Goal: Communication & Community: Answer question/provide support

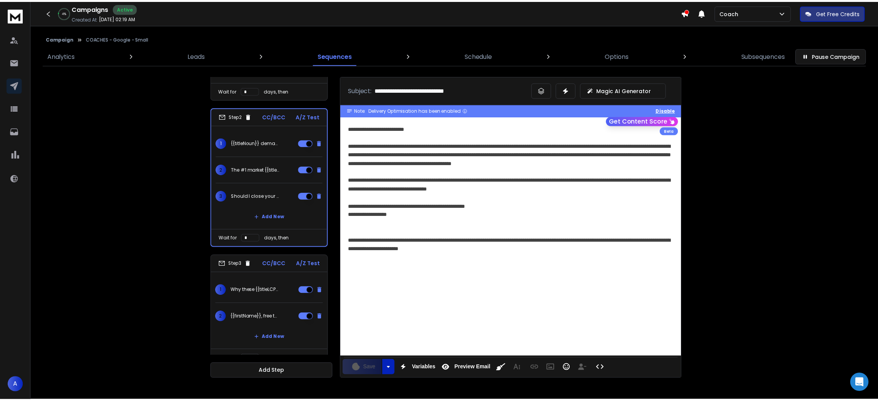
scroll to position [257, 0]
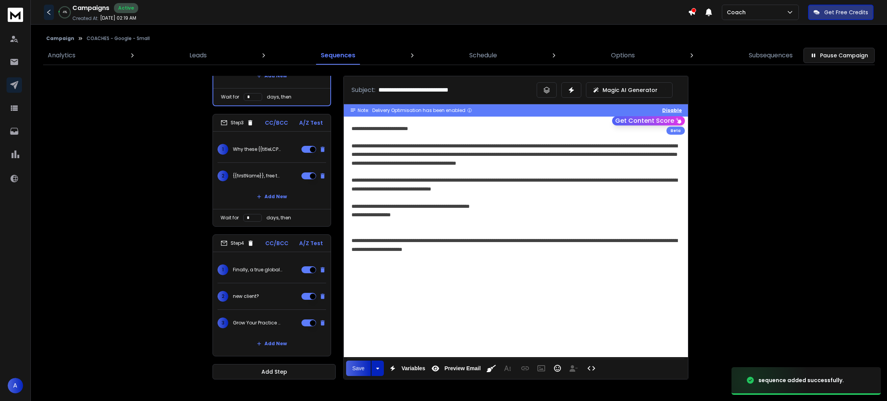
click at [52, 13] on button at bounding box center [49, 12] width 10 height 15
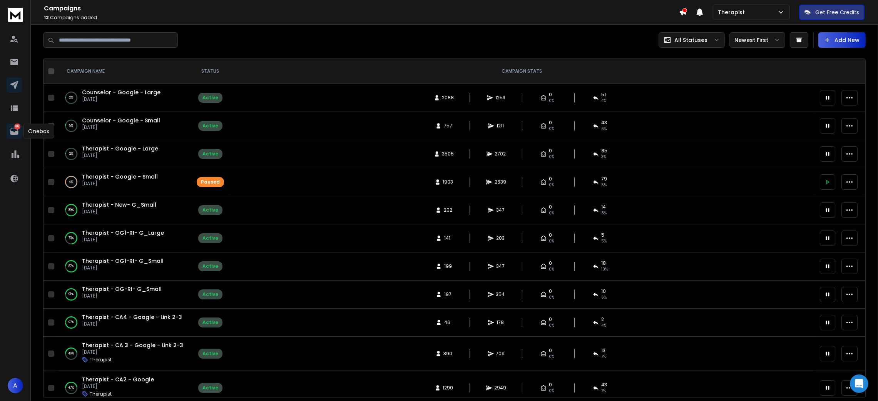
click at [8, 126] on link "46" at bounding box center [14, 131] width 15 height 15
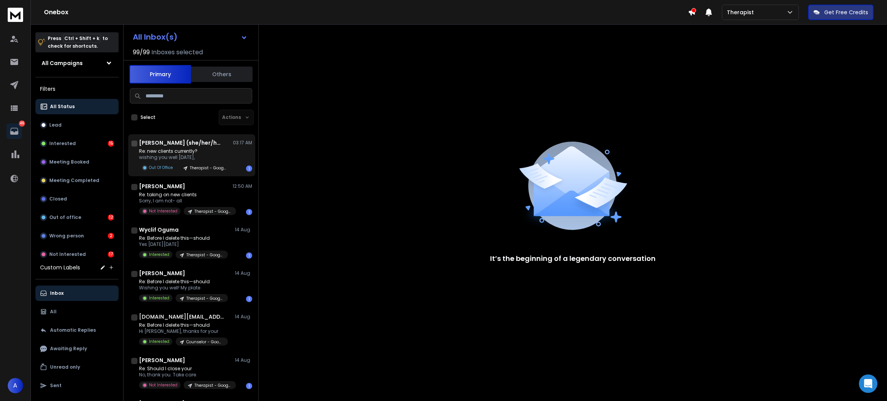
click at [195, 152] on p "Re: new clients currently?" at bounding box center [185, 151] width 92 height 6
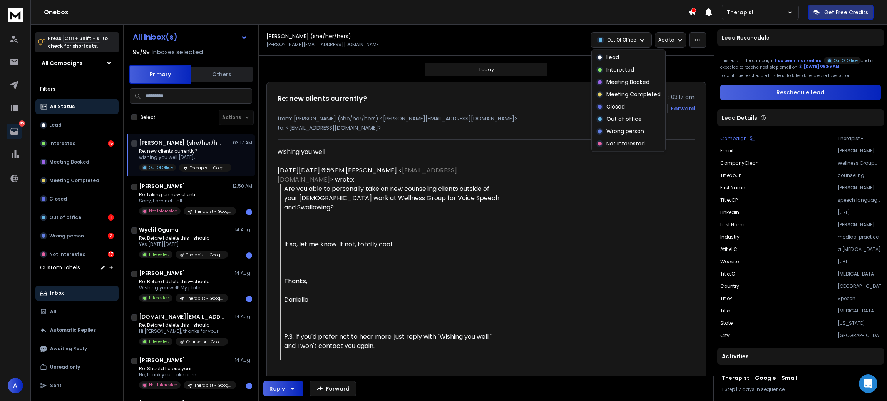
click at [632, 42] on p "Out Of Office" at bounding box center [621, 40] width 29 height 6
click at [648, 140] on div "Not Interested" at bounding box center [628, 143] width 70 height 12
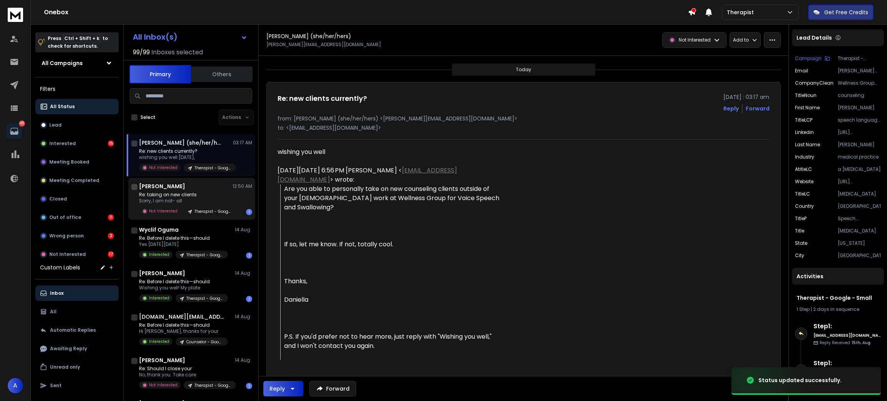
click at [189, 191] on div "Sue Thompson 12:50 AM Re: taking on new clients Sorry, I am not- all Not Intere…" at bounding box center [195, 199] width 113 height 33
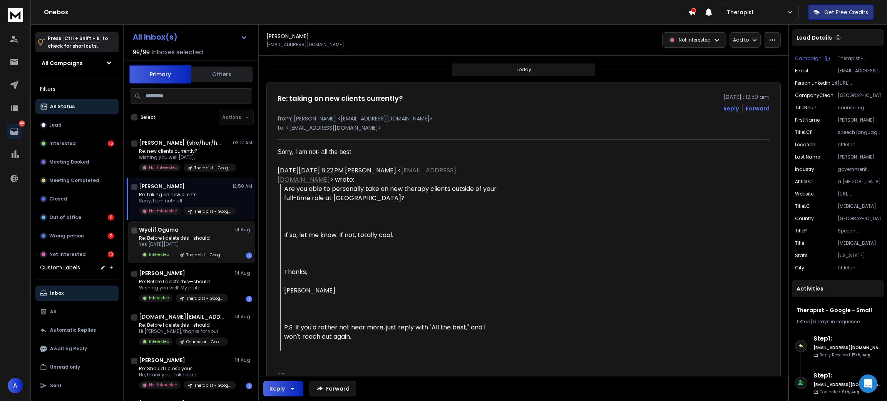
click at [196, 230] on div "Wyclif Oguma 14 Aug" at bounding box center [195, 230] width 113 height 8
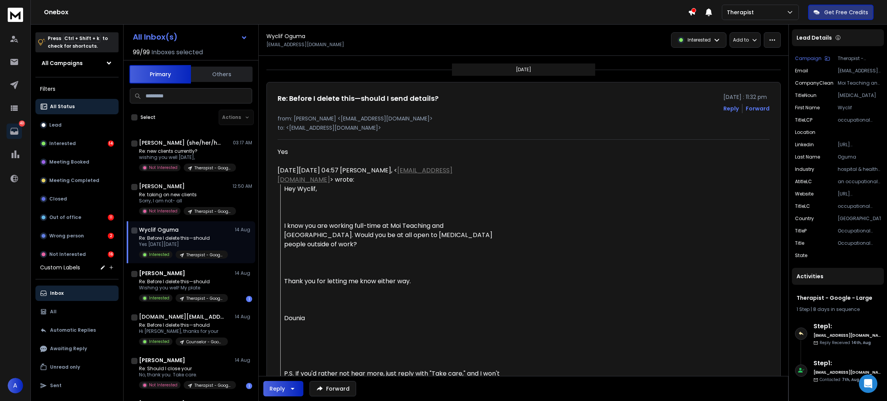
click at [283, 388] on div "Reply" at bounding box center [277, 389] width 15 height 8
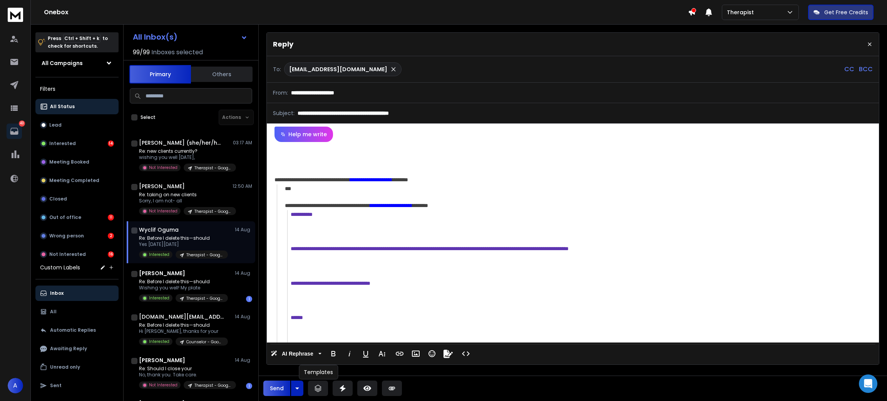
click at [315, 390] on icon at bounding box center [318, 389] width 8 height 8
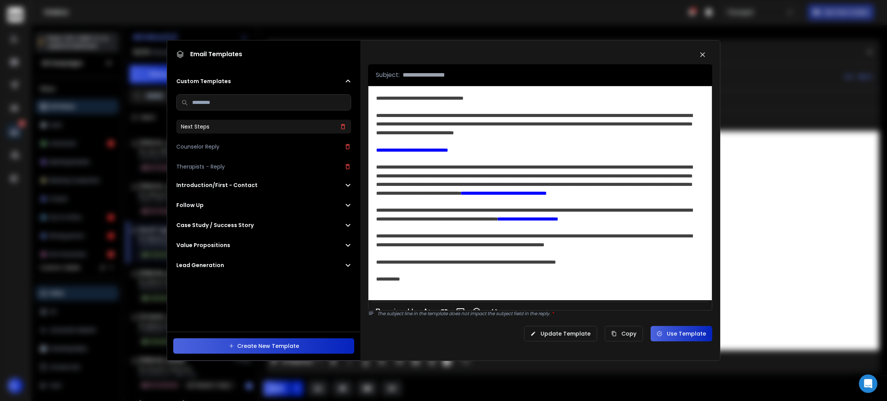
click at [256, 131] on div "Therapists - Reply" at bounding box center [264, 127] width 166 height 8
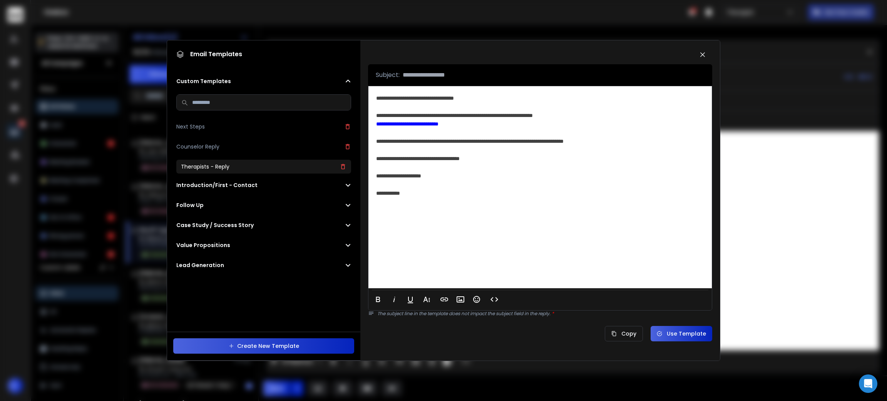
click at [692, 343] on div "Copy Use Template" at bounding box center [540, 334] width 360 height 25
click at [684, 337] on button "Use Template" at bounding box center [682, 333] width 62 height 15
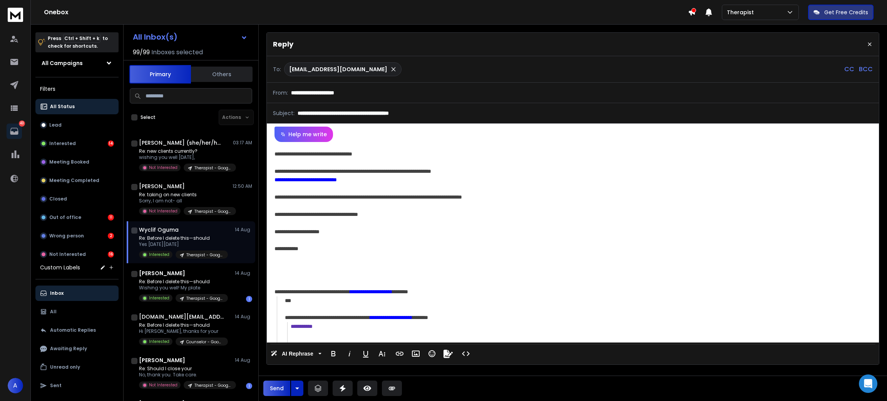
click at [280, 152] on div "**********" at bounding box center [568, 154] width 586 height 8
click at [297, 255] on div at bounding box center [573, 257] width 597 height 8
click at [283, 390] on button "Send" at bounding box center [276, 388] width 27 height 15
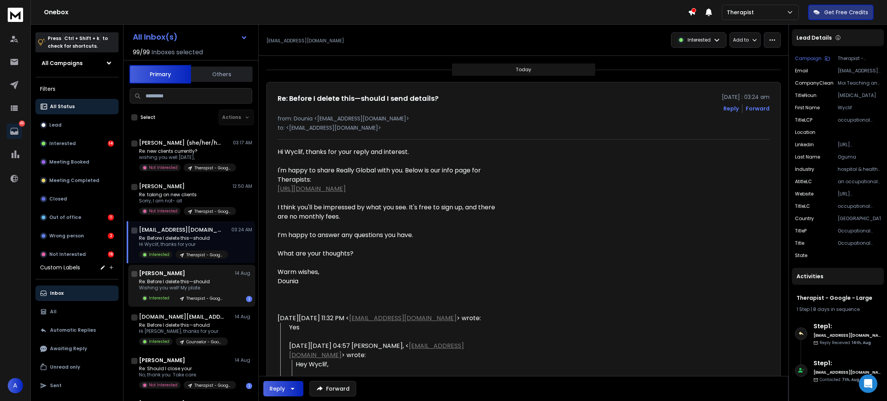
click at [201, 279] on p "Re: Before I delete this—should" at bounding box center [183, 282] width 89 height 6
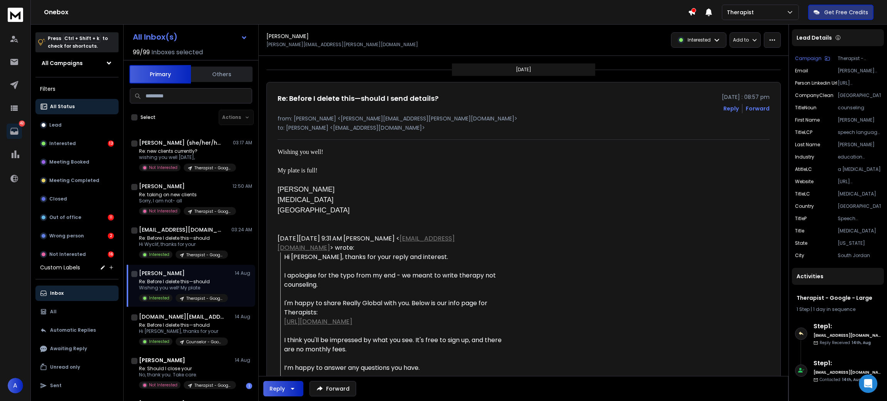
click at [694, 46] on div "Interested" at bounding box center [699, 40] width 55 height 15
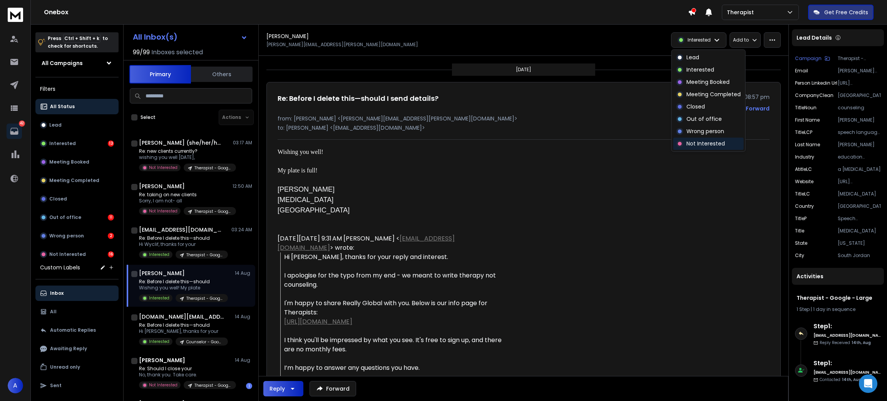
click at [696, 147] on div "Not Interested" at bounding box center [709, 143] width 70 height 12
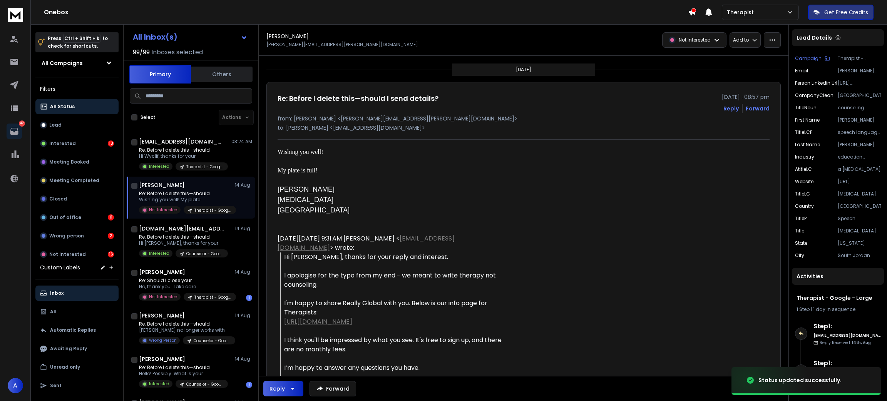
scroll to position [116, 0]
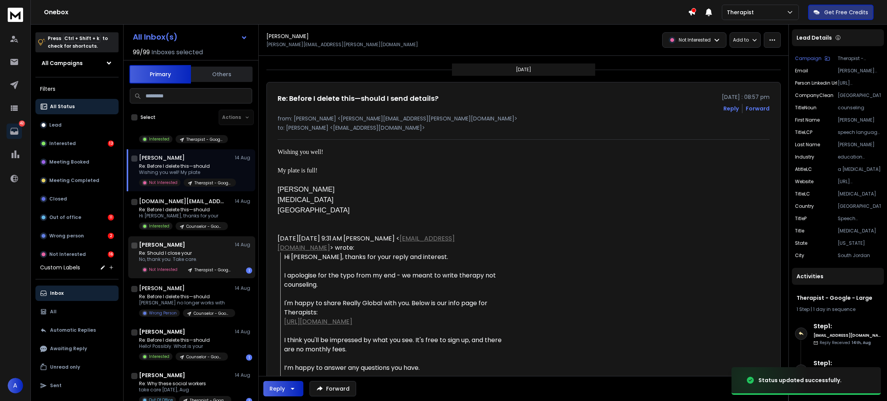
click at [219, 249] on div "Lori Elquist 14 Aug Re: Should I close your No, thank you. Take care. Not Inter…" at bounding box center [195, 257] width 113 height 33
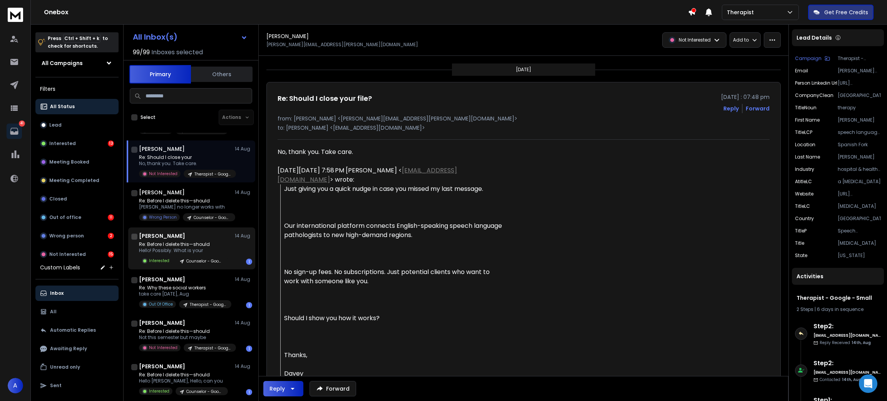
scroll to position [231, 0]
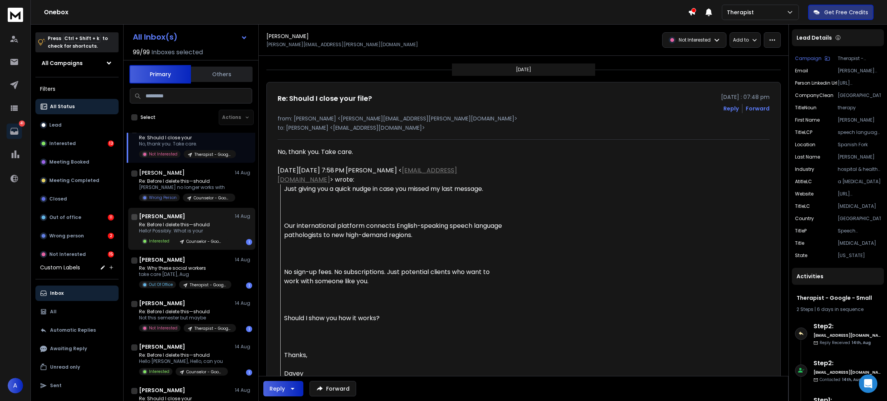
click at [201, 225] on p "Re: Before I delete this—should" at bounding box center [183, 225] width 89 height 6
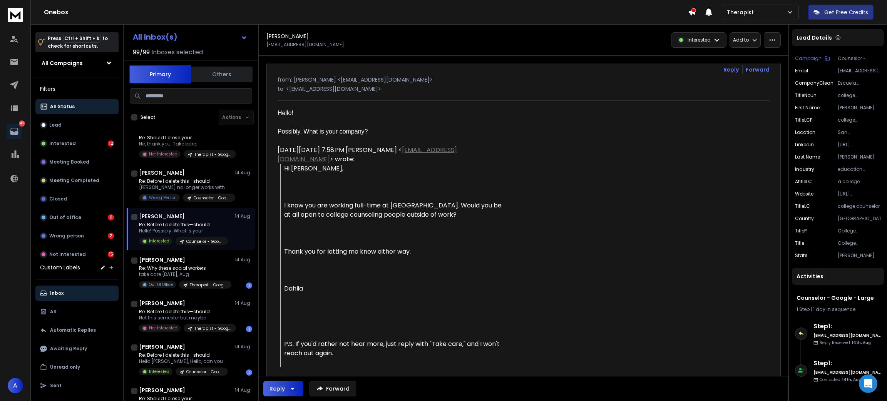
scroll to position [58, 0]
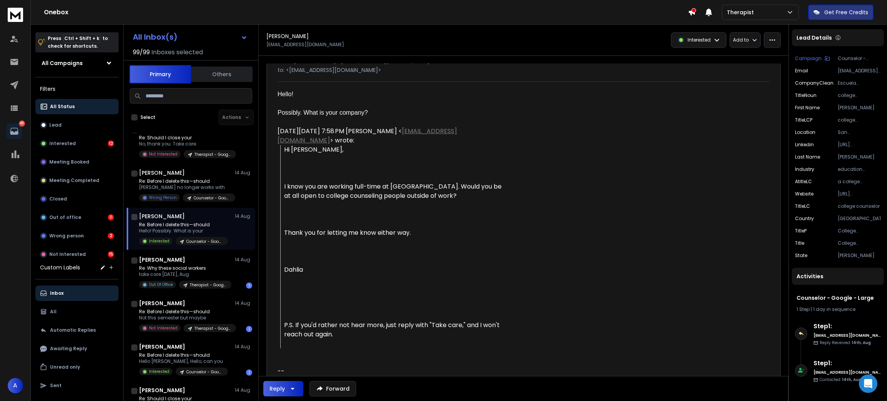
click at [283, 392] on div "Reply" at bounding box center [277, 389] width 15 height 8
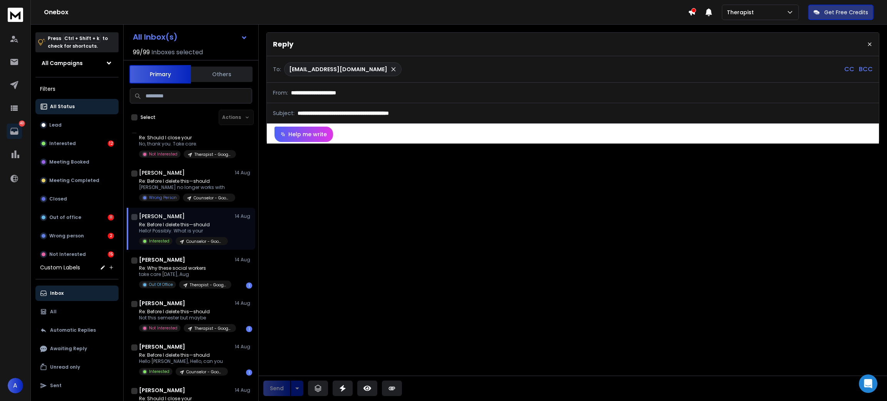
scroll to position [0, 0]
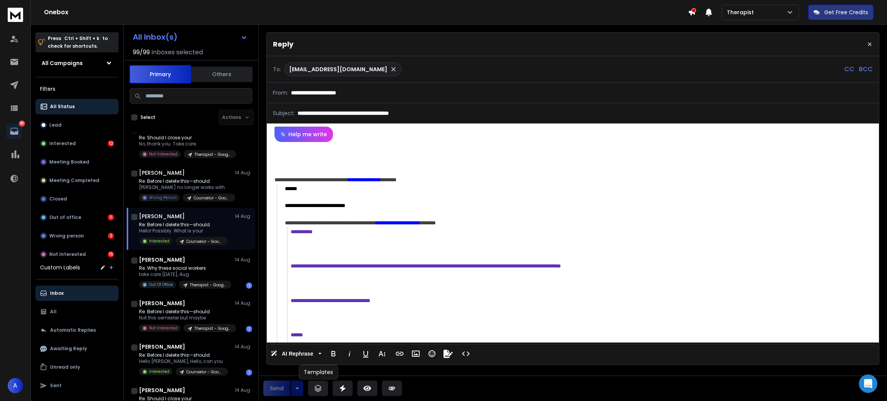
click at [320, 392] on icon at bounding box center [318, 389] width 8 height 8
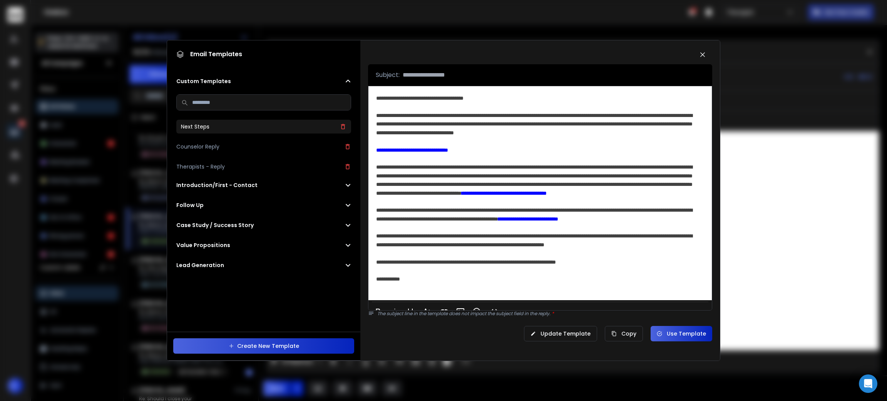
click at [271, 131] on div "Counselor Reply" at bounding box center [264, 127] width 166 height 8
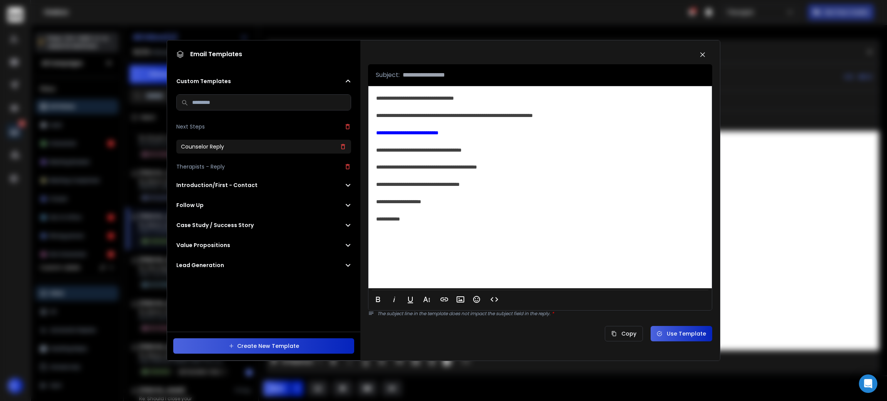
click at [688, 337] on button "Use Template" at bounding box center [682, 333] width 62 height 15
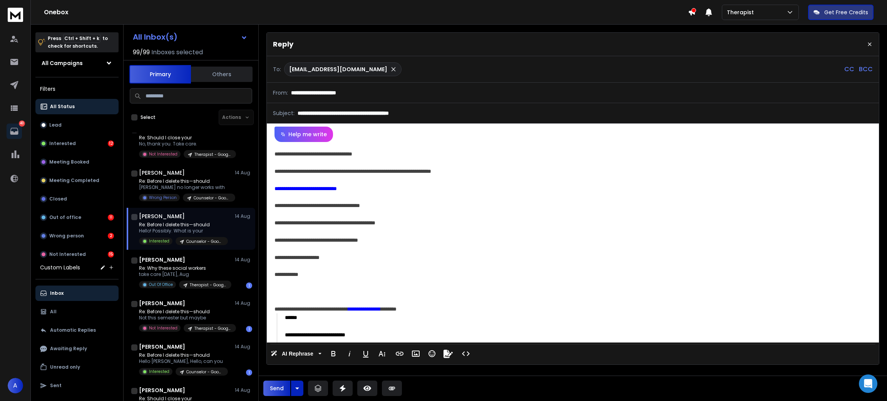
click at [280, 156] on div "**********" at bounding box center [568, 154] width 586 height 8
click at [296, 279] on div "**********" at bounding box center [568, 274] width 586 height 8
click at [297, 284] on div at bounding box center [573, 283] width 597 height 8
click at [276, 387] on button "Send" at bounding box center [276, 388] width 27 height 15
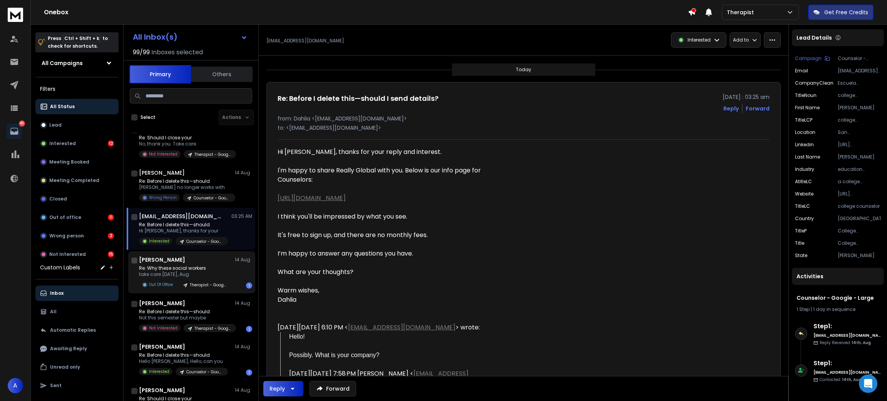
click at [182, 273] on p "take care On Wed, Aug" at bounding box center [185, 274] width 92 height 6
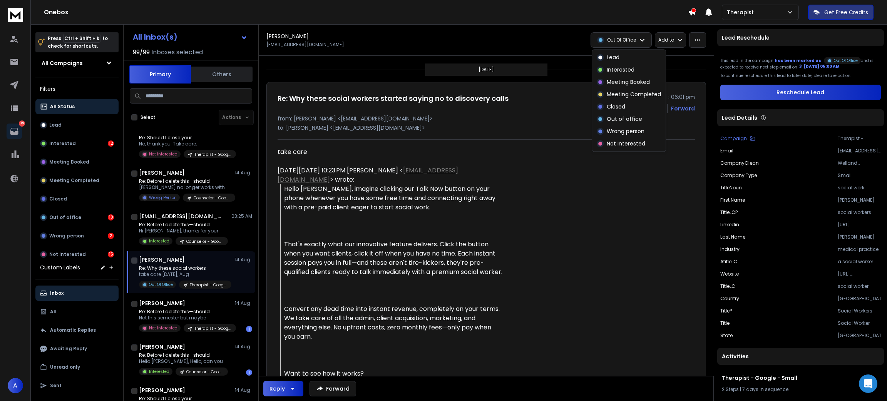
click at [603, 42] on div at bounding box center [600, 40] width 7 height 7
click at [607, 140] on p "Not Interested" at bounding box center [626, 144] width 39 height 8
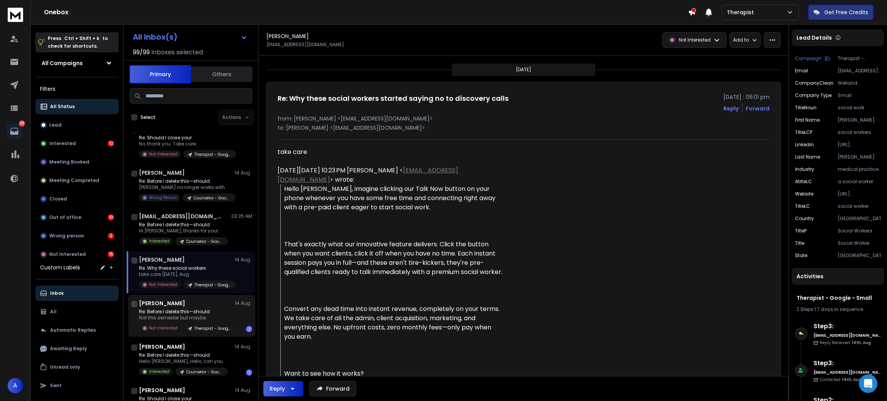
click at [197, 309] on p "Re: Before I delete this—should" at bounding box center [185, 312] width 92 height 6
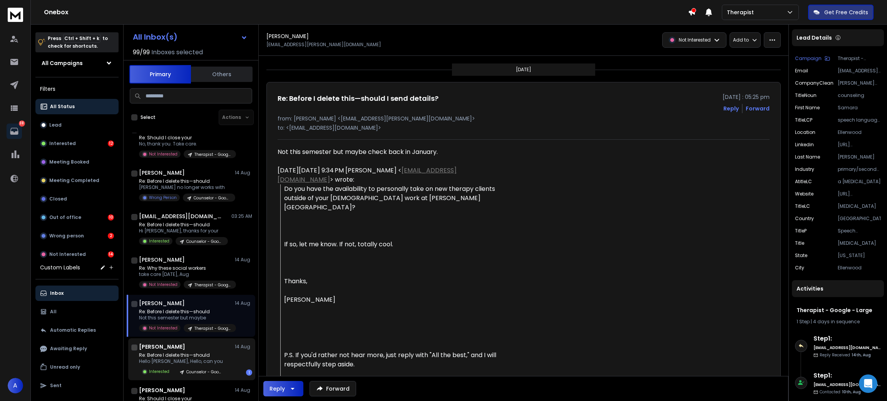
click at [199, 346] on div "Serhan SAYAR 14 Aug" at bounding box center [195, 347] width 113 height 8
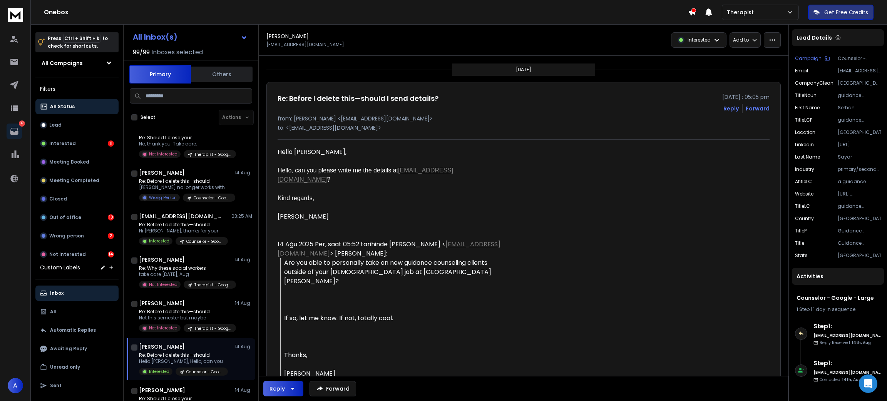
click at [286, 387] on div "Reply" at bounding box center [284, 388] width 28 height 9
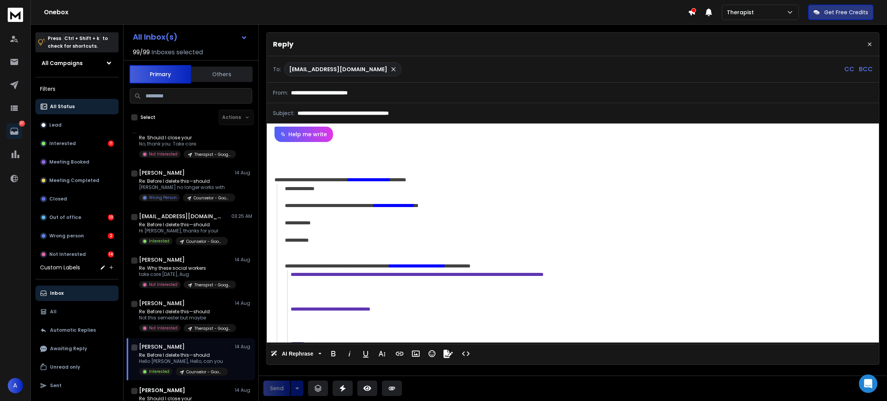
click at [405, 67] on input at bounding box center [432, 69] width 54 height 14
paste input "**********"
type input "**********"
click at [390, 69] on icon at bounding box center [393, 69] width 6 height 6
click at [402, 158] on div at bounding box center [573, 162] width 597 height 8
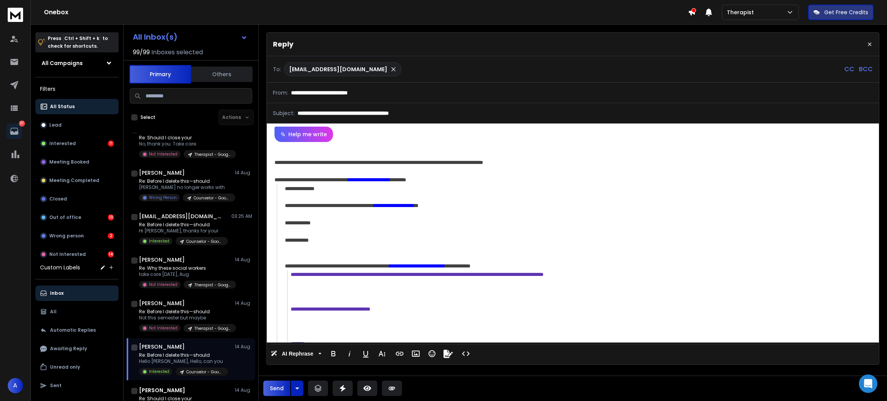
click at [278, 385] on button "Send" at bounding box center [276, 388] width 27 height 15
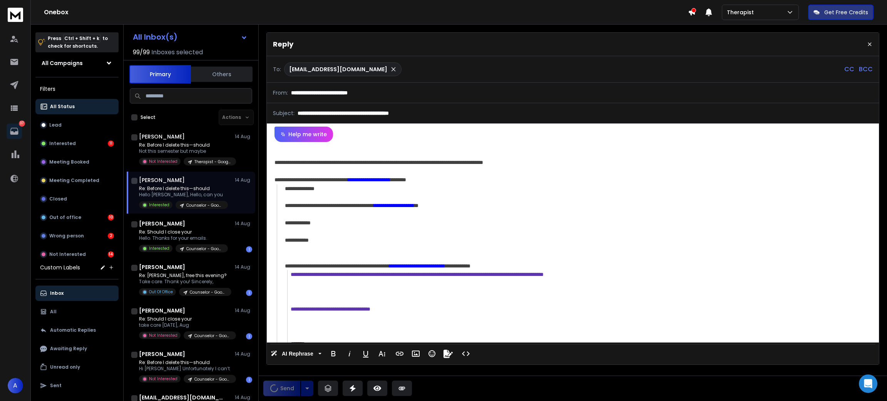
scroll to position [404, 0]
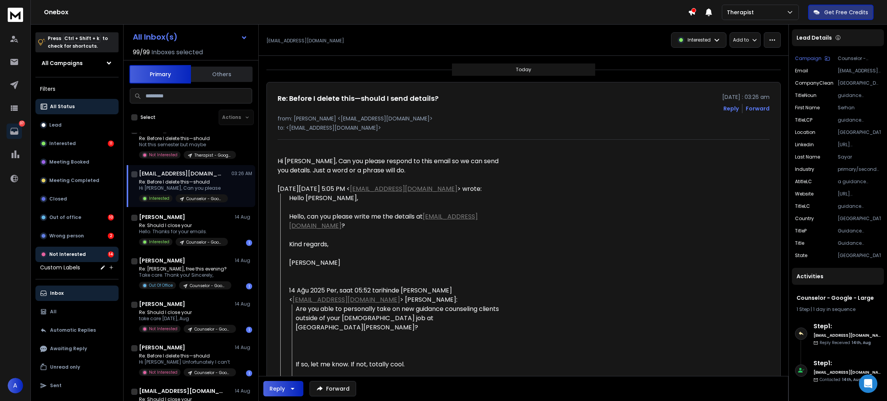
click at [59, 255] on p "Not Interested" at bounding box center [67, 254] width 37 height 6
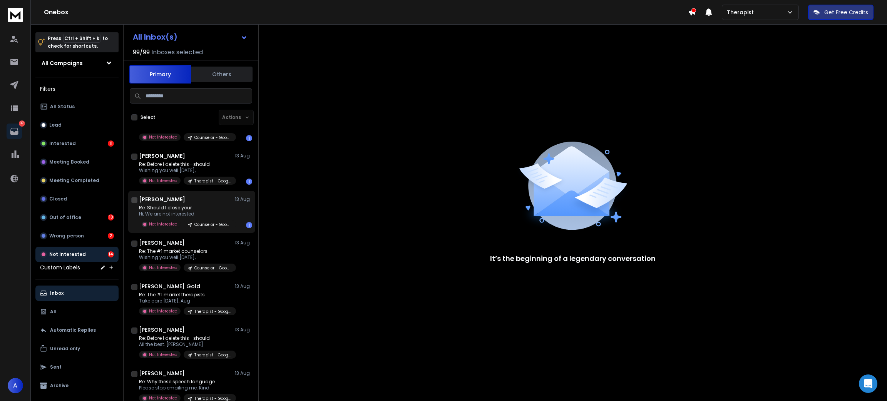
scroll to position [751, 0]
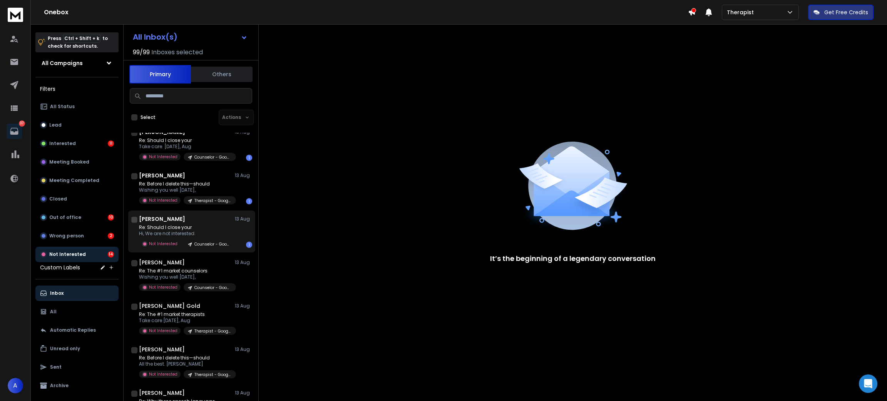
click at [193, 218] on div "Noa Feldman 13 Aug" at bounding box center [195, 219] width 113 height 8
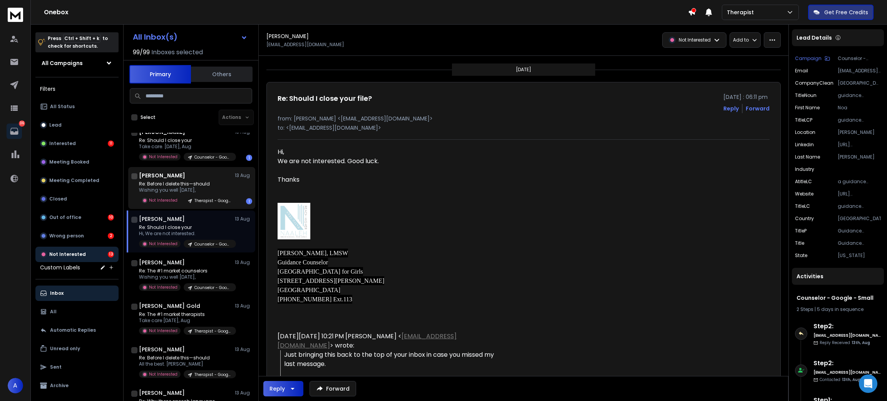
click at [208, 178] on div "Kevin Woodall 13 Aug" at bounding box center [195, 176] width 113 height 8
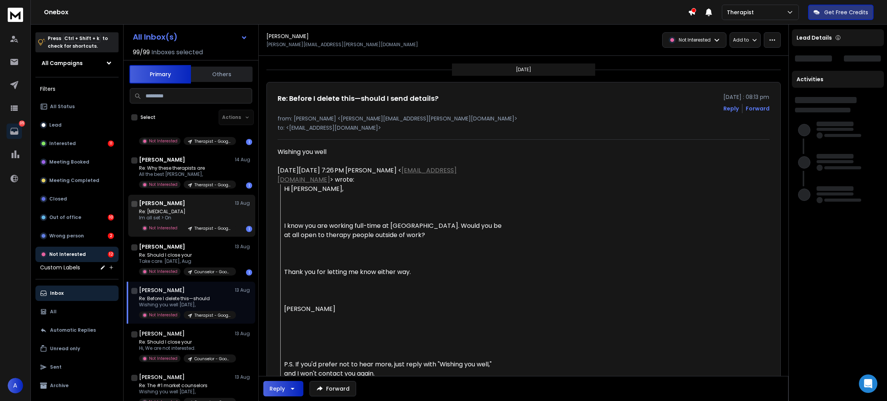
scroll to position [635, 0]
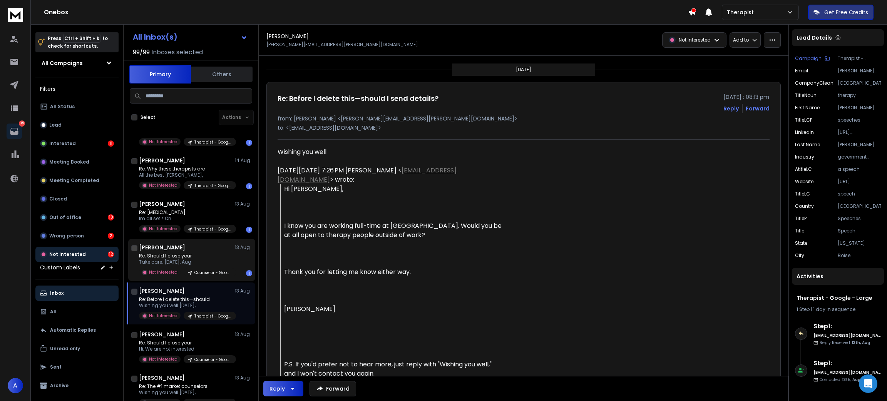
click at [203, 260] on p "Take care. On Tue, Aug" at bounding box center [185, 262] width 92 height 6
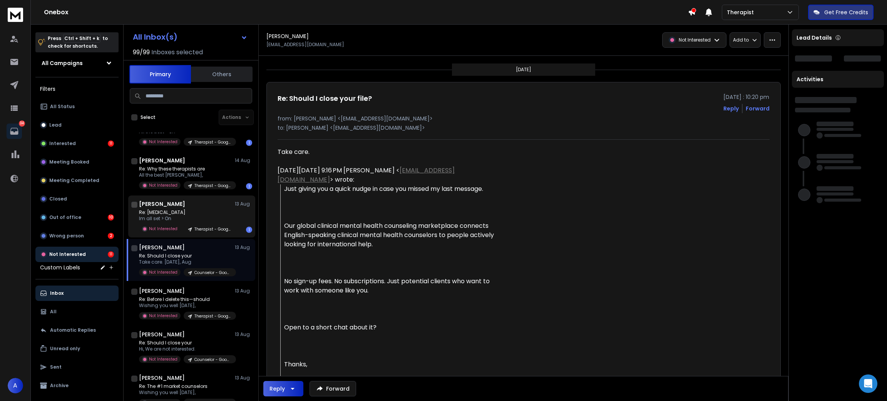
click at [205, 214] on p "Re: speech and language therapy" at bounding box center [185, 212] width 92 height 6
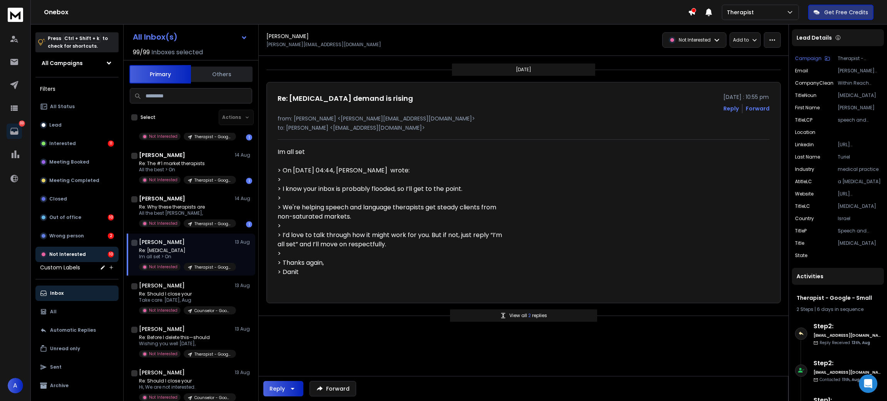
scroll to position [577, 0]
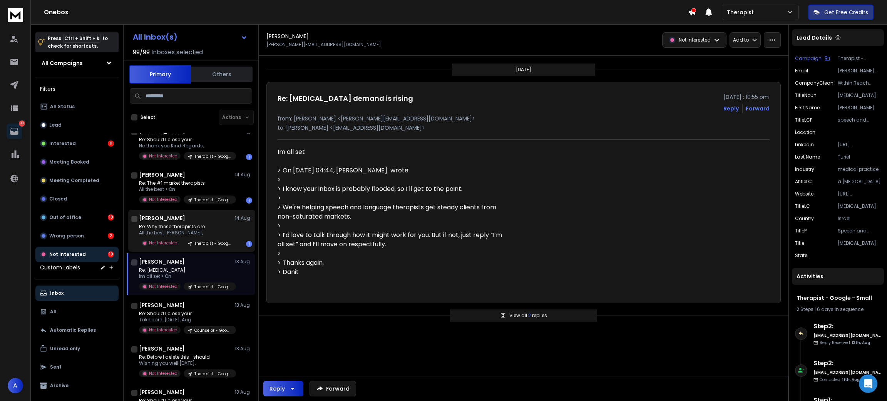
click at [191, 224] on p "Re: Why these therapists are" at bounding box center [185, 227] width 92 height 6
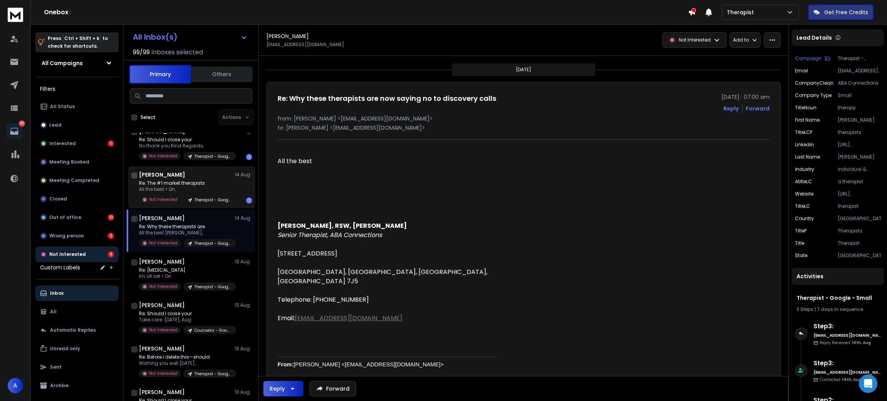
click at [201, 184] on p "Re: The #1 market therapists" at bounding box center [185, 183] width 92 height 6
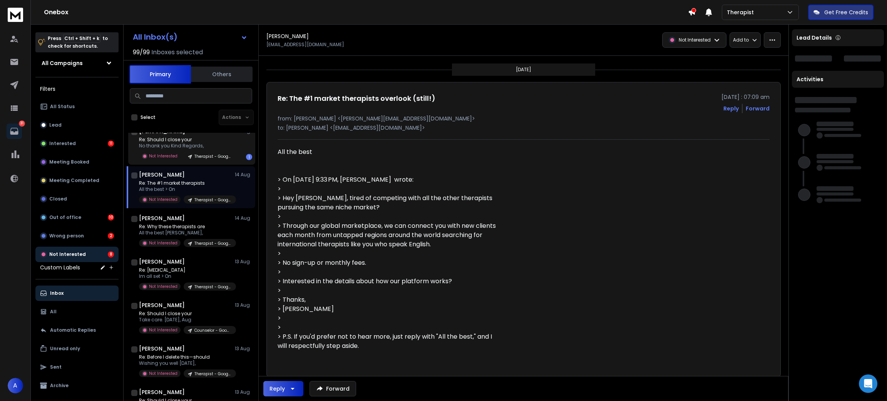
click at [198, 145] on p "No thank you Kind Regards," at bounding box center [185, 146] width 92 height 6
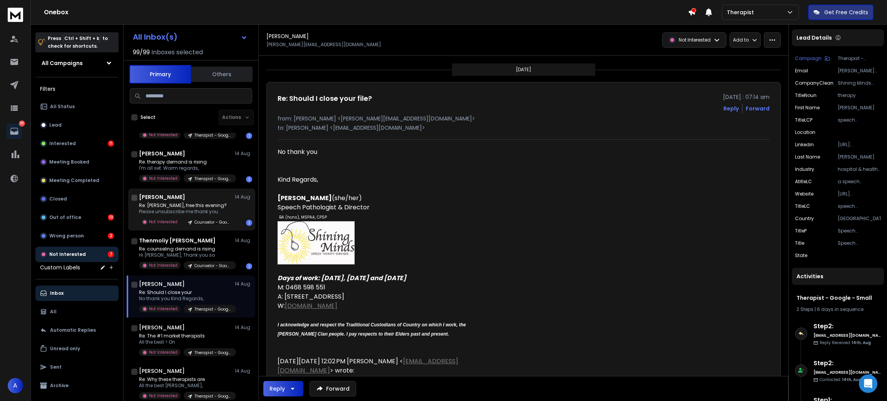
scroll to position [404, 0]
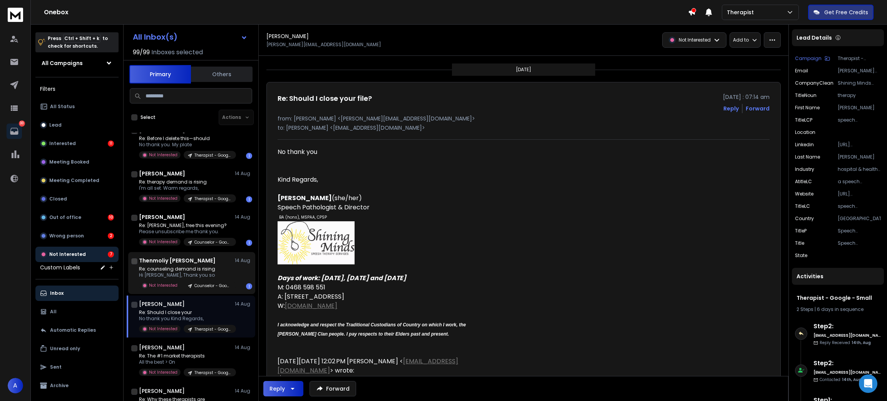
click at [193, 265] on div "Thenmoliy Sivamani 14 Aug Re: counseling demand is rising Hi Madam, Thank you s…" at bounding box center [195, 273] width 113 height 33
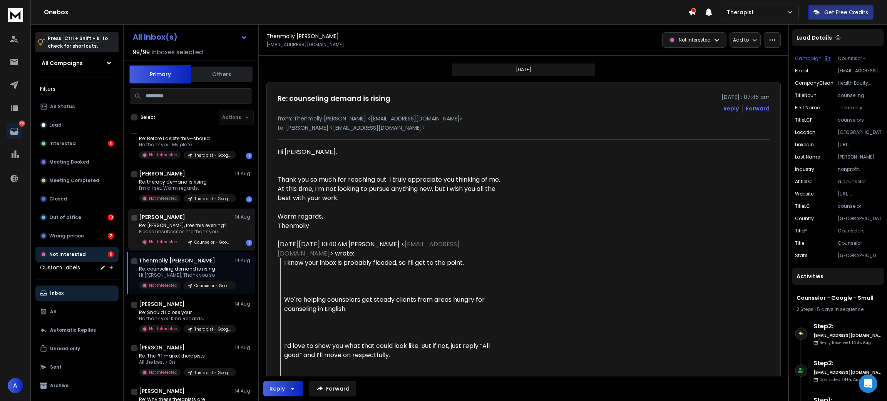
click at [191, 226] on p "Re: Matt, free this evening?" at bounding box center [185, 226] width 92 height 6
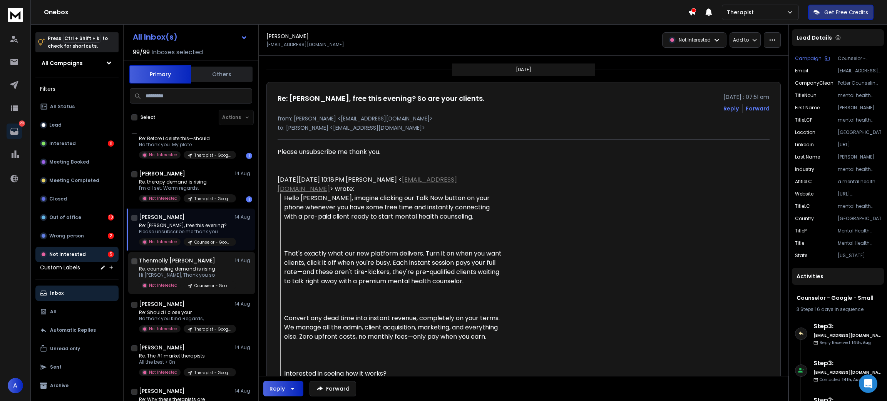
scroll to position [346, 0]
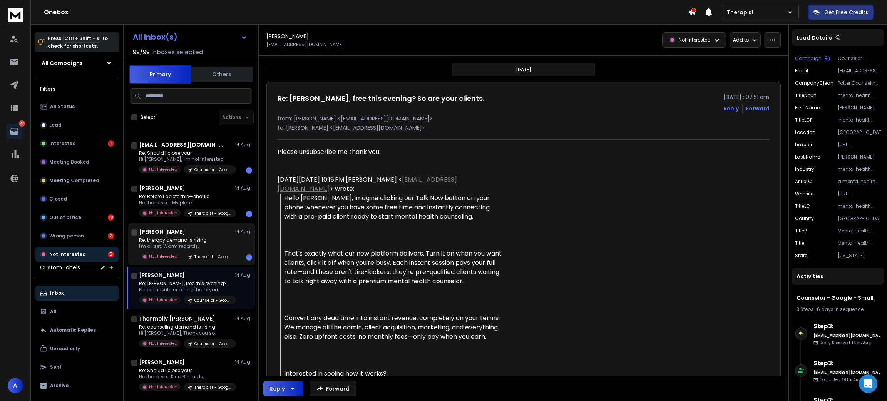
click at [200, 243] on p "I'm all set. Warm regards," at bounding box center [185, 246] width 92 height 6
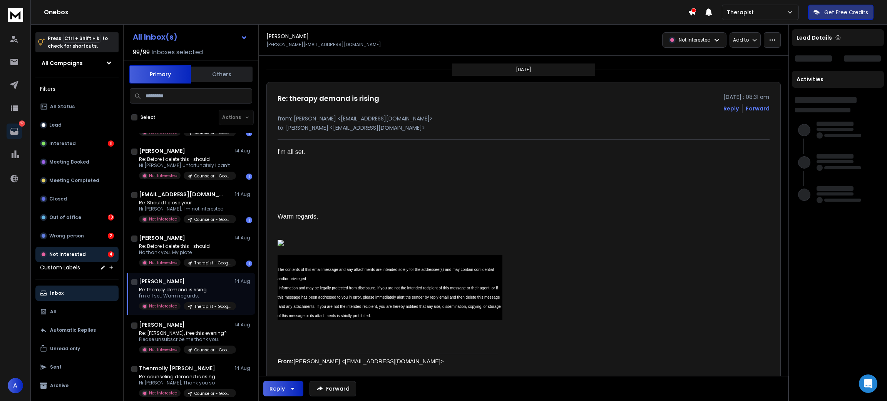
scroll to position [288, 0]
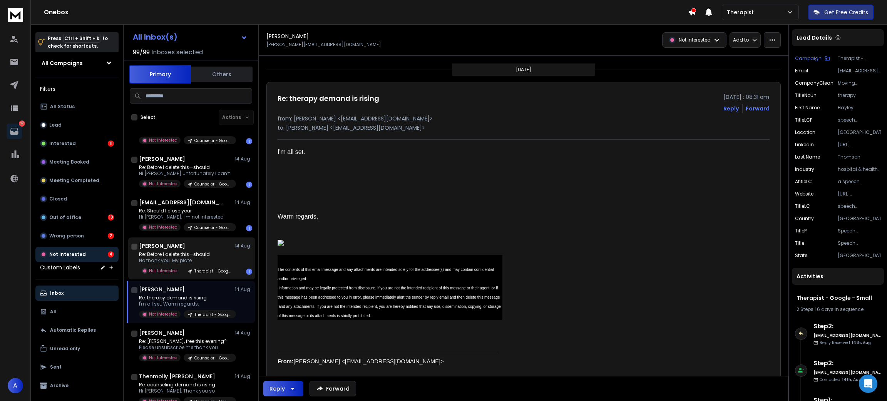
click at [198, 258] on p "No thank you. My plate" at bounding box center [185, 261] width 92 height 6
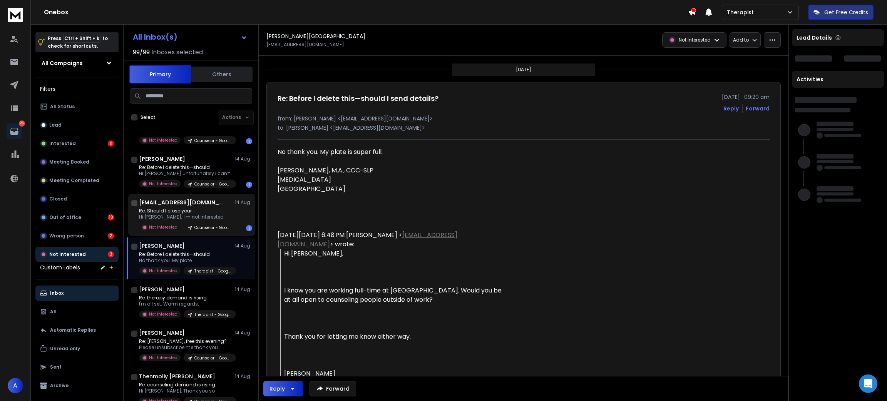
click at [210, 204] on h1 "vahbiz.kerawalla@jmlschool.org" at bounding box center [181, 203] width 85 height 8
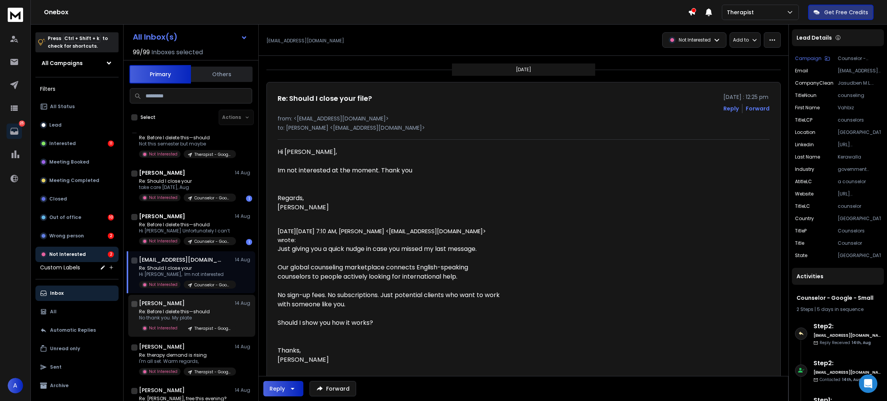
scroll to position [173, 0]
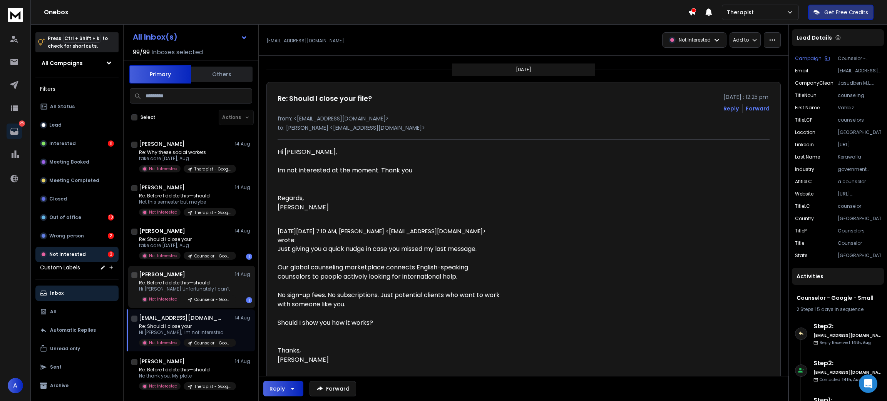
click at [183, 286] on p "Hi Dave Unfortunately I can’t" at bounding box center [185, 289] width 92 height 6
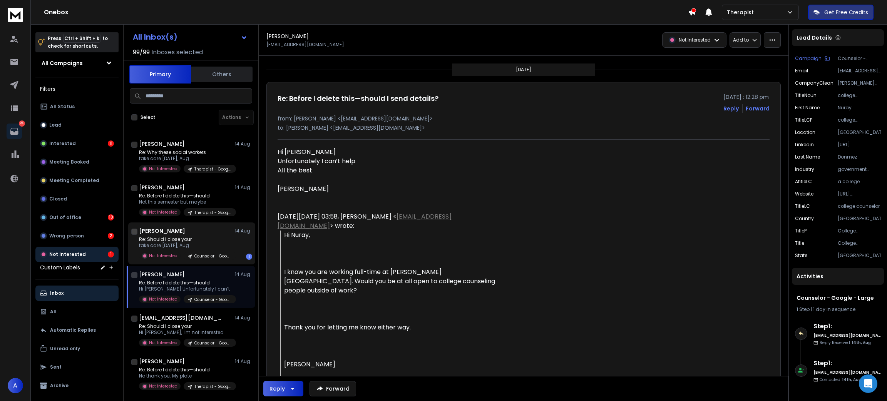
click at [193, 233] on div "Prajakta Kale 14 Aug" at bounding box center [195, 231] width 113 height 8
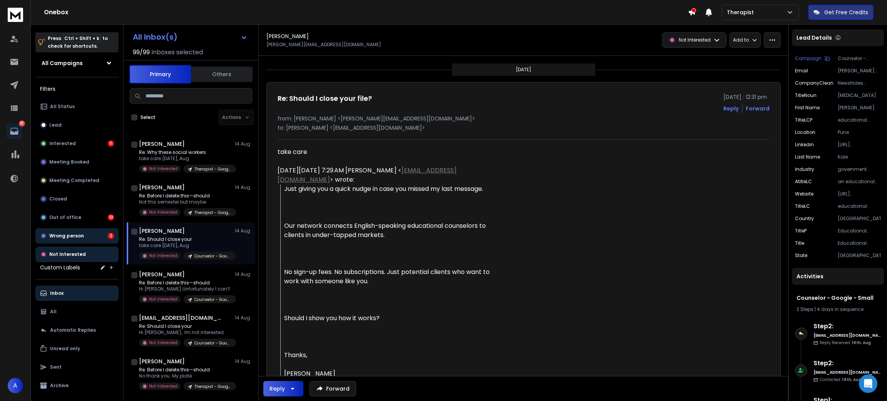
click at [54, 233] on p "Wrong person" at bounding box center [66, 236] width 35 height 6
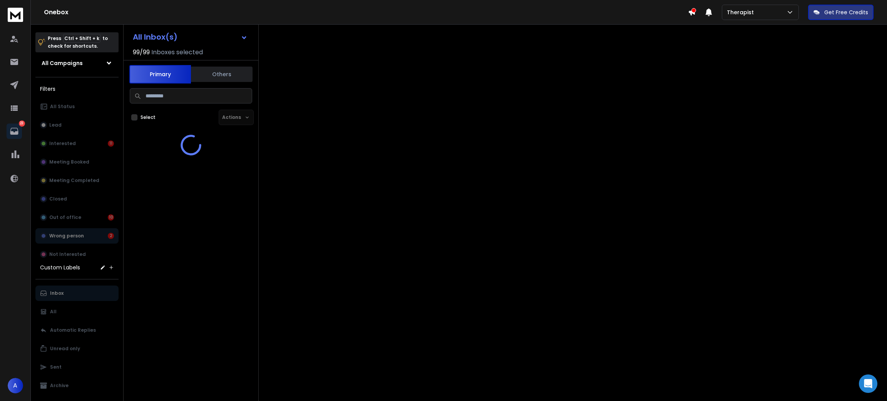
scroll to position [0, 0]
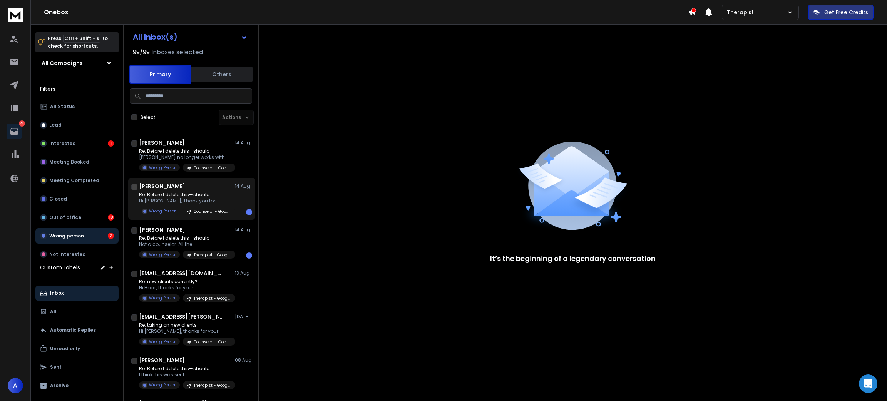
click at [199, 202] on p "Hi Damara, Thank you for" at bounding box center [185, 201] width 92 height 6
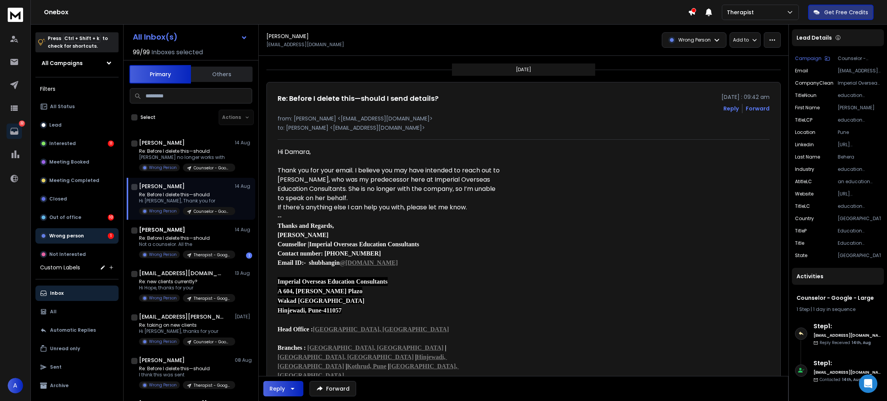
click at [281, 389] on div "Reply" at bounding box center [277, 389] width 15 height 8
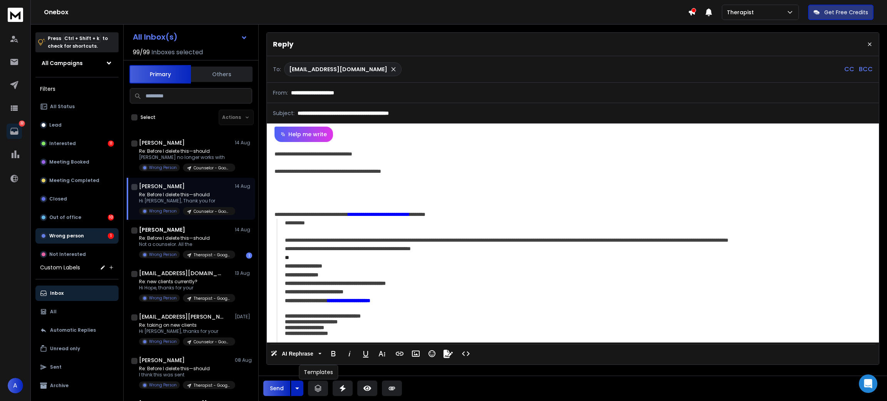
click at [315, 388] on icon at bounding box center [318, 389] width 8 height 8
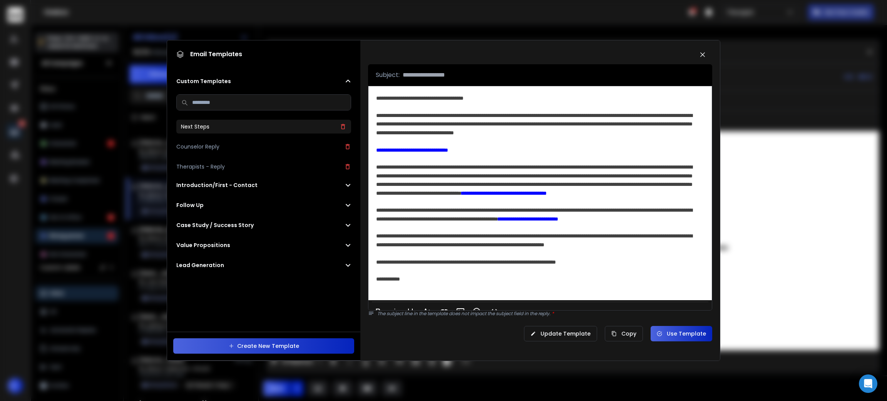
click at [271, 131] on div "Counselor Reply" at bounding box center [264, 127] width 166 height 8
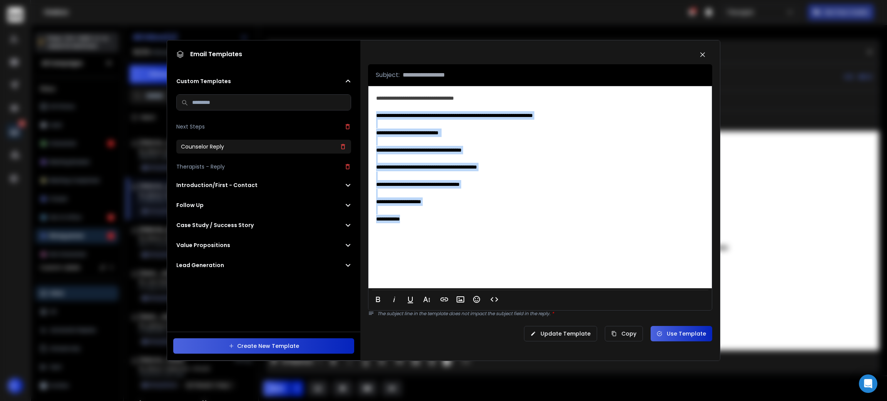
drag, startPoint x: 375, startPoint y: 114, endPoint x: 424, endPoint y: 232, distance: 127.9
click at [424, 232] on div "**********" at bounding box center [541, 187] width 344 height 202
copy div "**********"
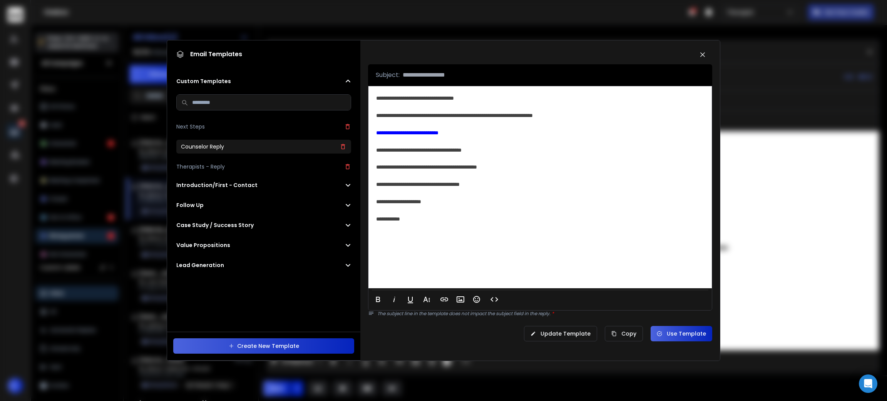
drag, startPoint x: 699, startPoint y: 55, endPoint x: 672, endPoint y: 85, distance: 40.1
click at [699, 55] on icon at bounding box center [702, 54] width 7 height 7
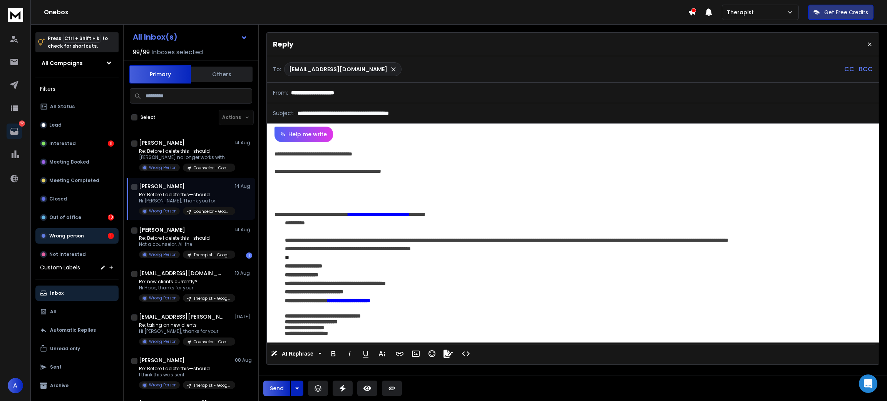
click at [286, 186] on div "**********" at bounding box center [568, 171] width 586 height 43
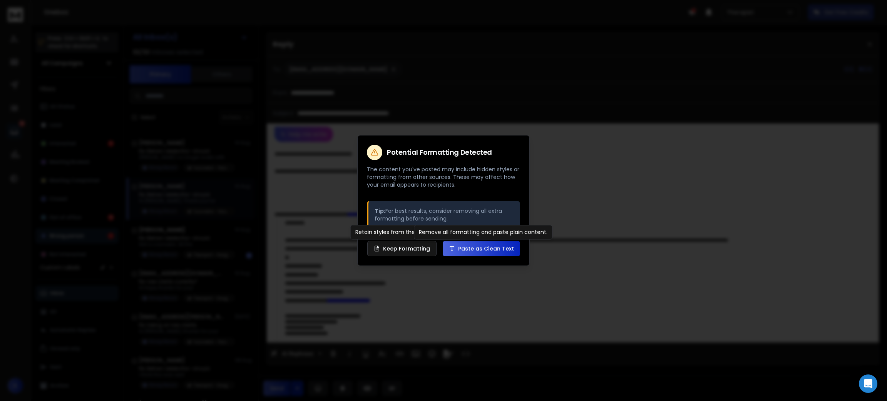
click at [455, 251] on icon at bounding box center [452, 249] width 6 height 6
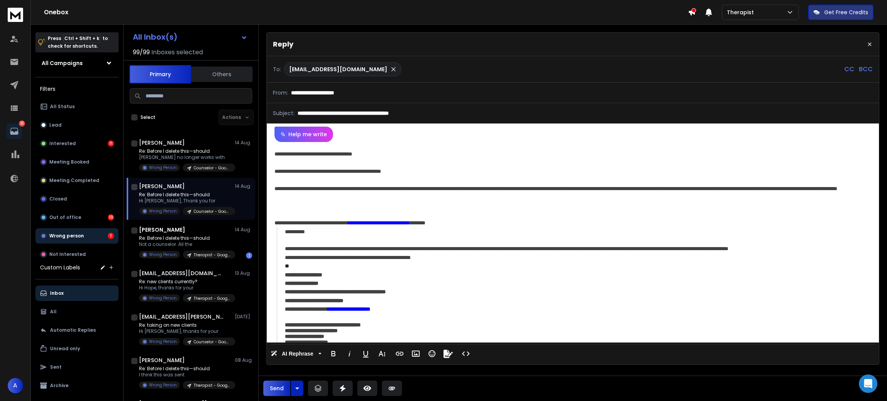
click at [468, 188] on div "**********" at bounding box center [568, 176] width 586 height 52
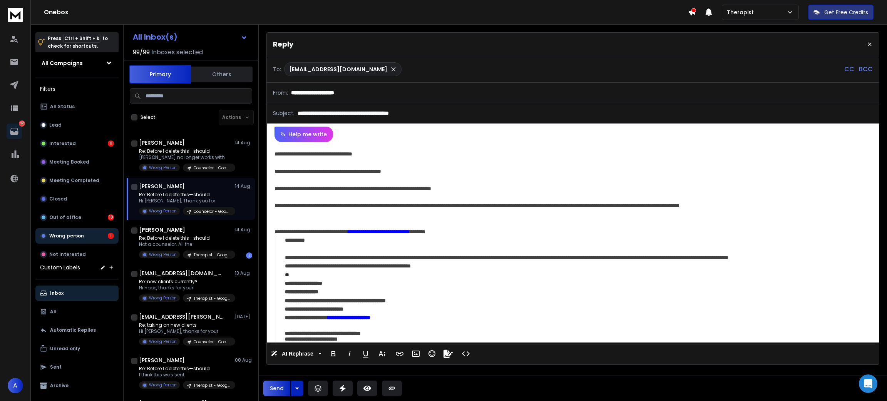
click at [344, 203] on div "**********" at bounding box center [568, 205] width 586 height 8
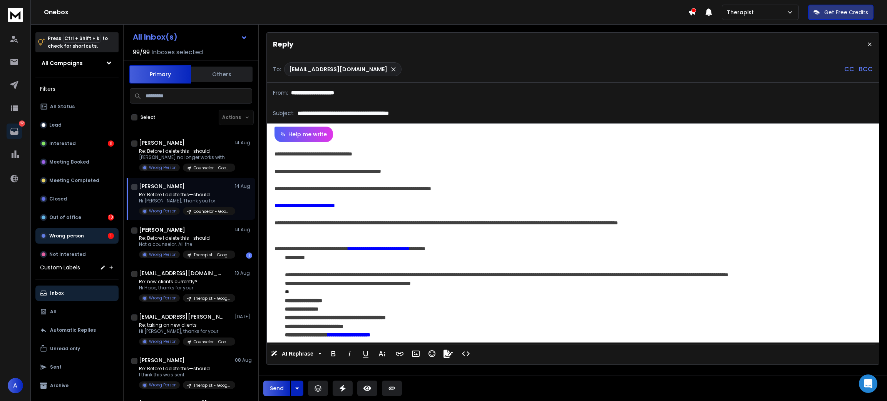
click at [499, 223] on div "**********" at bounding box center [568, 223] width 586 height 8
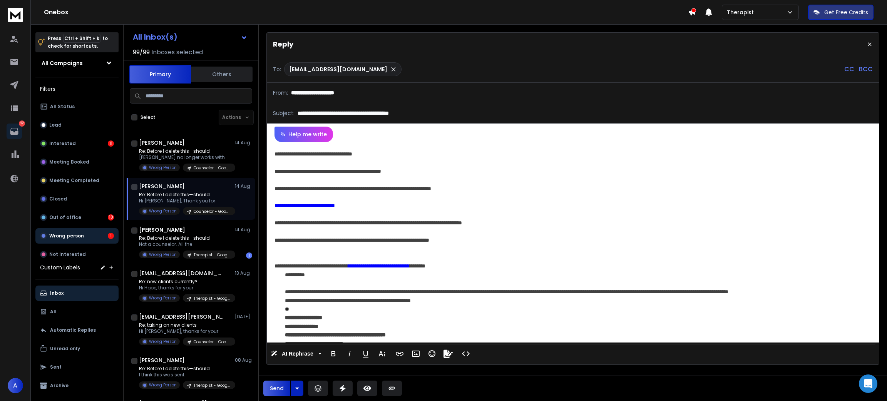
click at [387, 243] on div "**********" at bounding box center [568, 240] width 586 height 8
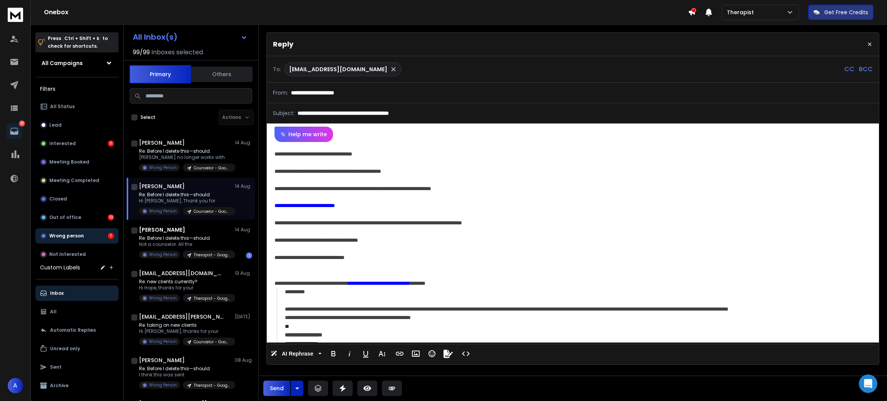
click at [336, 259] on div "**********" at bounding box center [568, 257] width 586 height 8
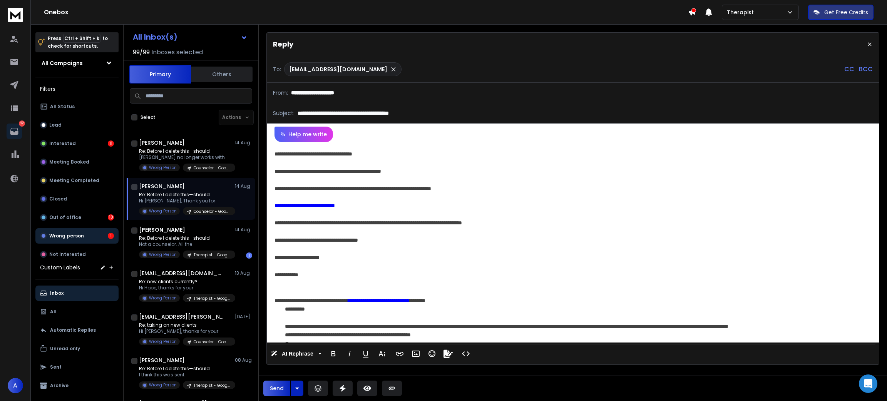
click at [285, 284] on div at bounding box center [573, 283] width 597 height 8
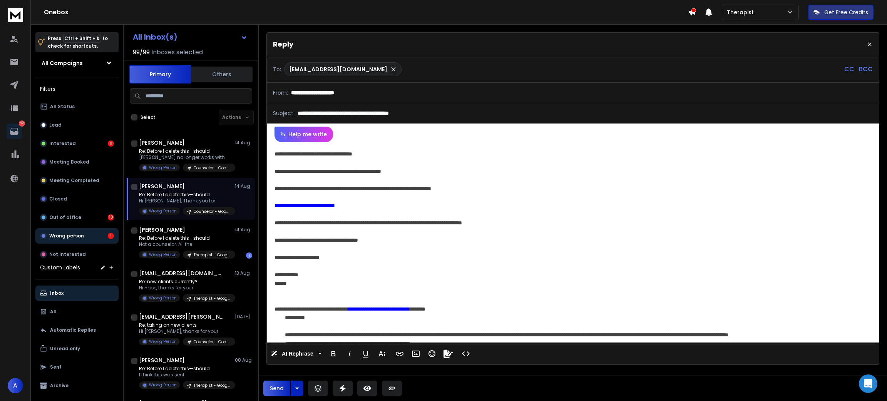
click at [276, 392] on button "Send" at bounding box center [276, 388] width 27 height 15
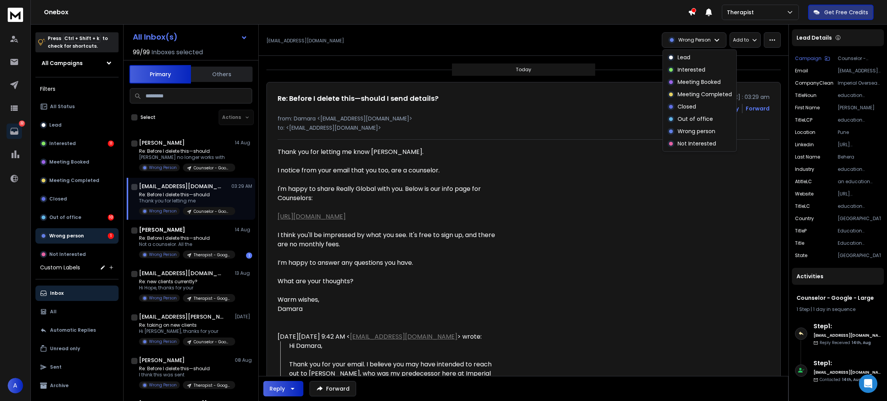
click at [670, 44] on div "Wrong Person" at bounding box center [694, 40] width 64 height 15
click at [692, 70] on p "Interested" at bounding box center [692, 70] width 28 height 8
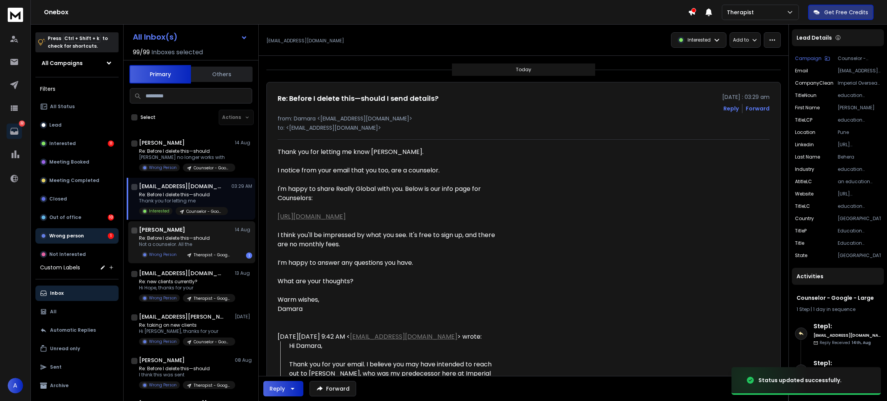
click at [209, 238] on p "Re: Before I delete this—should" at bounding box center [185, 238] width 92 height 6
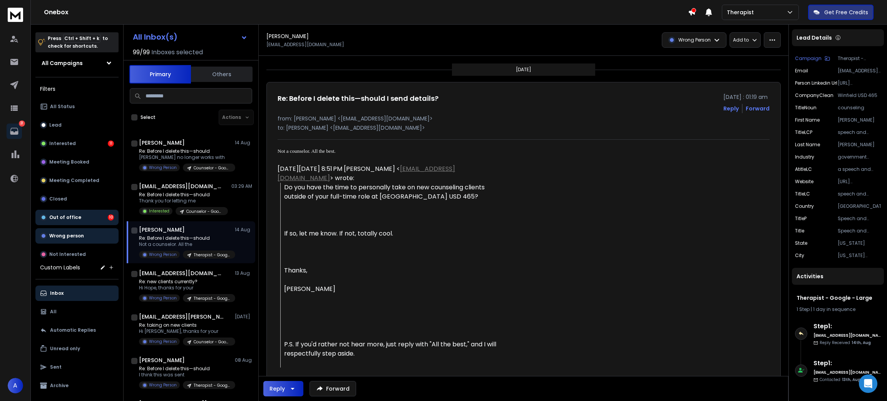
click at [88, 219] on button "Out of office 10" at bounding box center [76, 217] width 83 height 15
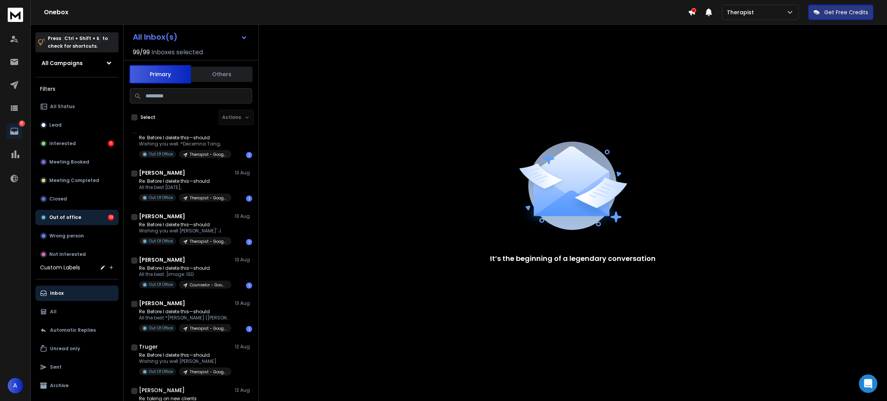
scroll to position [288, 0]
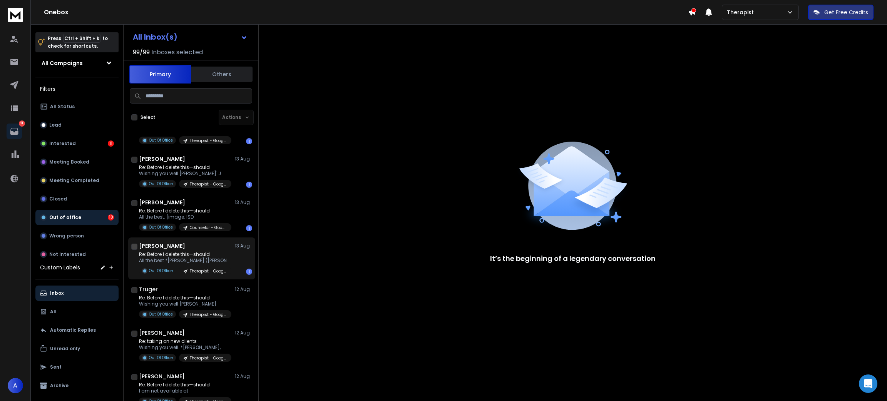
click at [198, 249] on div "Jennifer Hahn 13 Aug" at bounding box center [195, 246] width 113 height 8
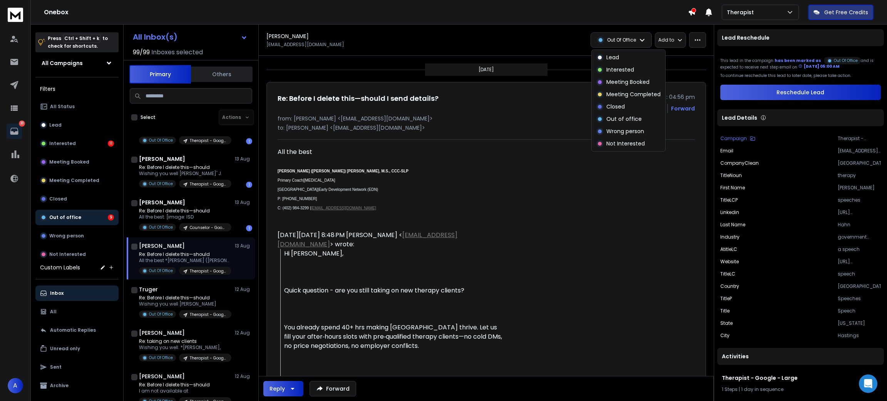
click at [595, 45] on div "Out Of Office" at bounding box center [621, 40] width 60 height 15
drag, startPoint x: 617, startPoint y: 146, endPoint x: 609, endPoint y: 147, distance: 7.4
click at [618, 146] on p "Not Interested" at bounding box center [626, 144] width 39 height 8
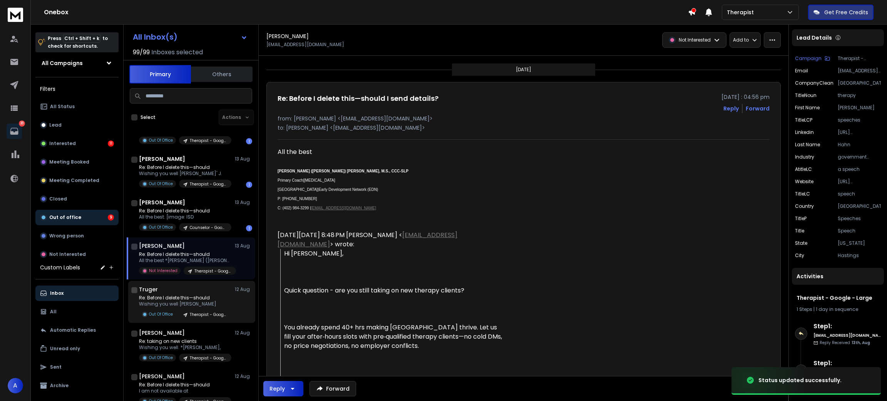
click at [146, 295] on p "Re: Before I delete this—should" at bounding box center [185, 298] width 92 height 6
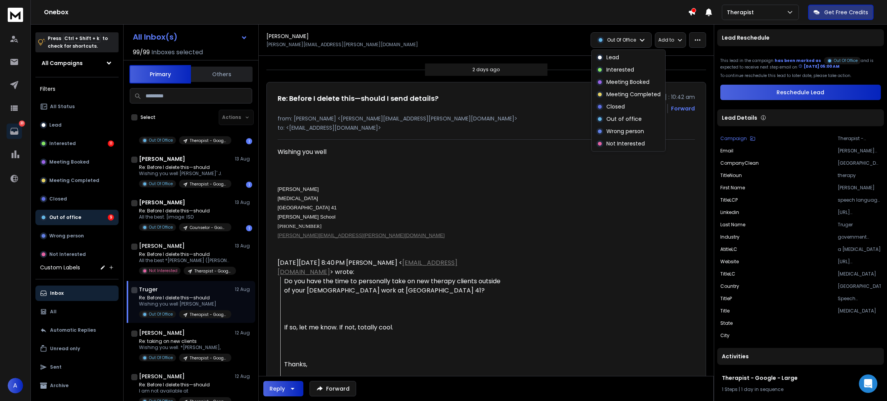
click at [606, 43] on div "Out Of Office" at bounding box center [621, 40] width 60 height 15
click at [597, 147] on div "Not Interested" at bounding box center [621, 144] width 49 height 8
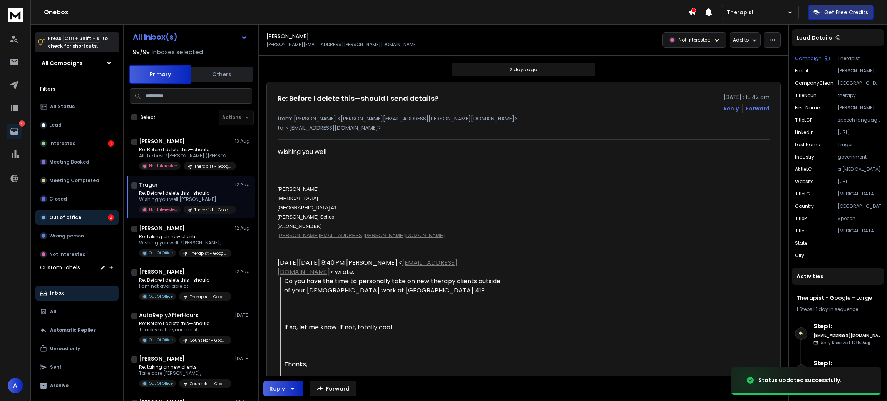
scroll to position [404, 0]
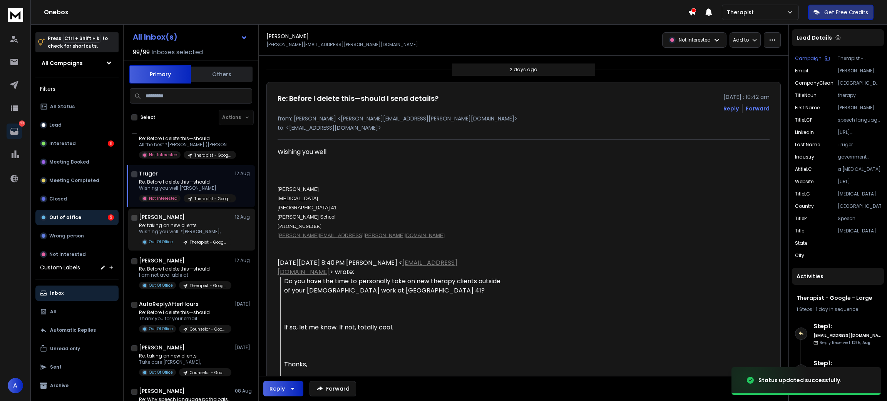
click at [220, 233] on p "Wishing you well. *Christie McPharlin," at bounding box center [185, 232] width 92 height 6
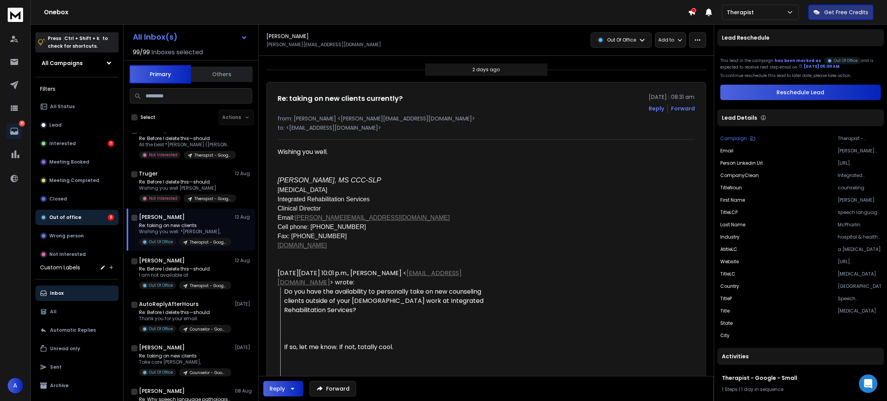
click at [622, 40] on p "Out Of Office" at bounding box center [621, 40] width 29 height 6
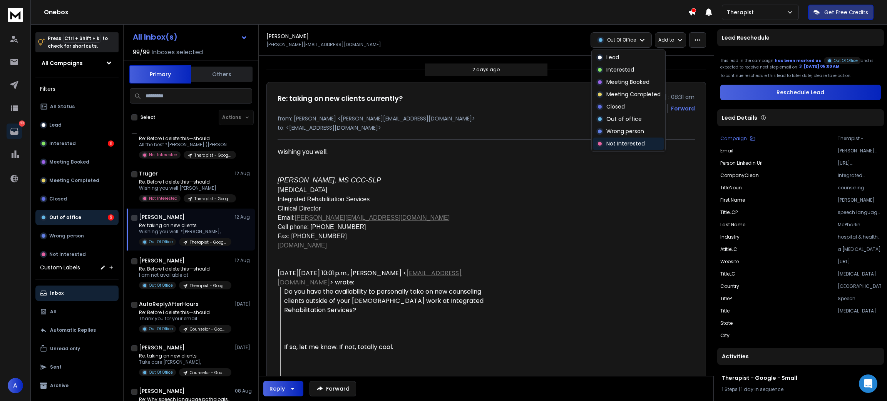
click at [615, 141] on p "Not Interested" at bounding box center [626, 144] width 39 height 8
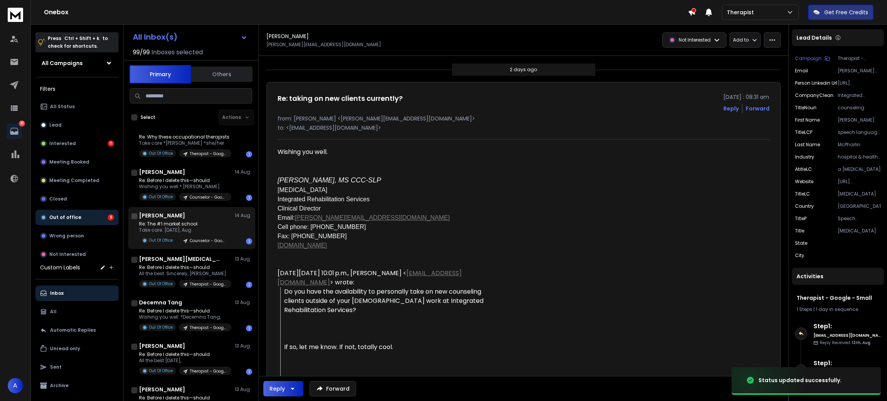
scroll to position [173, 0]
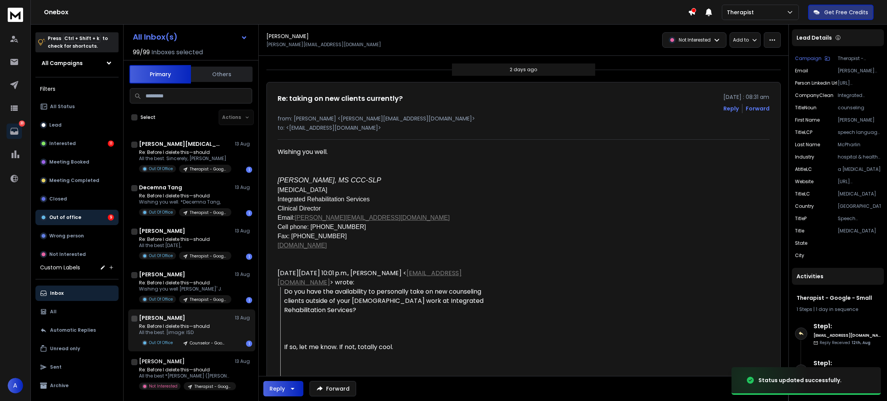
click at [188, 326] on p "Re: Before I delete this—should" at bounding box center [185, 326] width 92 height 6
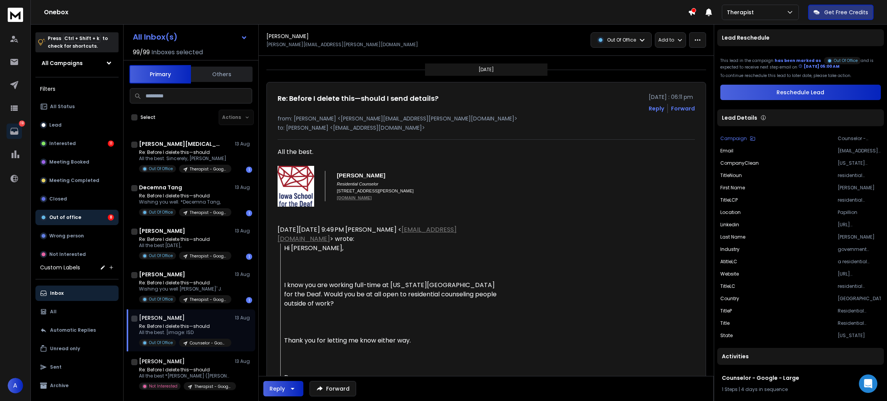
click at [624, 40] on p "Out Of Office" at bounding box center [621, 40] width 29 height 6
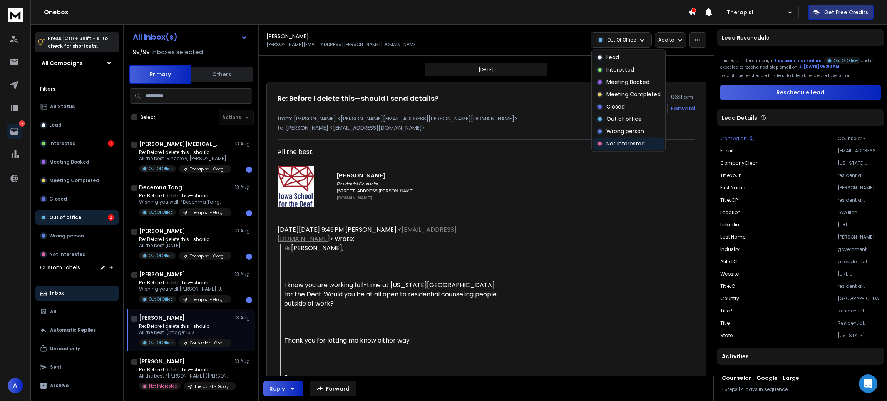
click at [630, 142] on p "Not Interested" at bounding box center [626, 144] width 39 height 8
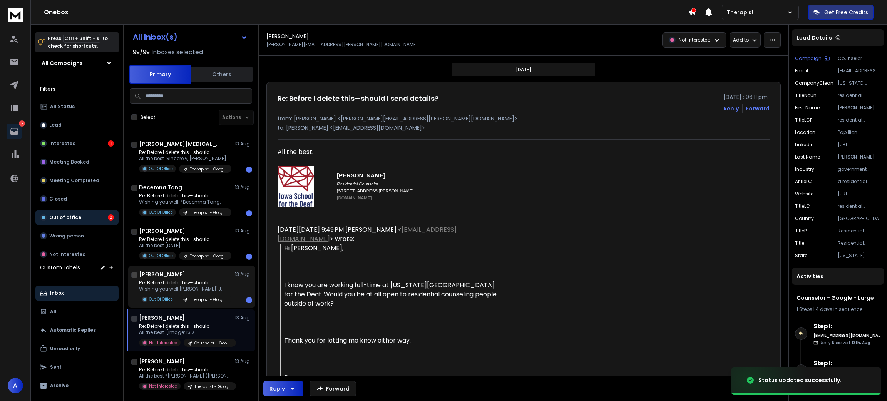
click at [185, 281] on p "Re: Before I delete this—should" at bounding box center [185, 283] width 92 height 6
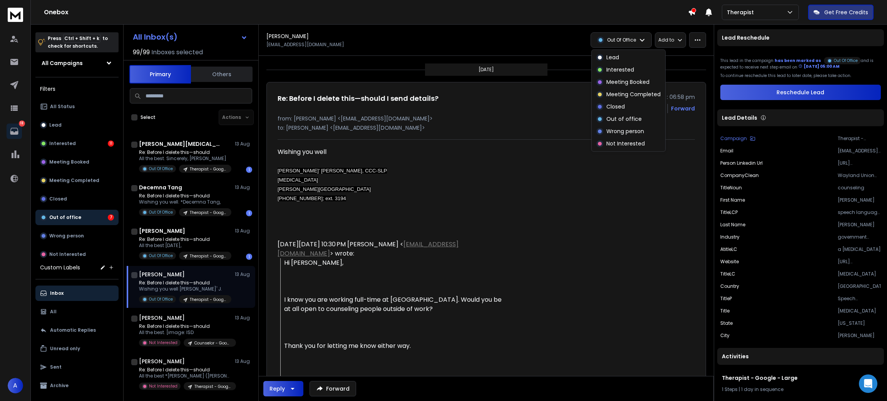
click at [606, 42] on div "Out Of Office" at bounding box center [621, 40] width 60 height 15
click at [599, 147] on span at bounding box center [600, 143] width 7 height 7
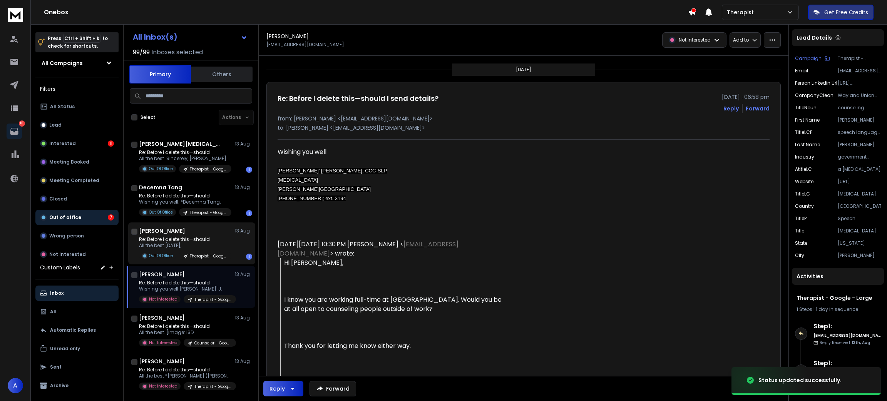
click at [168, 240] on p "Re: Before I delete this—should" at bounding box center [185, 239] width 92 height 6
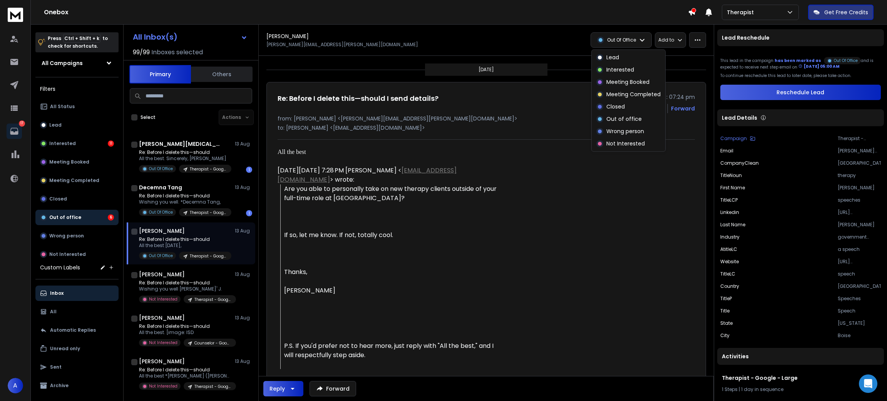
click at [609, 41] on p "Out Of Office" at bounding box center [621, 40] width 29 height 6
click at [605, 139] on div "Not Interested" at bounding box center [628, 143] width 70 height 12
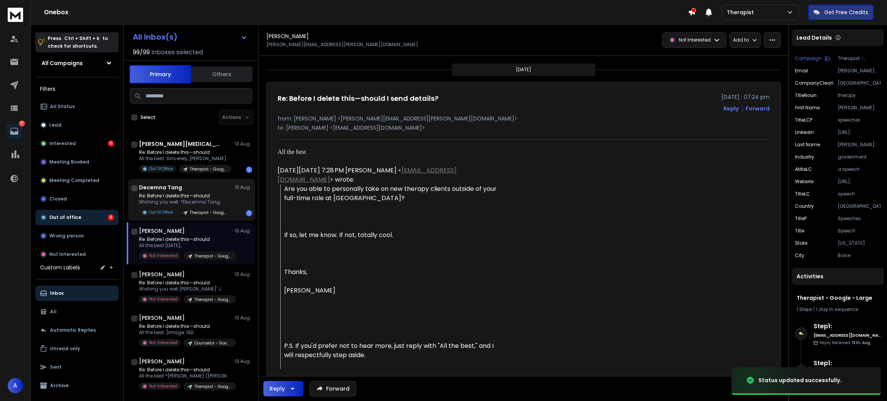
click at [188, 194] on p "Re: Before I delete this—should" at bounding box center [185, 196] width 92 height 6
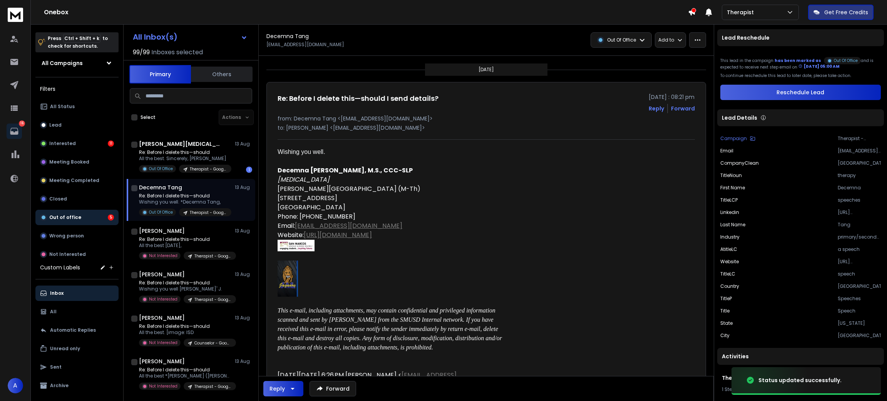
click at [627, 39] on p "Out Of Office" at bounding box center [621, 40] width 29 height 6
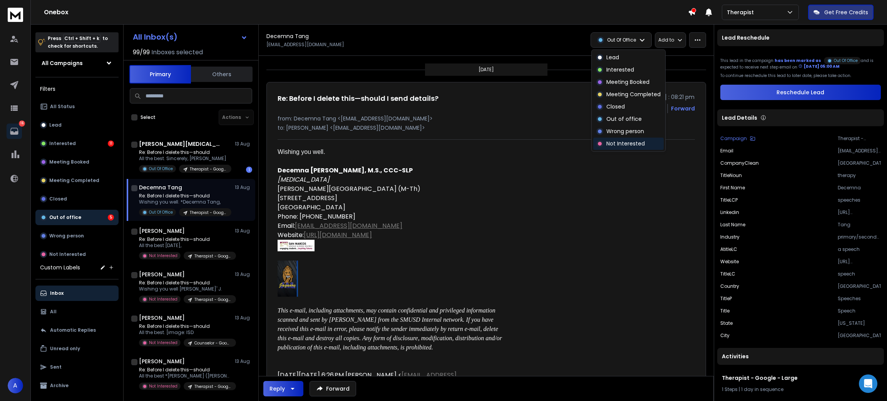
click at [623, 142] on p "Not Interested" at bounding box center [626, 144] width 39 height 8
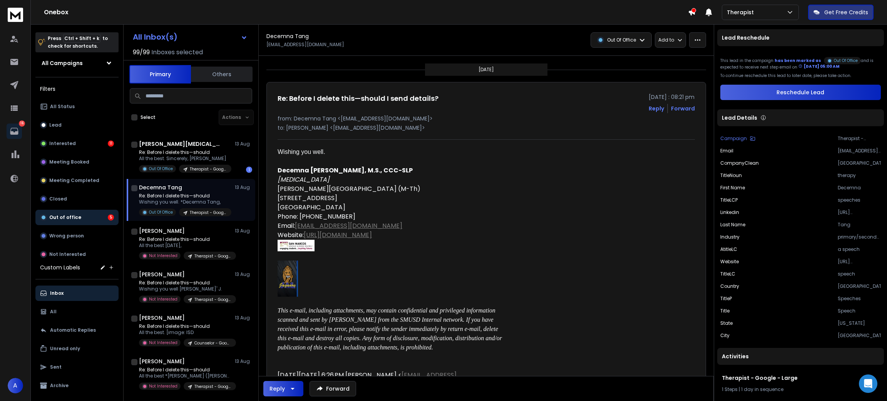
scroll to position [58, 0]
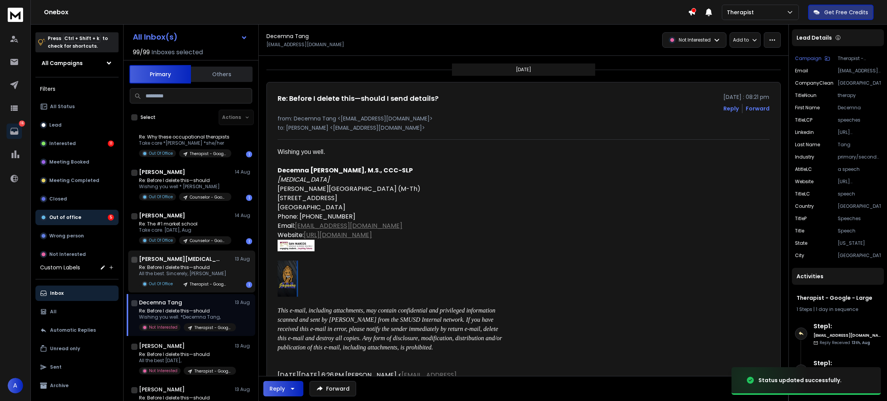
click at [191, 265] on p "Re: Before I delete this—should" at bounding box center [185, 268] width 92 height 6
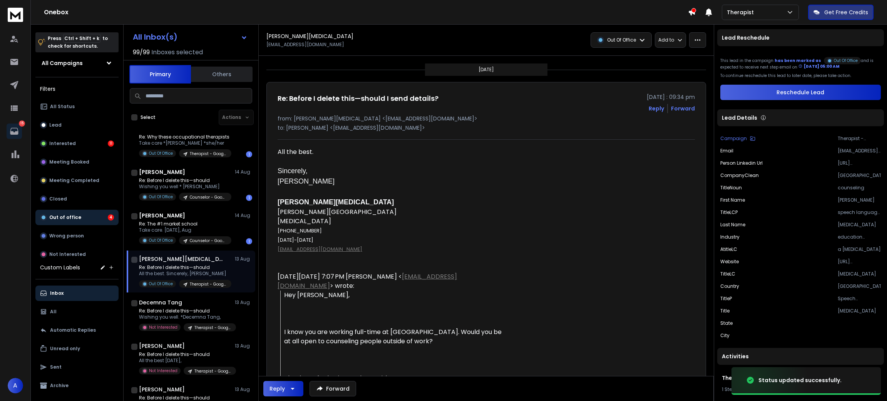
click at [627, 40] on p "Out Of Office" at bounding box center [621, 40] width 29 height 6
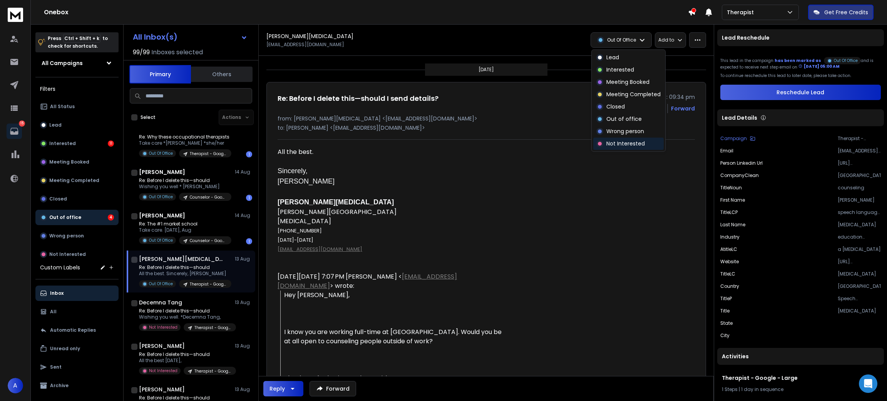
click at [613, 143] on p "Not Interested" at bounding box center [626, 144] width 39 height 8
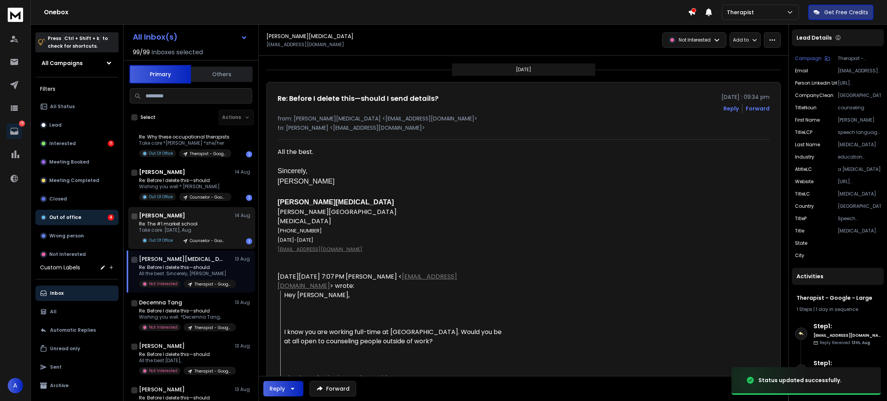
click at [163, 226] on p "Re: The #1 market school" at bounding box center [185, 224] width 92 height 6
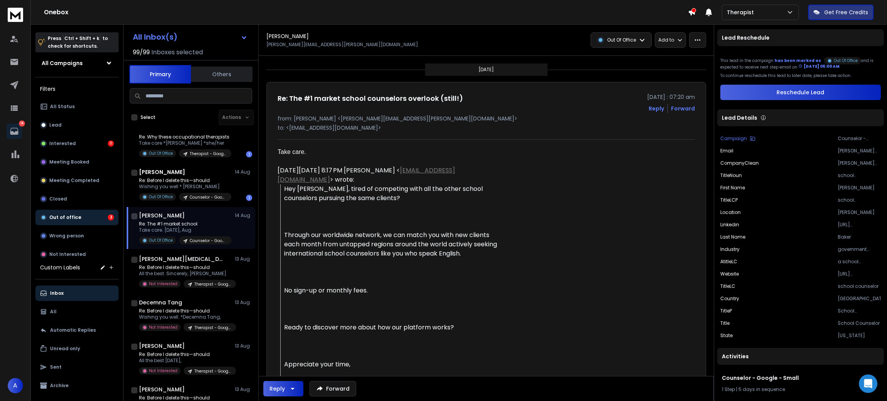
click at [627, 41] on p "Out Of Office" at bounding box center [621, 40] width 29 height 6
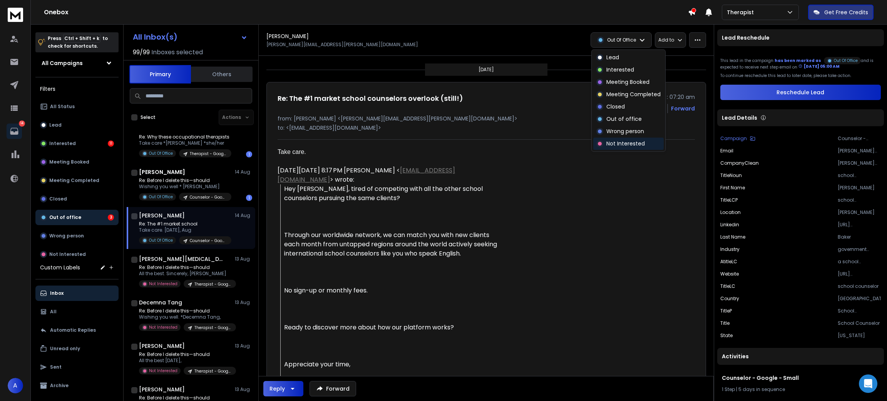
click at [629, 147] on p "Not Interested" at bounding box center [626, 144] width 39 height 8
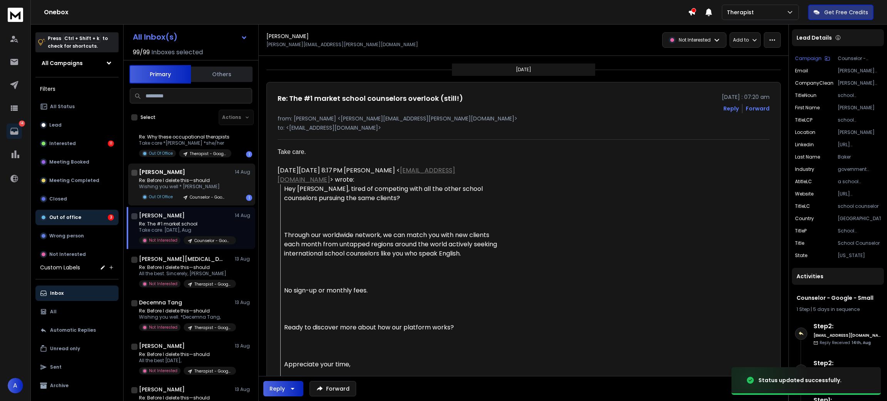
click at [217, 181] on p "Re: Before I delete this—should" at bounding box center [185, 181] width 92 height 6
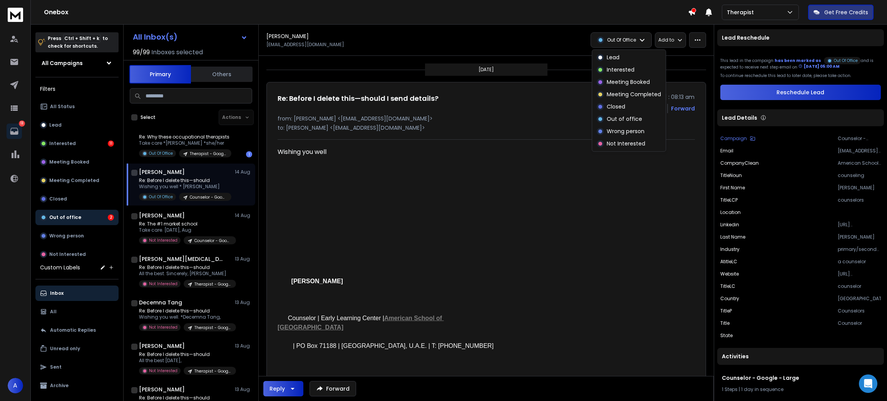
click at [627, 41] on p "Out Of Office" at bounding box center [621, 40] width 29 height 6
click at [620, 142] on p "Not Interested" at bounding box center [626, 144] width 39 height 8
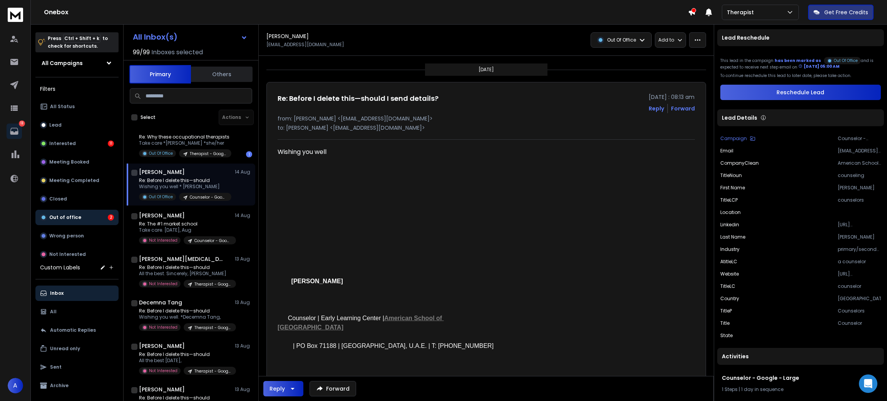
scroll to position [0, 0]
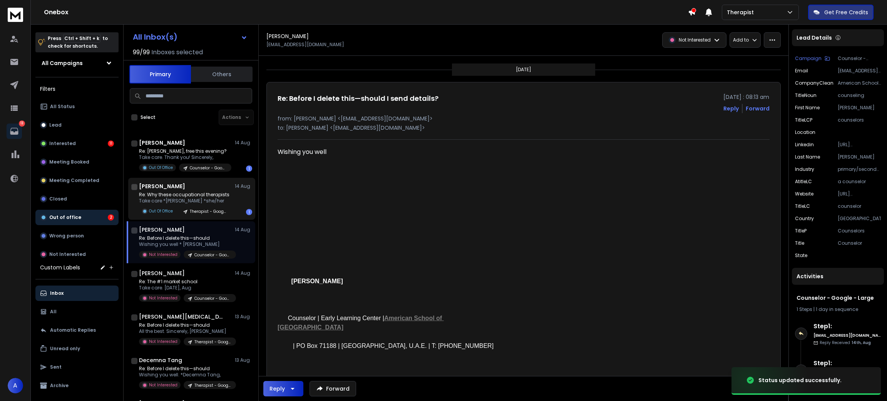
click at [194, 196] on p "Re: Why these occupational therapists" at bounding box center [185, 195] width 92 height 6
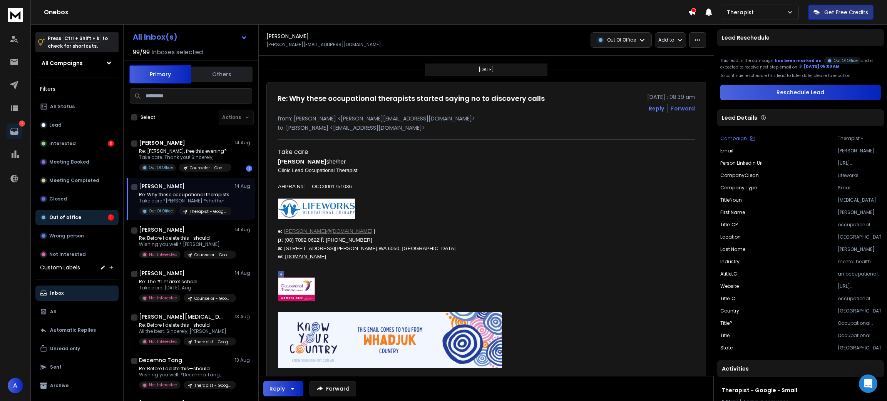
click at [618, 42] on p "Out Of Office" at bounding box center [621, 40] width 29 height 6
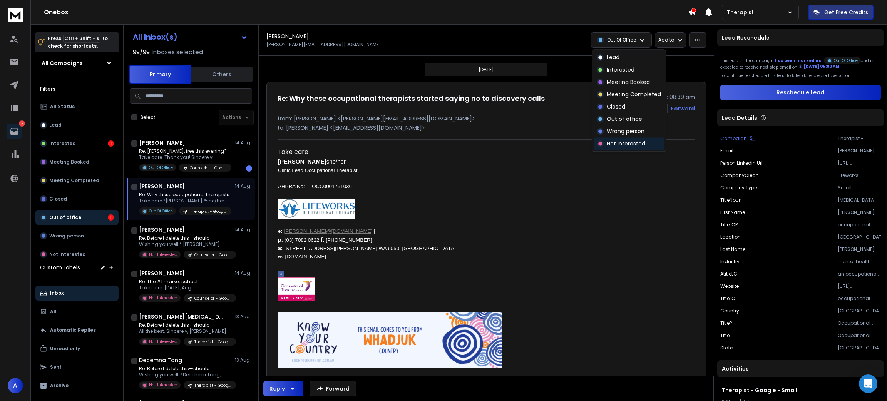
click at [618, 145] on p "Not Interested" at bounding box center [626, 144] width 39 height 8
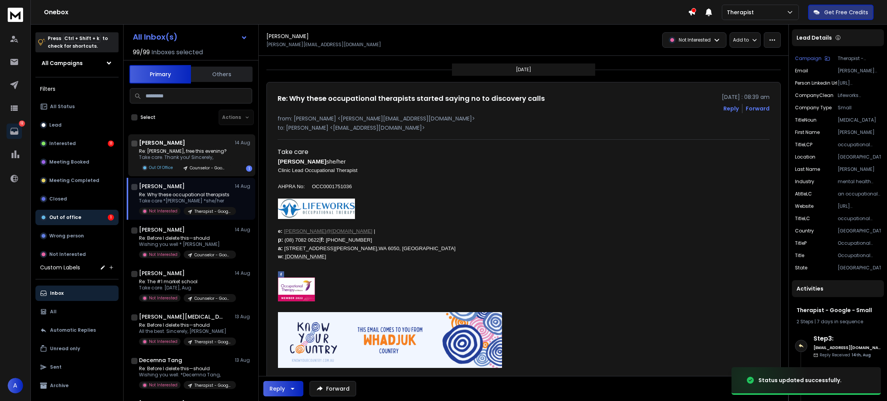
click at [224, 153] on p "Re: Rachel, free this evening?" at bounding box center [185, 151] width 92 height 6
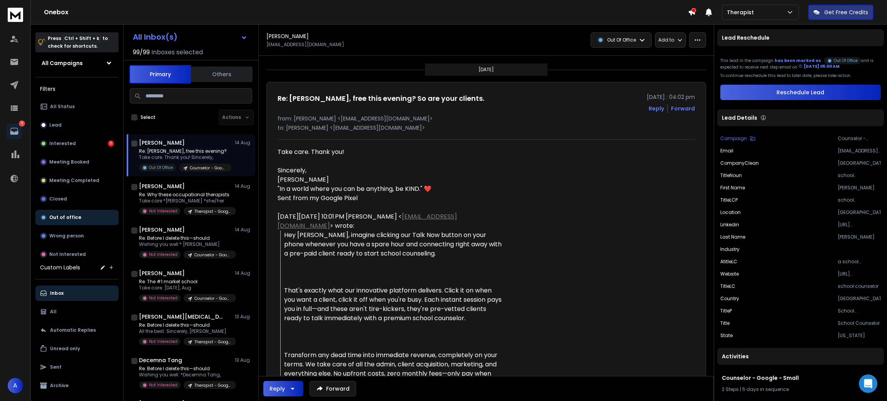
click at [635, 43] on p "Out Of Office" at bounding box center [621, 40] width 29 height 6
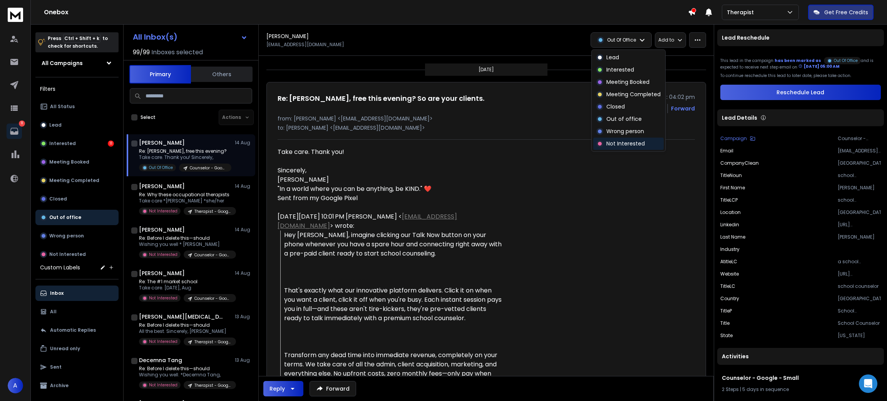
click at [647, 142] on div "Not Interested" at bounding box center [628, 143] width 70 height 12
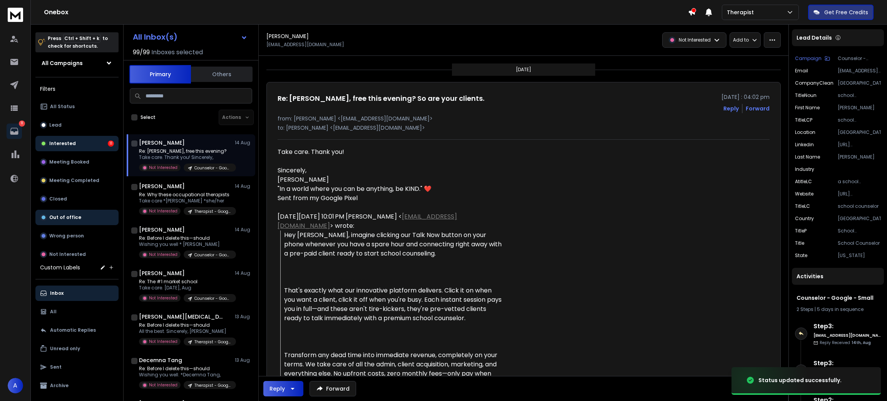
click at [54, 141] on p "Interested" at bounding box center [62, 144] width 27 height 6
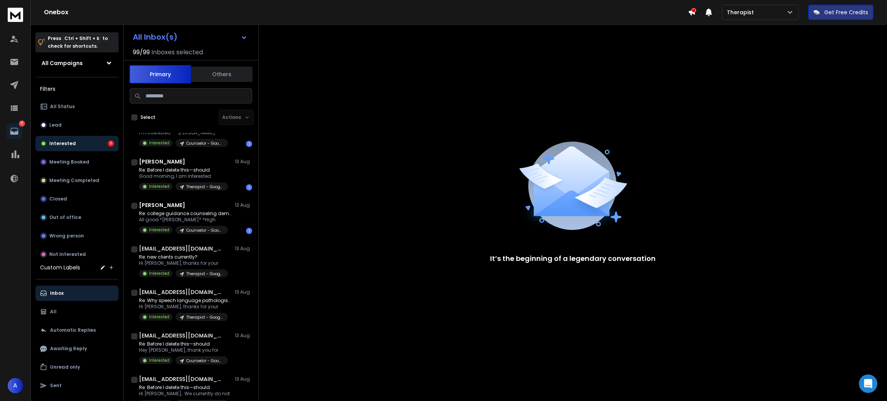
scroll to position [577, 0]
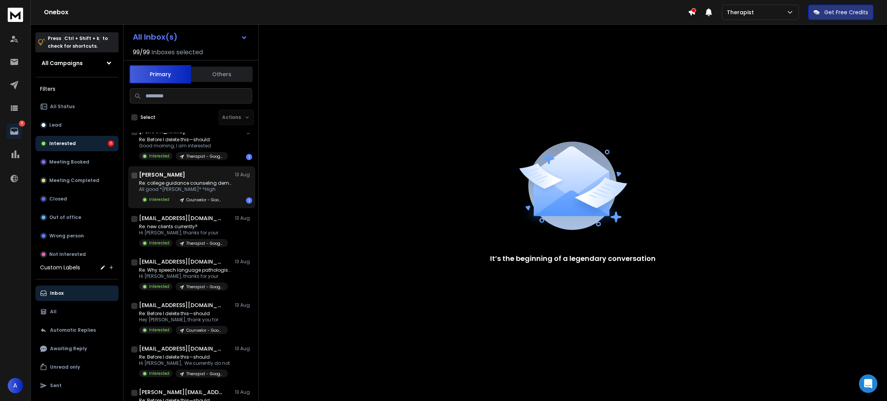
click at [201, 173] on div "Jamie Stuber 13 Aug" at bounding box center [195, 175] width 113 height 8
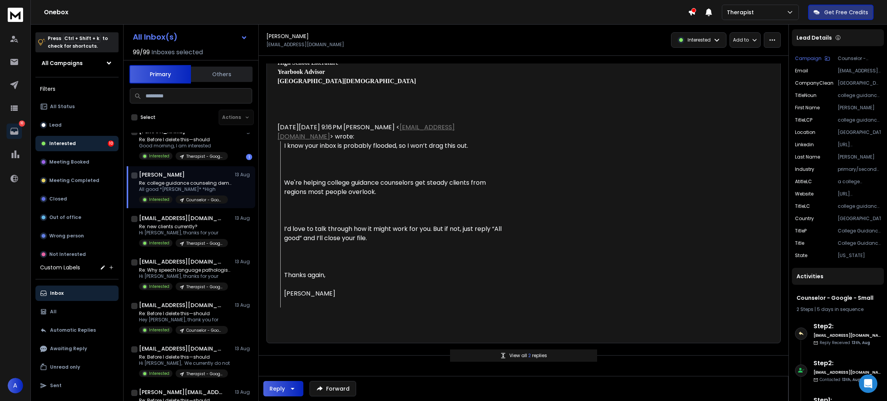
scroll to position [0, 0]
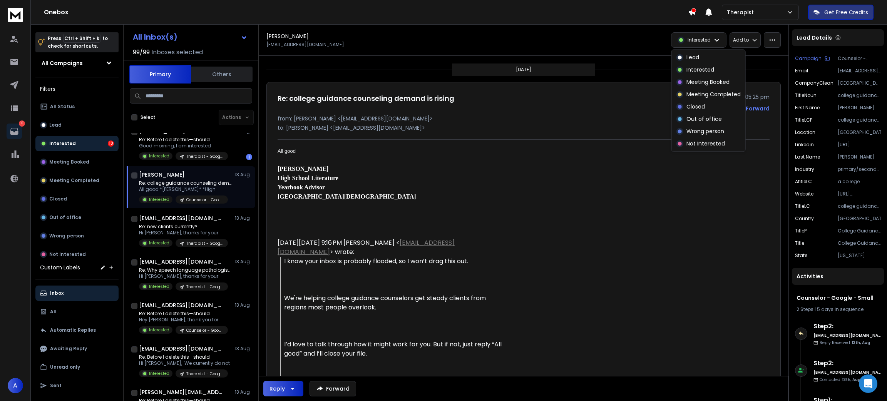
click at [699, 43] on div "Interested" at bounding box center [699, 40] width 55 height 15
click at [690, 145] on p "Not Interested" at bounding box center [706, 144] width 39 height 8
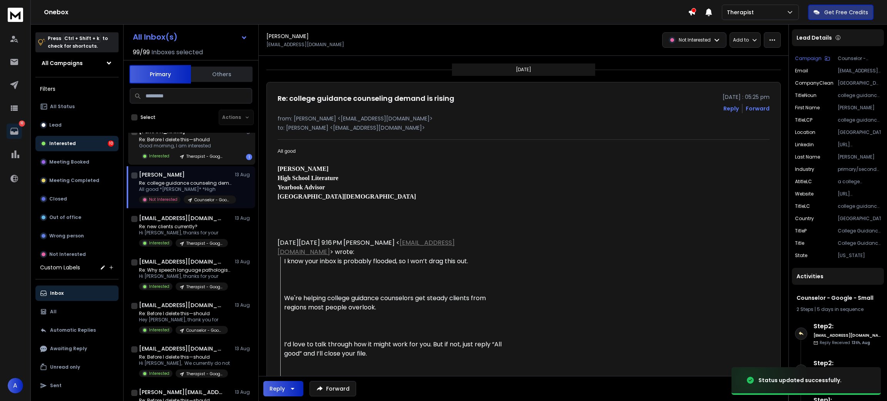
click at [189, 141] on p "Re: Before I delete this—should" at bounding box center [183, 140] width 89 height 6
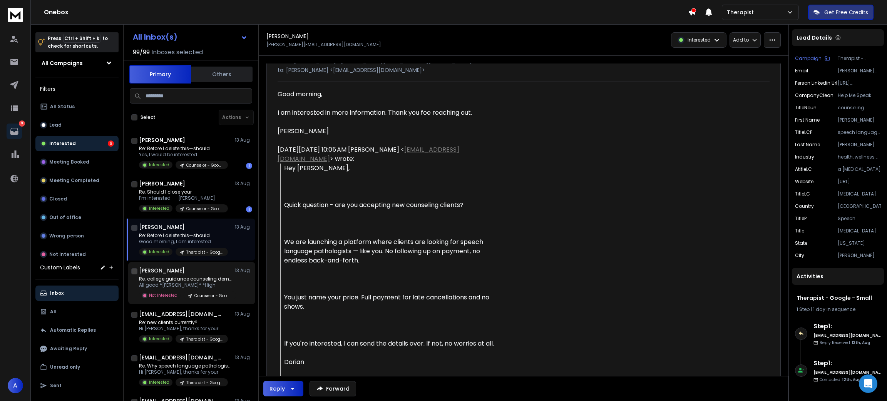
scroll to position [462, 0]
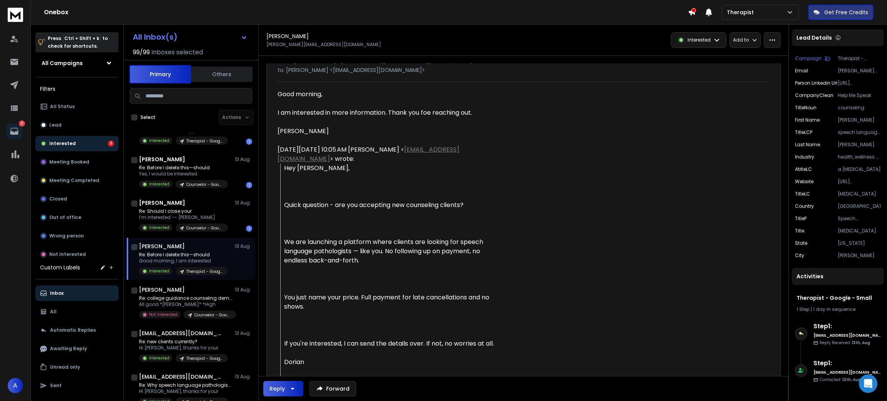
click at [279, 385] on div "Reply" at bounding box center [277, 389] width 15 height 8
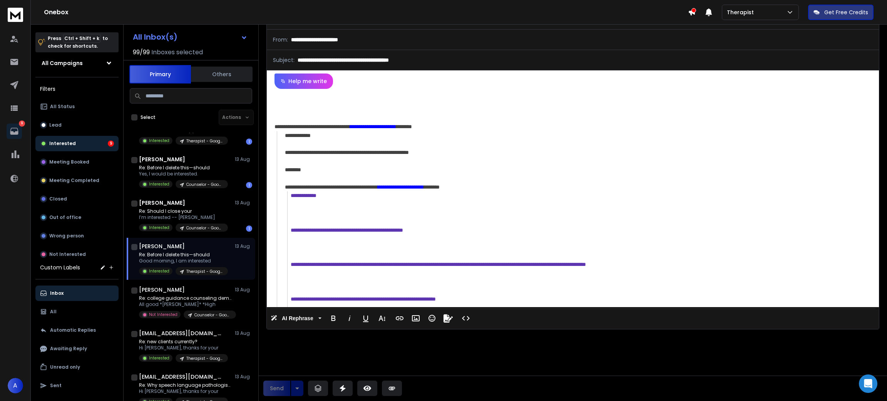
scroll to position [0, 0]
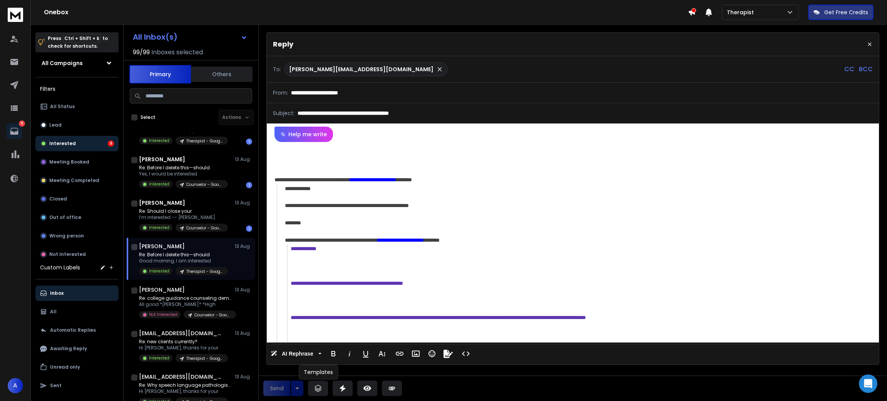
click at [320, 386] on icon at bounding box center [318, 389] width 8 height 8
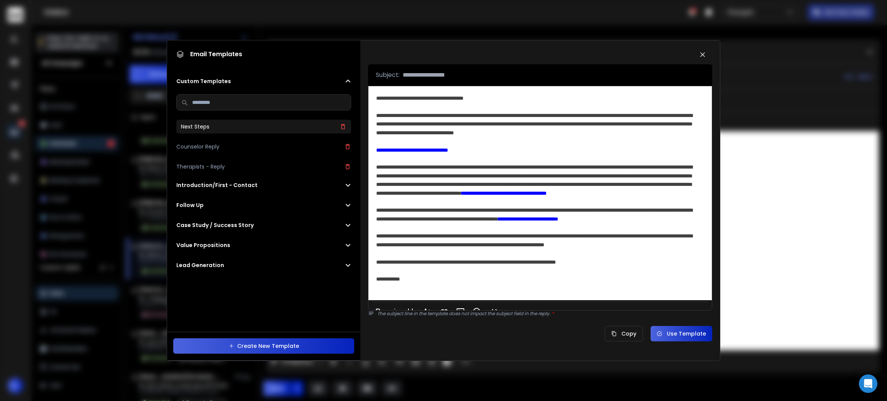
click at [209, 131] on h3 "Therapists - Reply" at bounding box center [195, 127] width 28 height 8
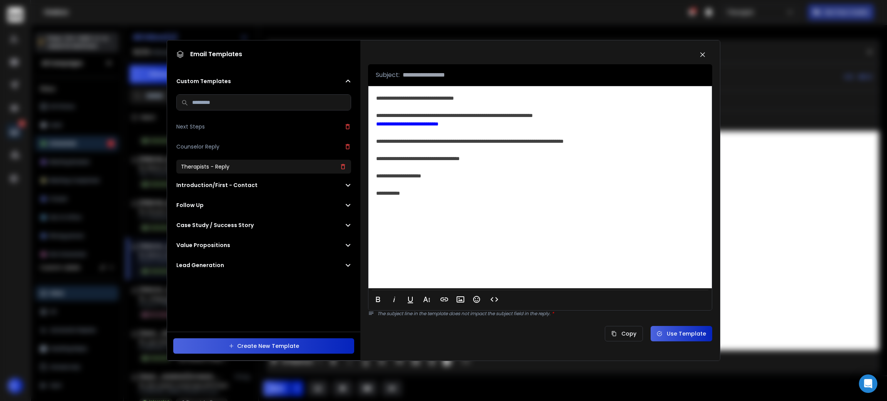
click at [665, 332] on button "Use Template" at bounding box center [682, 333] width 62 height 15
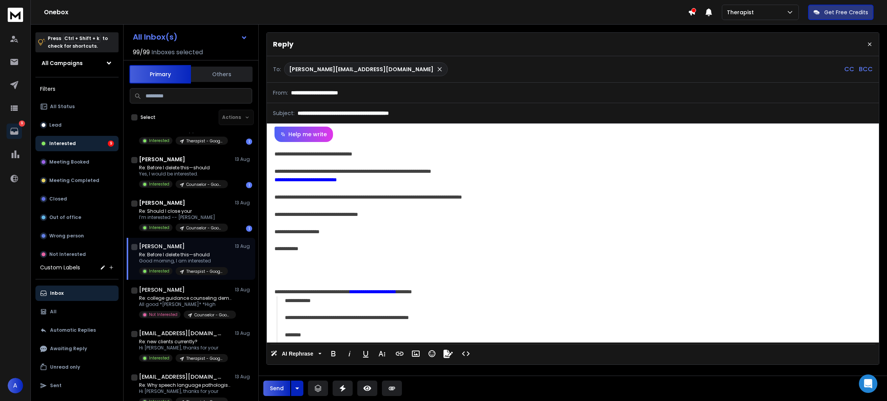
click at [281, 154] on div "**********" at bounding box center [568, 154] width 586 height 8
click at [288, 258] on div at bounding box center [573, 257] width 597 height 8
click at [278, 389] on button "Send" at bounding box center [276, 388] width 27 height 15
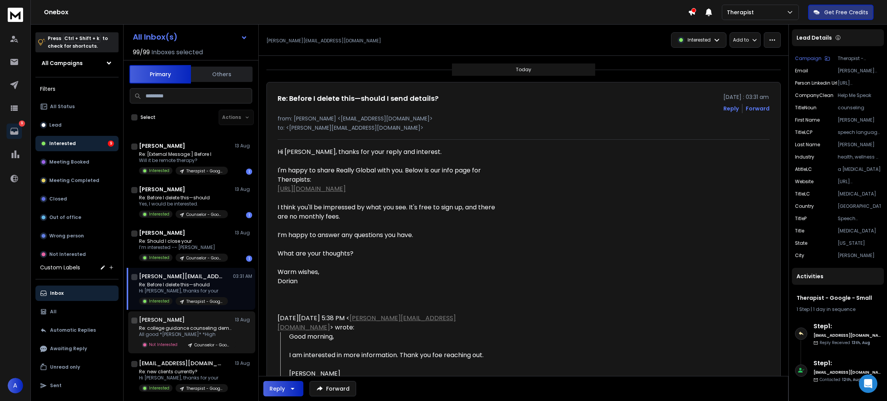
scroll to position [404, 0]
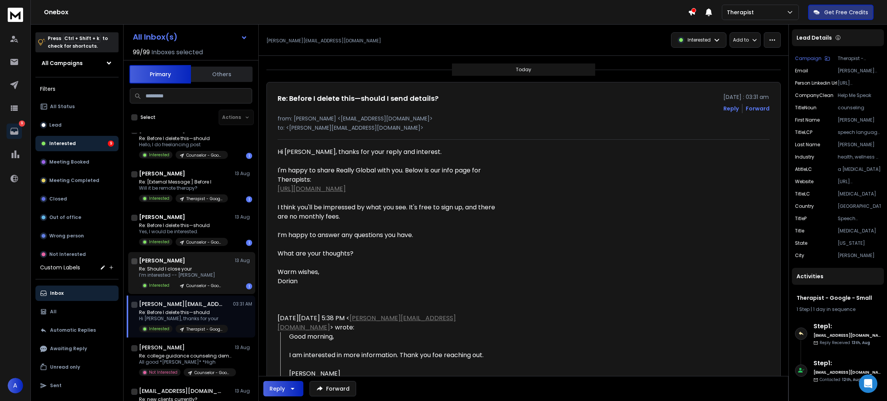
click at [196, 273] on p "I’m interested -- Parker R." at bounding box center [183, 275] width 89 height 6
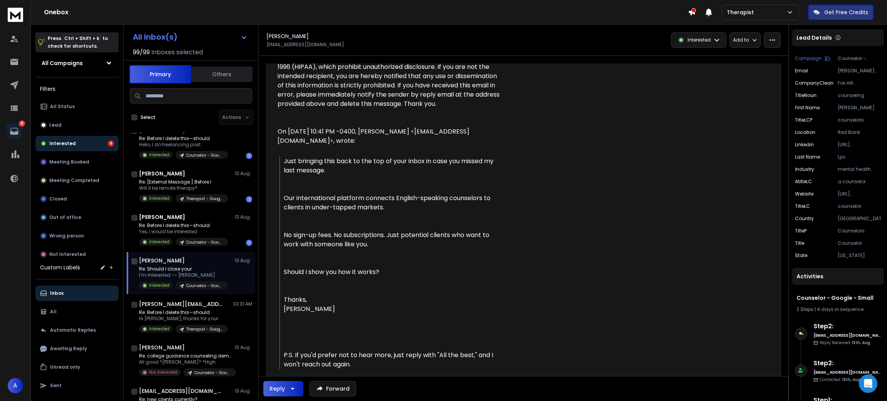
scroll to position [0, 0]
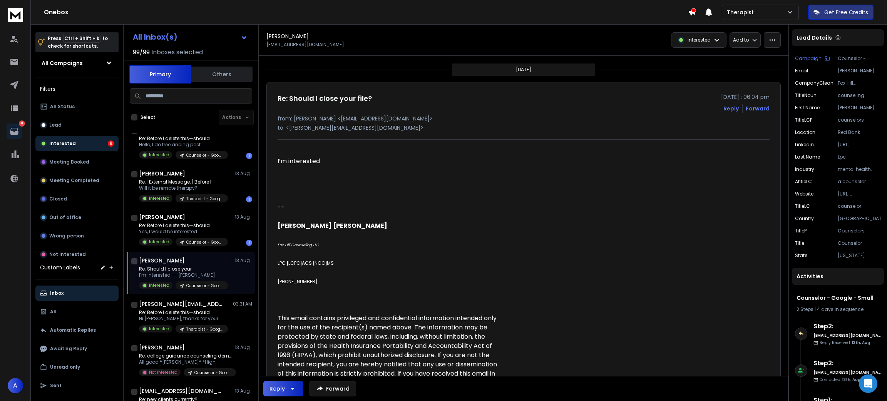
click at [276, 385] on div "Reply" at bounding box center [277, 389] width 15 height 8
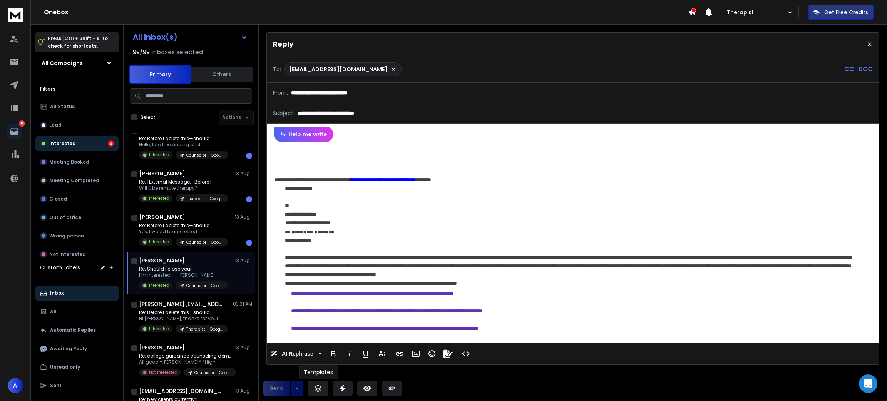
click at [316, 387] on icon at bounding box center [318, 389] width 8 height 8
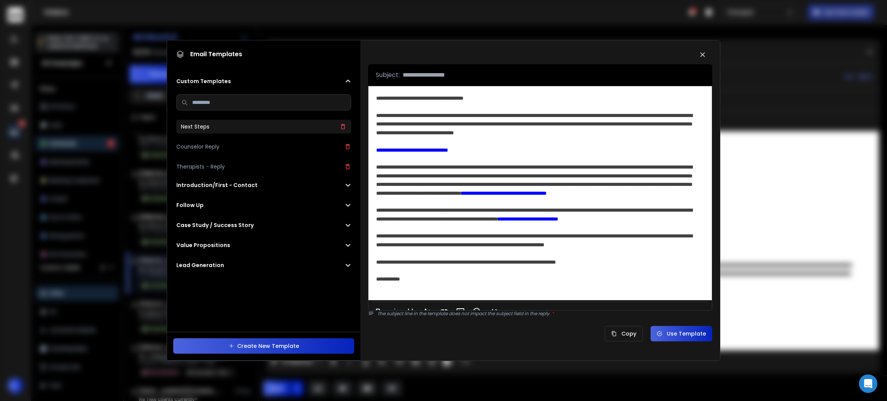
click at [266, 142] on div "Counselor Reply" at bounding box center [263, 147] width 175 height 14
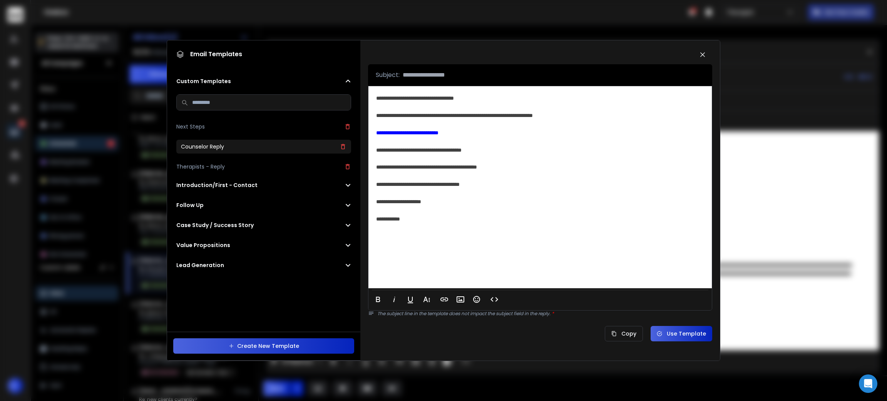
click at [677, 332] on button "Use Template" at bounding box center [682, 333] width 62 height 15
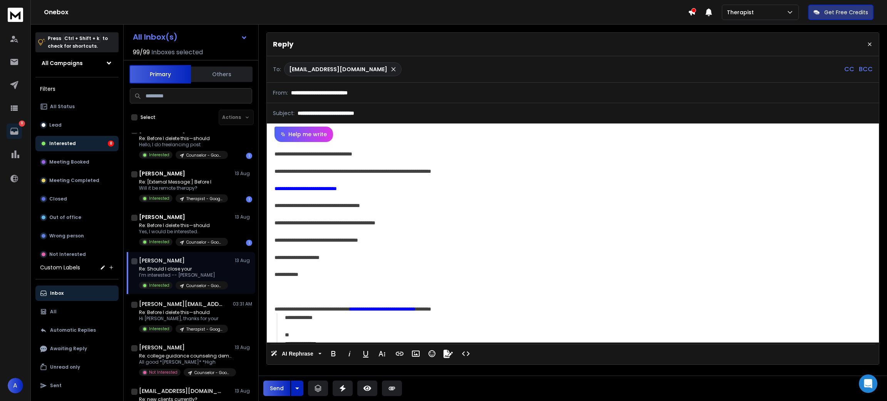
click at [278, 156] on div "**********" at bounding box center [568, 154] width 586 height 8
click at [288, 279] on div at bounding box center [572, 283] width 595 height 8
click at [276, 389] on button "Send" at bounding box center [276, 388] width 27 height 15
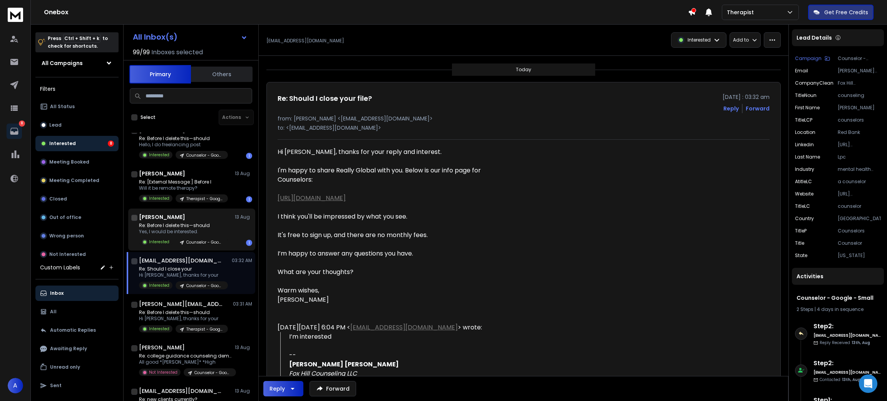
click at [196, 220] on div "Jayraj suryawanshi 13 Aug" at bounding box center [195, 217] width 113 height 8
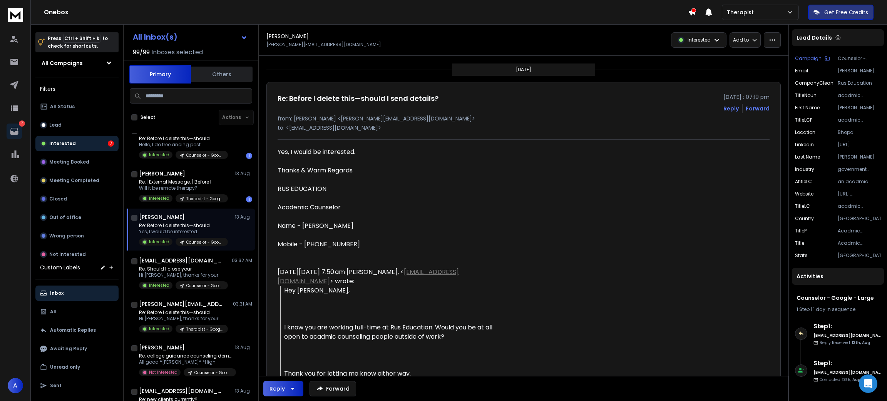
click at [275, 392] on div "Reply" at bounding box center [277, 389] width 15 height 8
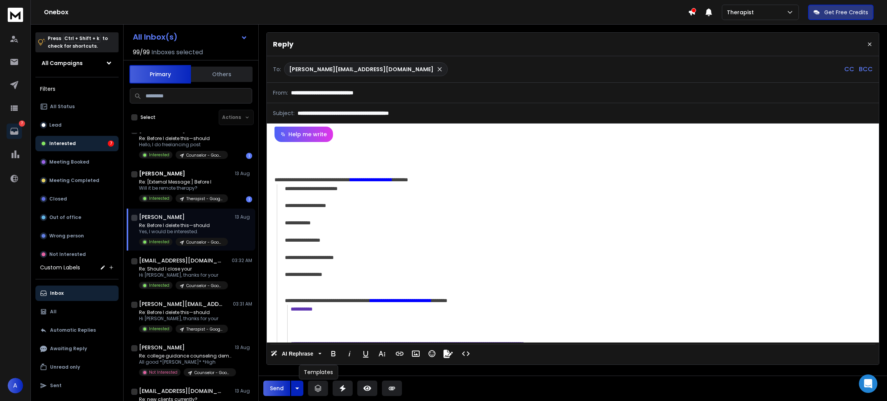
click at [319, 392] on icon at bounding box center [318, 389] width 8 height 8
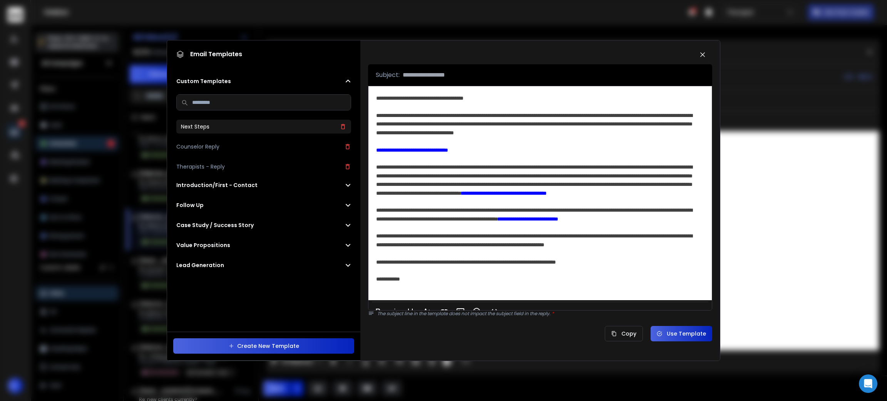
click at [242, 142] on div "Counselor Reply" at bounding box center [263, 147] width 175 height 14
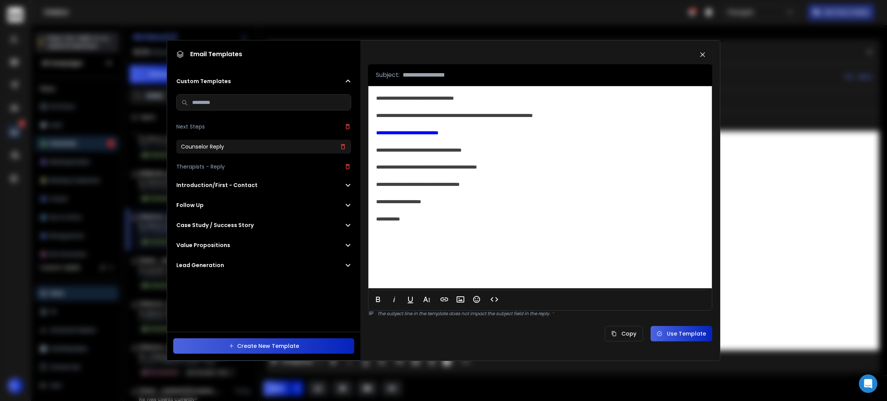
click at [673, 334] on button "Use Template" at bounding box center [682, 333] width 62 height 15
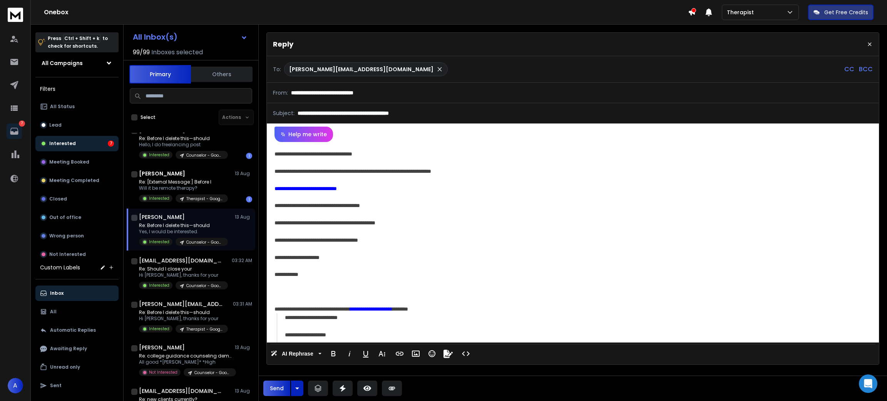
click at [282, 154] on div "**********" at bounding box center [568, 154] width 586 height 8
click at [286, 283] on div at bounding box center [573, 283] width 597 height 8
click at [266, 385] on button "Send" at bounding box center [276, 388] width 27 height 15
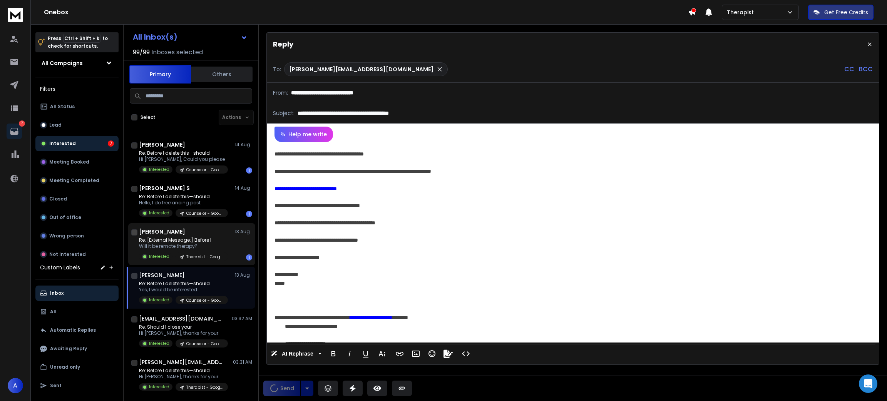
scroll to position [288, 0]
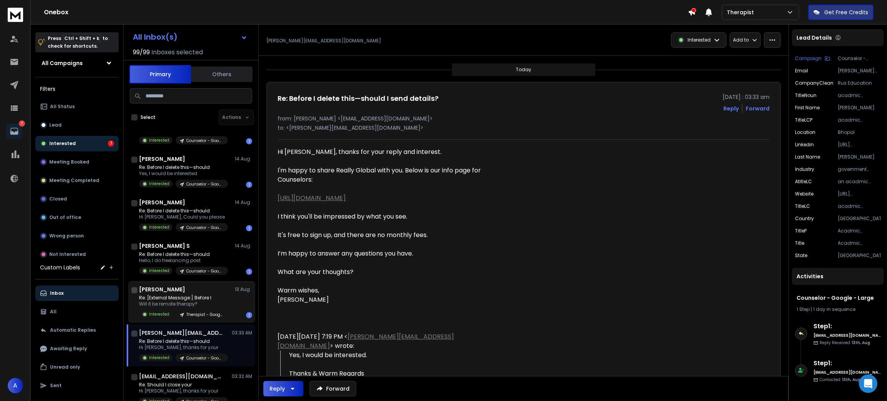
click at [189, 297] on p "Re: [External Message:] Before I" at bounding box center [183, 298] width 89 height 6
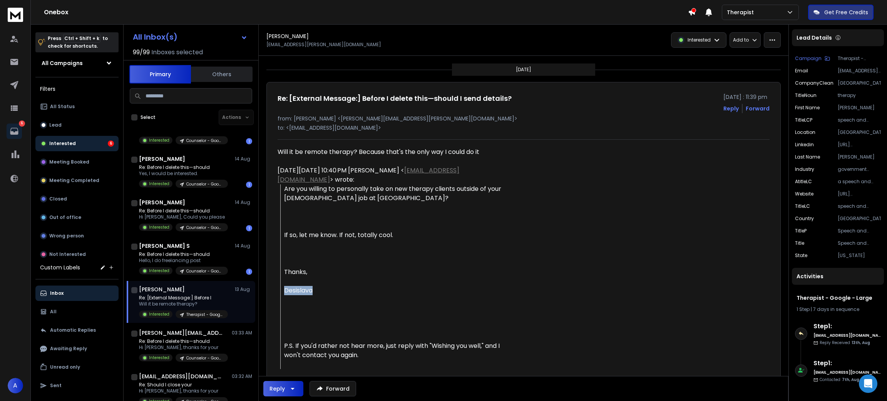
drag, startPoint x: 313, startPoint y: 293, endPoint x: 279, endPoint y: 293, distance: 33.9
click at [279, 293] on div "On Wed, Aug 6, 2025, 10:40 PM Desislava Doyle < dpdoyle@ourreallyglobal.com > w…" at bounding box center [390, 267] width 225 height 203
copy blockquote "Desislava"
click at [273, 379] on div "Reply Forward" at bounding box center [524, 388] width 530 height 25
click at [279, 387] on div "Reply" at bounding box center [277, 389] width 15 height 8
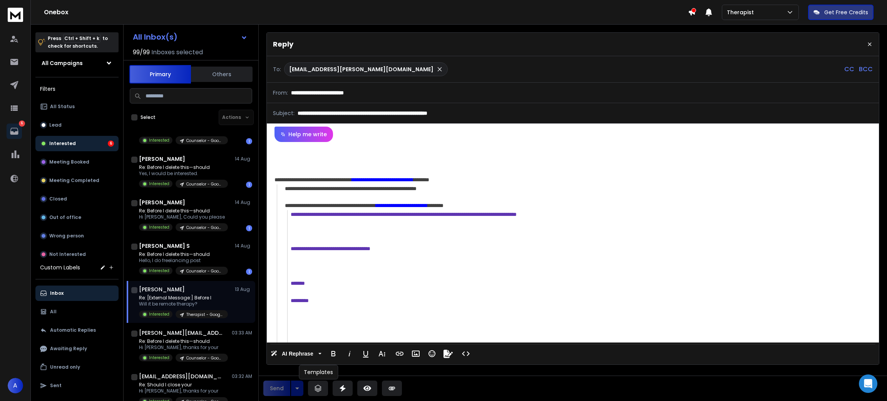
click at [315, 389] on icon at bounding box center [318, 390] width 7 height 2
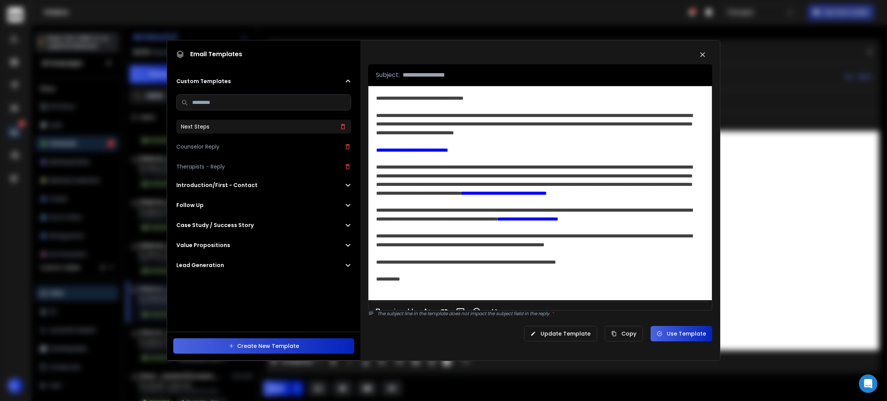
click at [245, 131] on div "Therapists - Reply" at bounding box center [264, 127] width 166 height 8
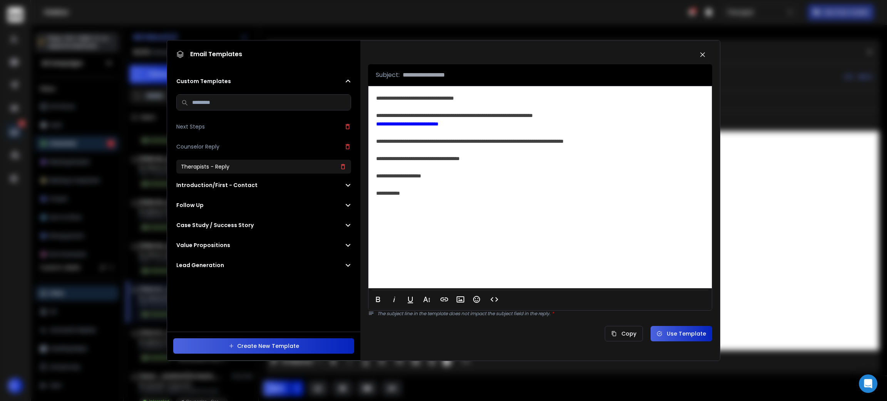
click at [669, 337] on button "Use Template" at bounding box center [682, 333] width 62 height 15
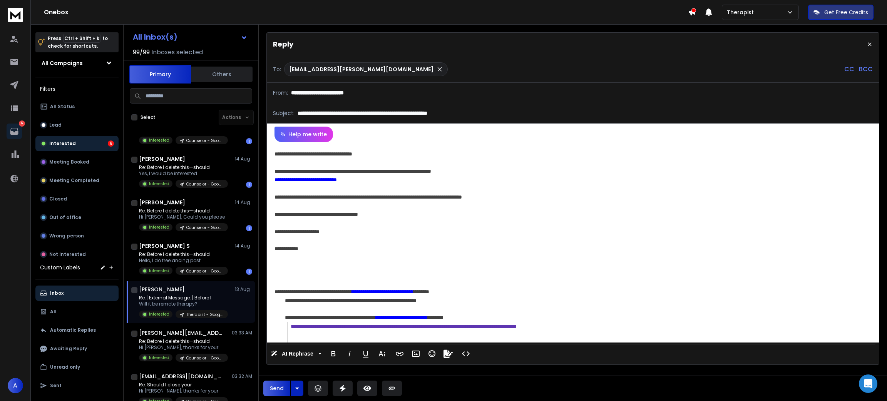
click at [278, 256] on div at bounding box center [573, 257] width 597 height 8
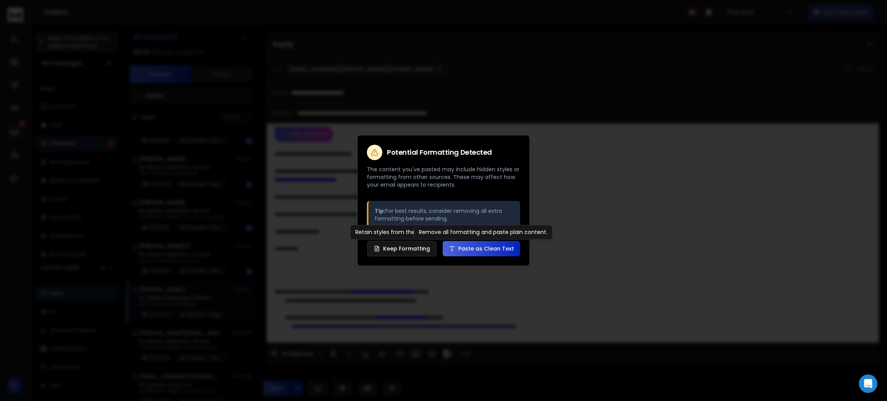
click at [462, 253] on button "Paste as Clean Text" at bounding box center [481, 248] width 77 height 15
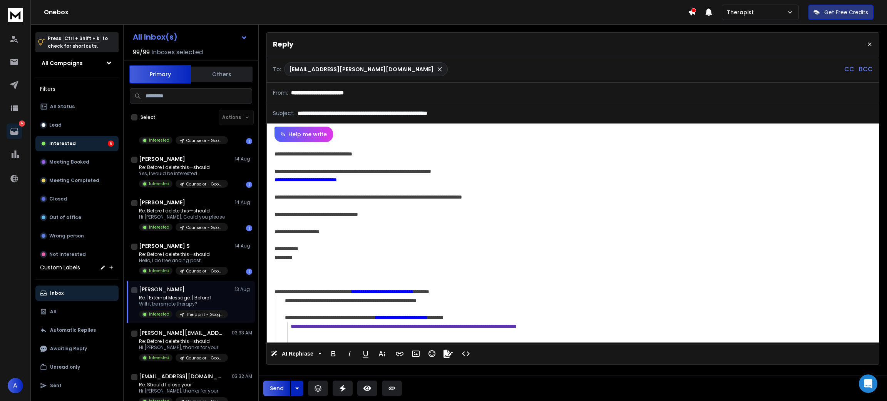
click at [282, 154] on div "**********" at bounding box center [568, 154] width 586 height 8
click at [411, 154] on div "**********" at bounding box center [568, 154] width 586 height 8
click at [280, 391] on button "Send" at bounding box center [276, 388] width 27 height 15
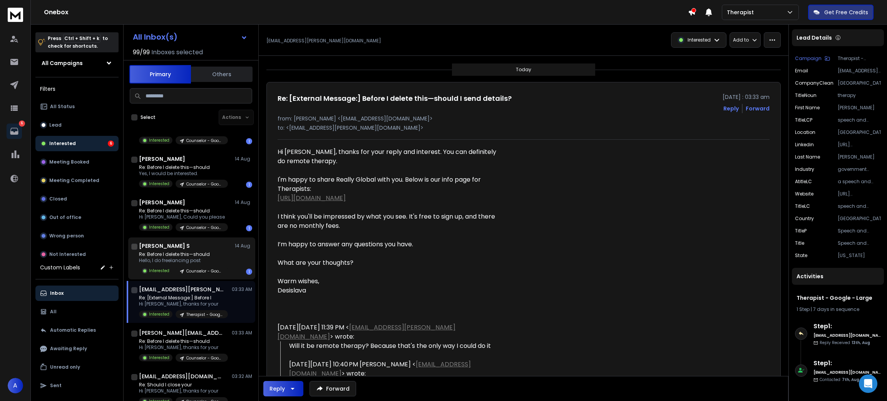
click at [199, 247] on div "Smrithi S 14 Aug" at bounding box center [195, 246] width 113 height 8
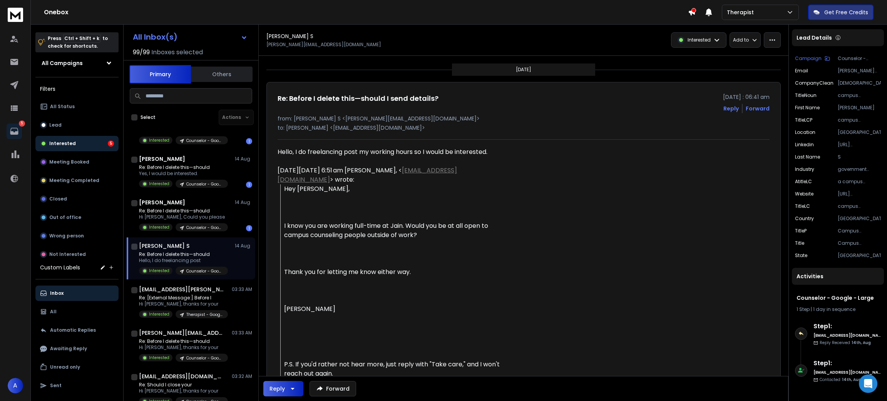
click at [285, 392] on div "Reply" at bounding box center [284, 388] width 28 height 9
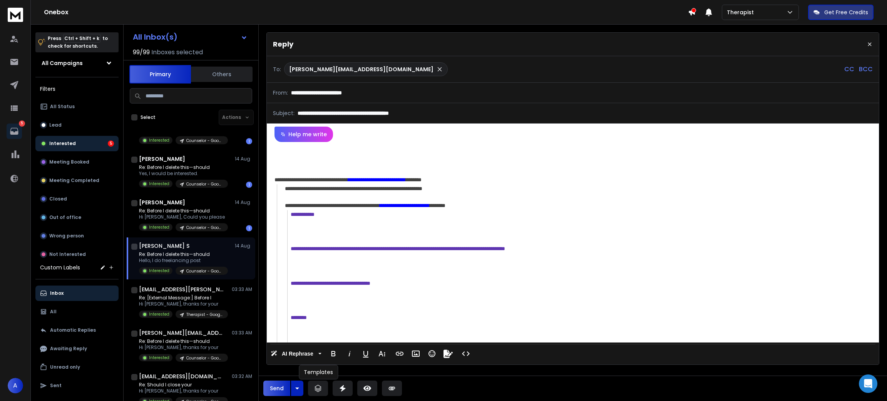
click at [320, 385] on icon at bounding box center [318, 389] width 8 height 8
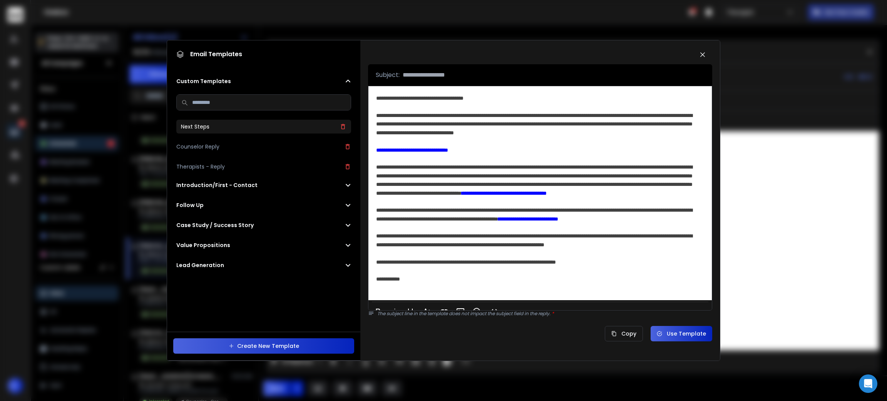
click at [245, 142] on div "Counselor Reply" at bounding box center [263, 147] width 175 height 14
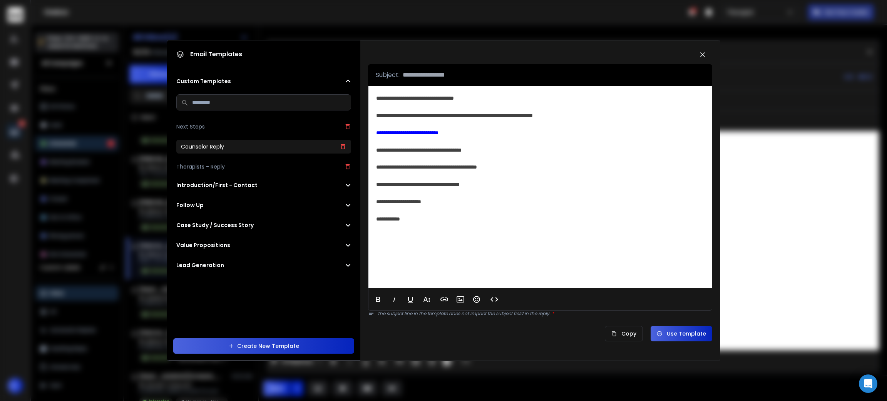
click at [674, 335] on button "Use Template" at bounding box center [682, 333] width 62 height 15
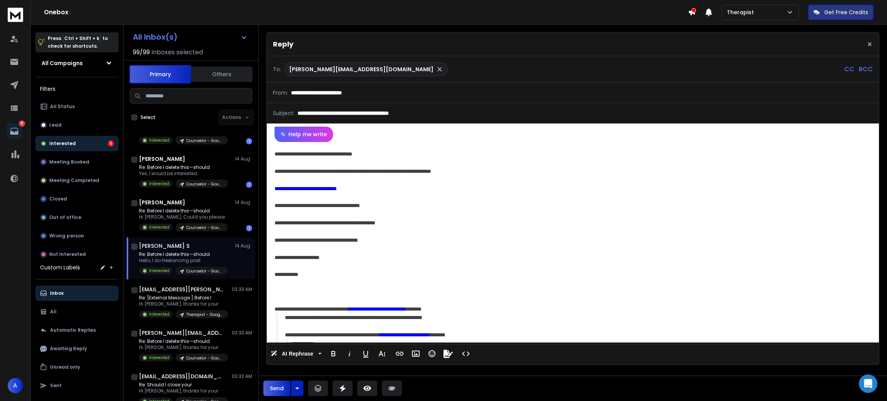
click at [282, 154] on div "**********" at bounding box center [568, 154] width 586 height 8
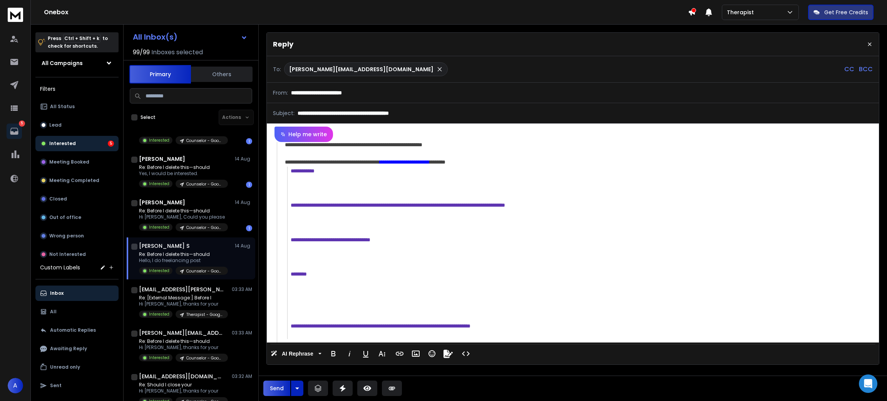
scroll to position [0, 0]
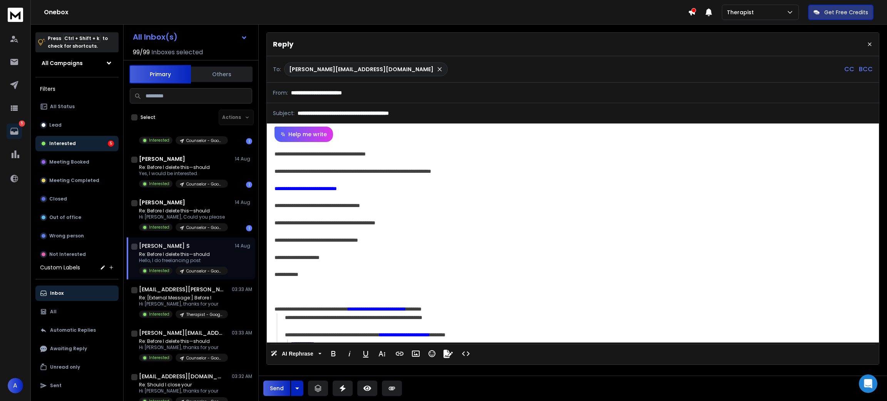
click at [283, 290] on div at bounding box center [572, 292] width 595 height 8
click at [283, 281] on div at bounding box center [572, 283] width 595 height 8
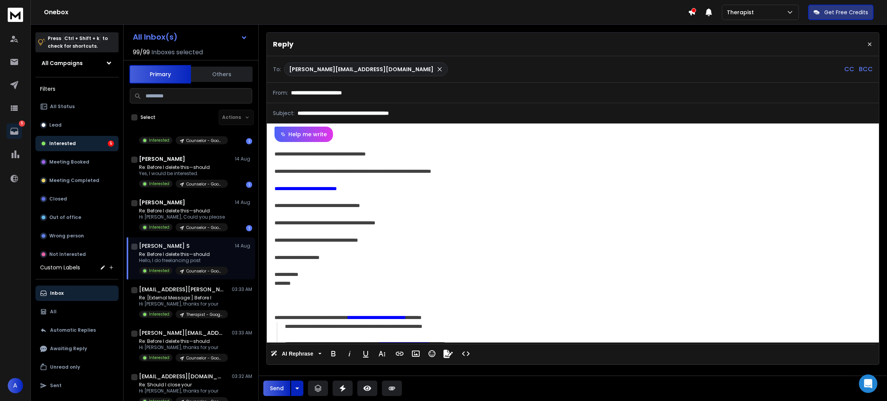
click at [279, 390] on button "Send" at bounding box center [276, 388] width 27 height 15
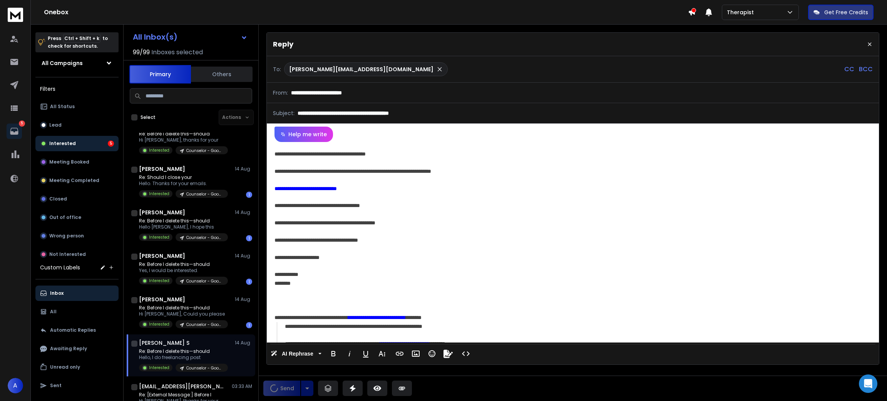
scroll to position [173, 0]
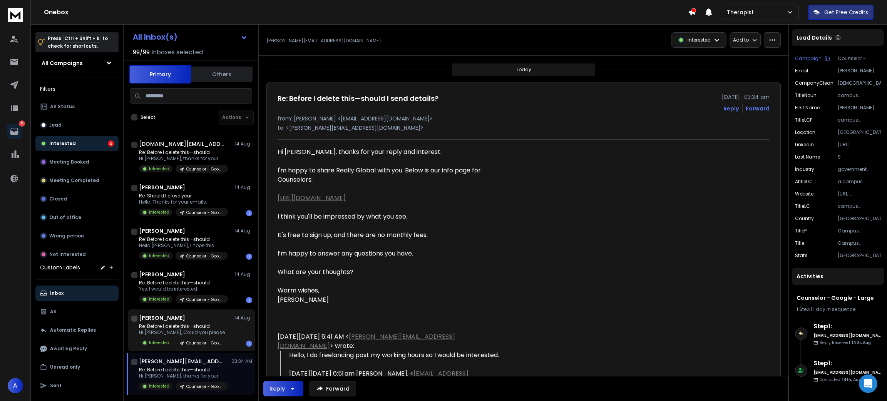
click at [191, 314] on div "Michelle Mi 14 Aug" at bounding box center [195, 318] width 113 height 8
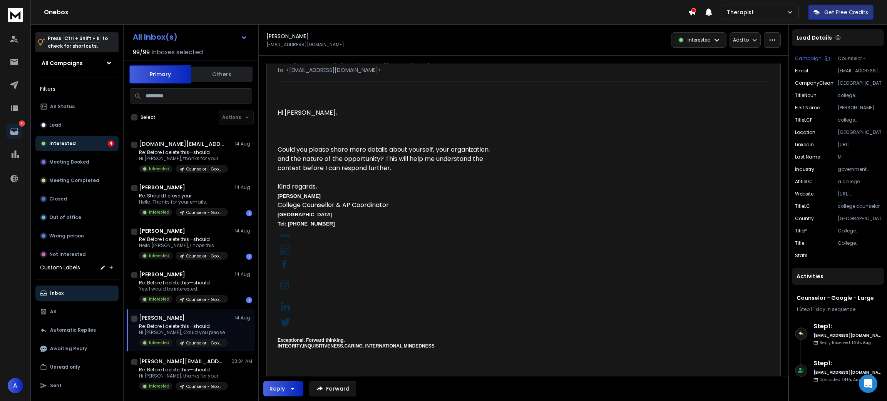
scroll to position [0, 0]
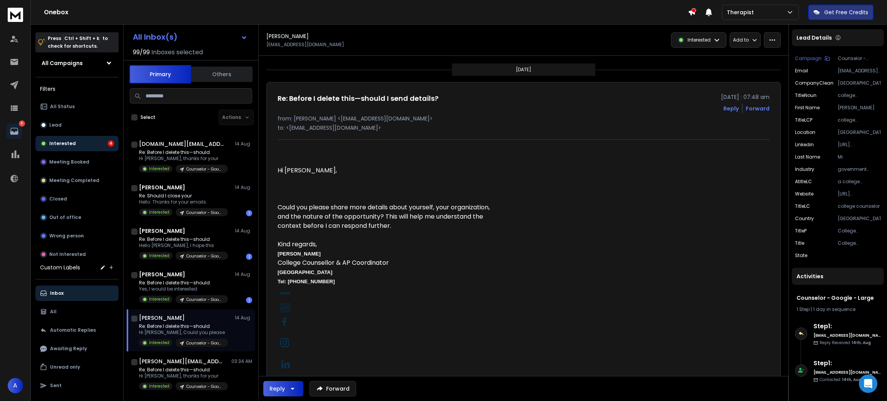
click at [284, 385] on div "Reply" at bounding box center [277, 389] width 15 height 8
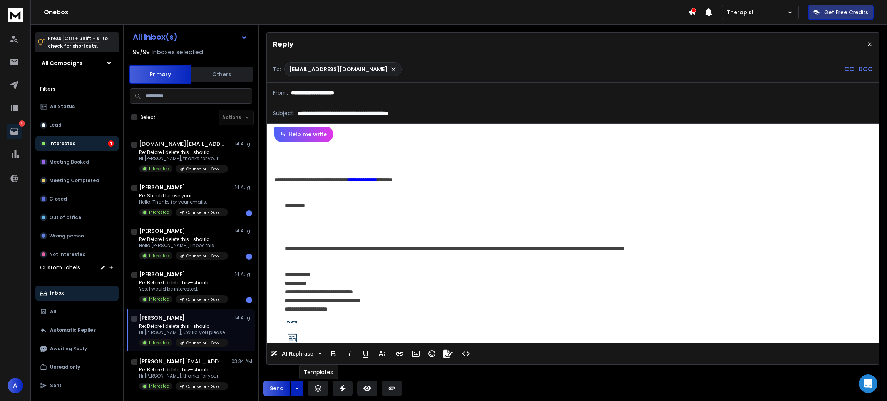
click at [316, 389] on icon at bounding box center [318, 389] width 8 height 8
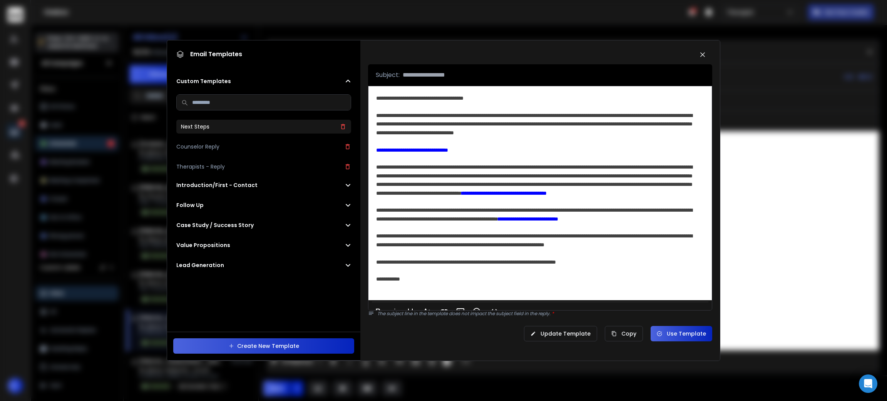
click at [245, 131] on div "Counselor Reply" at bounding box center [264, 127] width 166 height 8
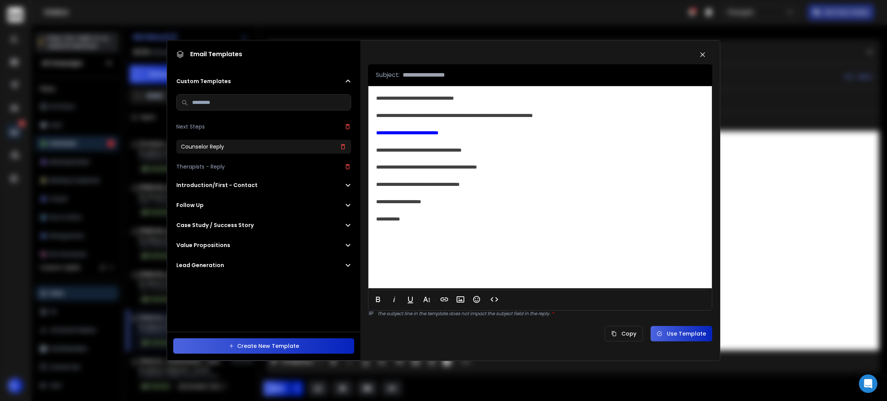
click at [665, 336] on button "Use Template" at bounding box center [682, 333] width 62 height 15
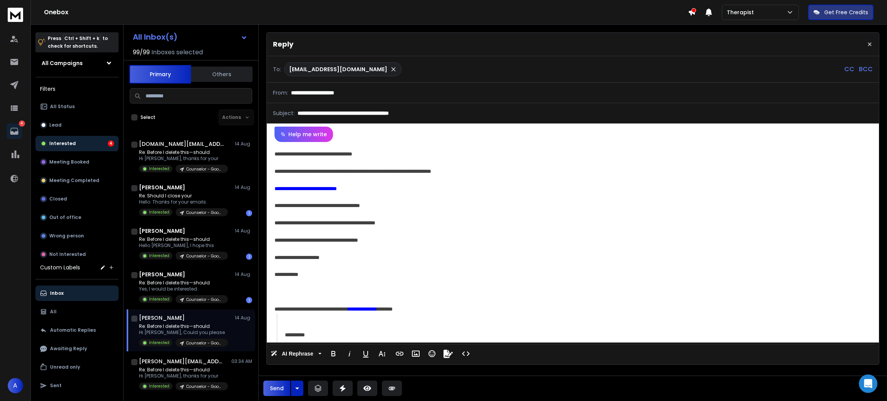
click at [281, 153] on div "**********" at bounding box center [568, 154] width 586 height 8
click at [295, 283] on div at bounding box center [573, 283] width 597 height 8
click at [278, 390] on button "Send" at bounding box center [276, 388] width 27 height 15
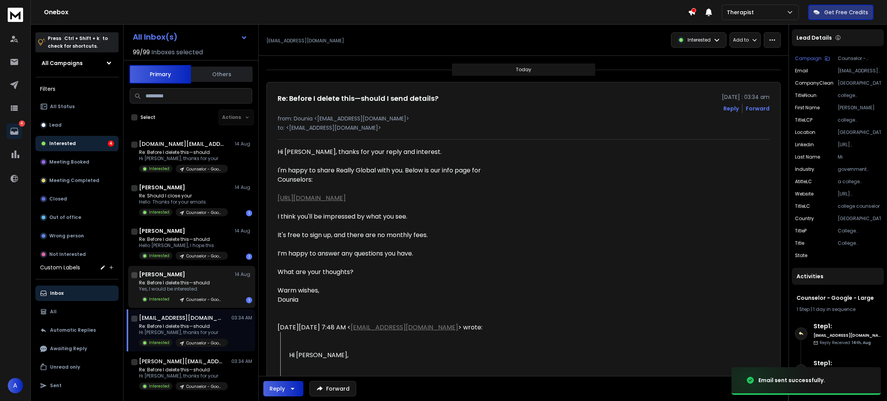
click at [171, 282] on p "Re: Before I delete this—should" at bounding box center [183, 283] width 89 height 6
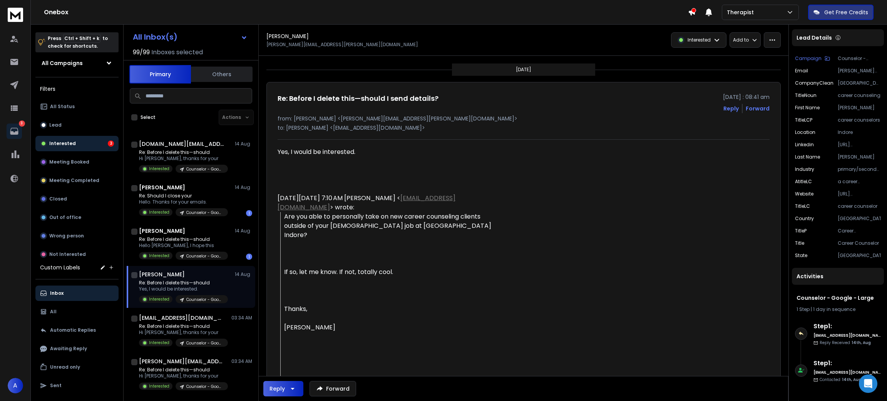
click at [279, 387] on div "Reply" at bounding box center [277, 389] width 15 height 8
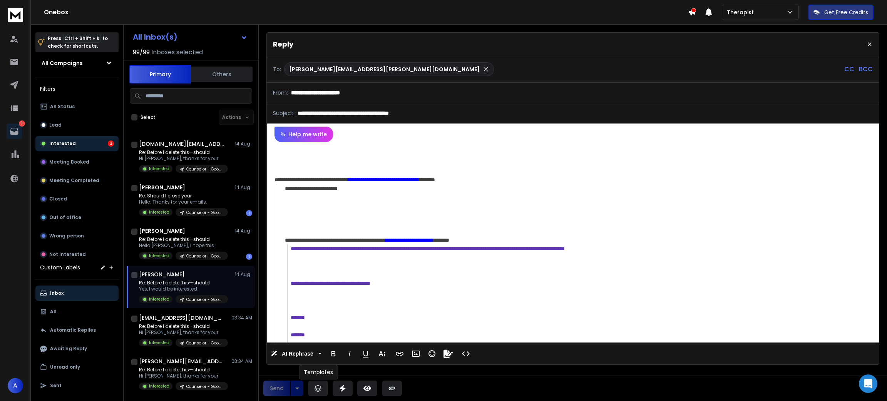
click at [318, 390] on icon at bounding box center [318, 387] width 7 height 5
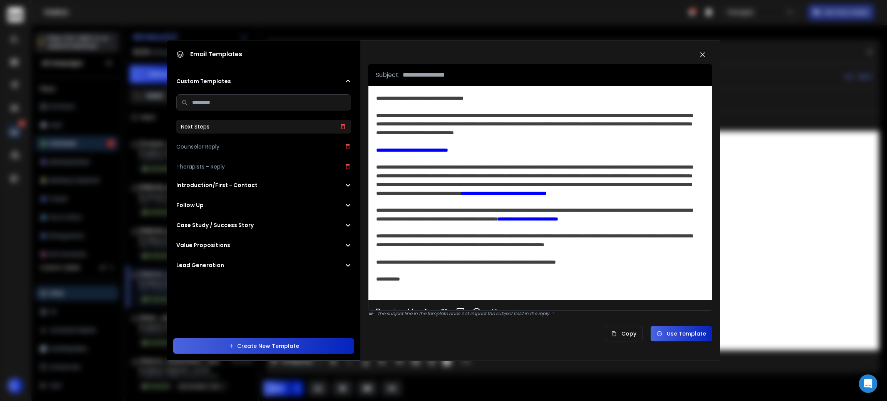
click at [225, 141] on div "Counselor Reply" at bounding box center [263, 147] width 175 height 14
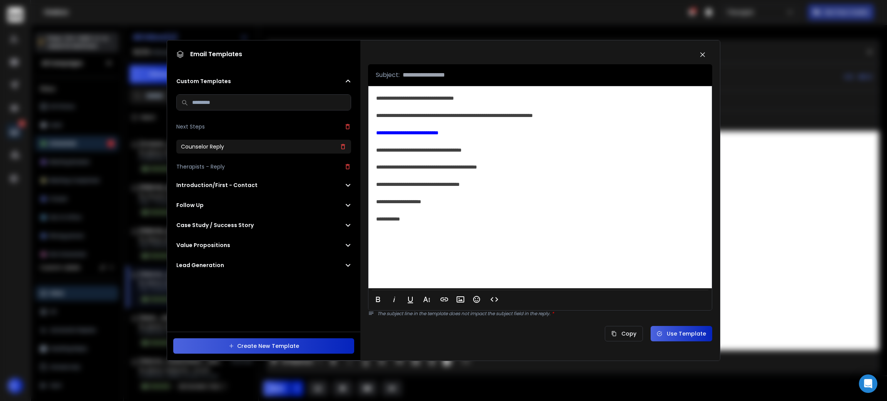
click at [676, 334] on button "Use Template" at bounding box center [682, 333] width 62 height 15
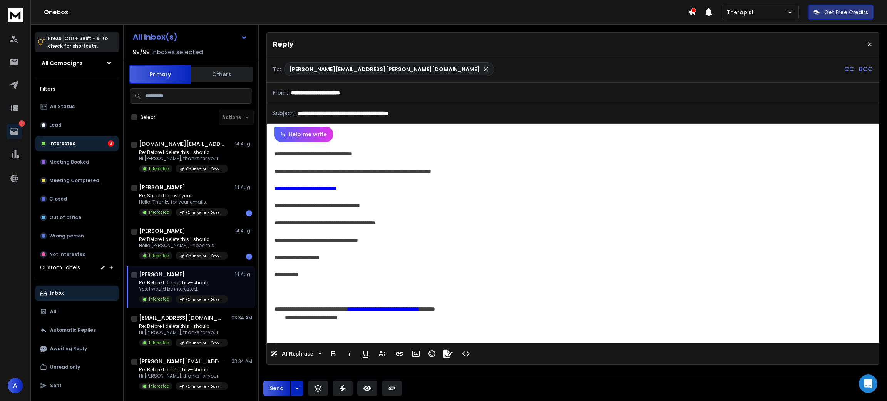
click at [290, 287] on div at bounding box center [572, 283] width 595 height 8
click at [281, 153] on div "**********" at bounding box center [568, 154] width 586 height 8
click at [278, 387] on button "Send" at bounding box center [276, 388] width 27 height 15
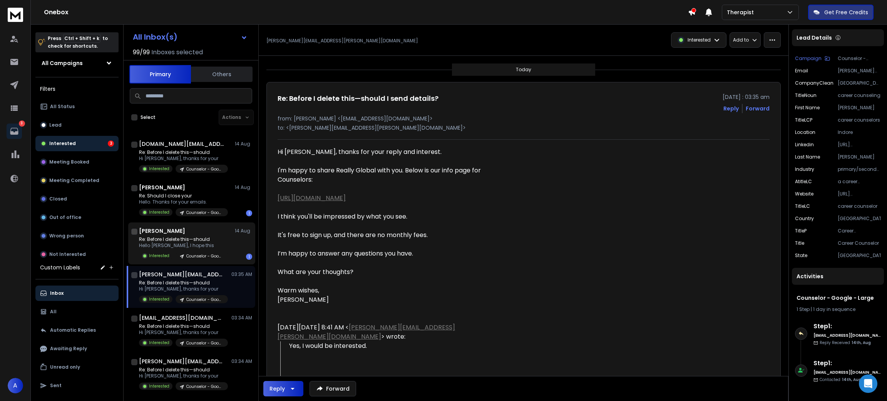
click at [182, 230] on div "Lisa Gregoire 14 Aug" at bounding box center [195, 231] width 113 height 8
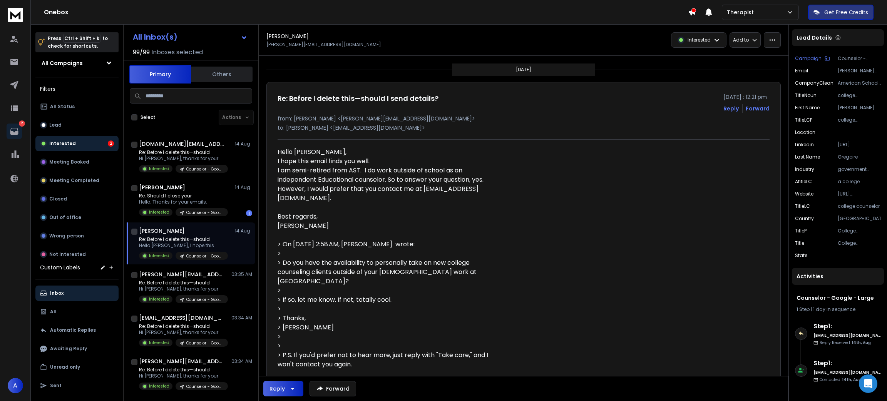
drag, startPoint x: 276, startPoint y: 196, endPoint x: 392, endPoint y: 198, distance: 115.5
click at [392, 198] on div "Re: Before I delete this—should I send details? 14 August 2025 : 12:21 pm Reply…" at bounding box center [523, 253] width 514 height 342
copy div "mnaredconsultants@protonmail.com"
drag, startPoint x: 272, startPoint y: 391, endPoint x: 285, endPoint y: 372, distance: 23.3
click at [272, 391] on div "Reply" at bounding box center [277, 389] width 15 height 8
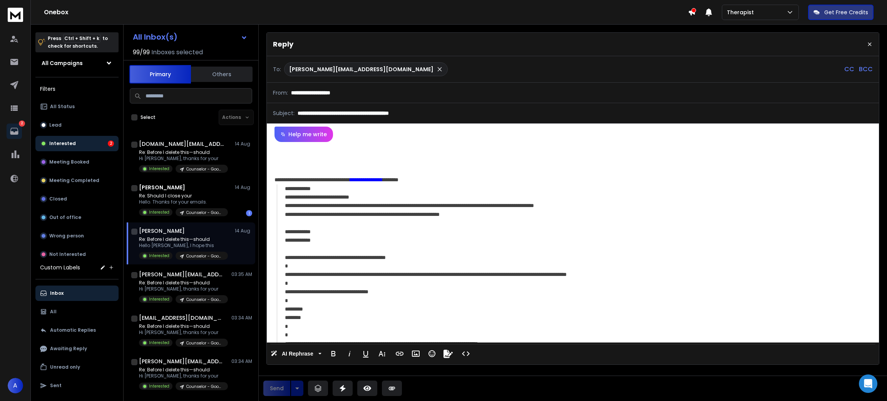
click at [451, 65] on input at bounding box center [478, 69] width 54 height 14
paste input "**********"
click at [451, 74] on input "**********" at bounding box center [487, 69] width 72 height 14
type input "**********"
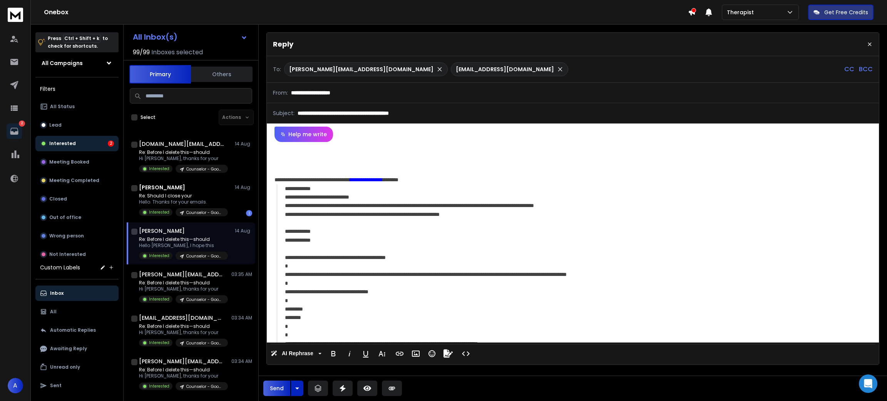
click at [438, 70] on icon at bounding box center [440, 69] width 4 height 4
click at [486, 160] on div at bounding box center [573, 162] width 597 height 8
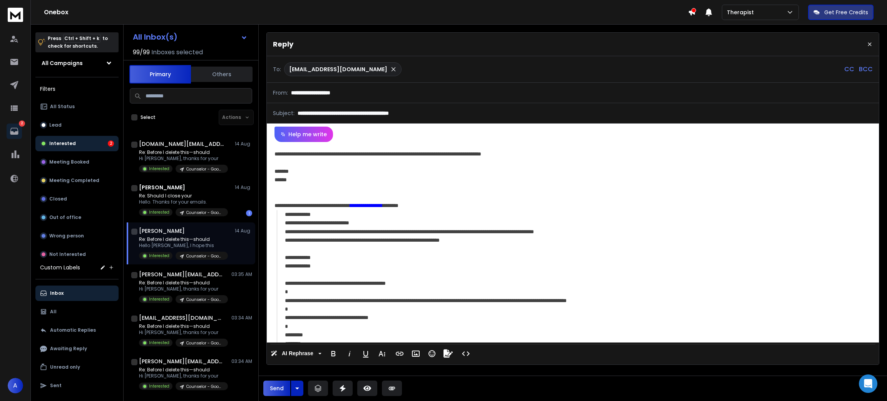
drag, startPoint x: 272, startPoint y: 382, endPoint x: 278, endPoint y: 380, distance: 6.0
click at [274, 383] on button "Send" at bounding box center [276, 388] width 27 height 15
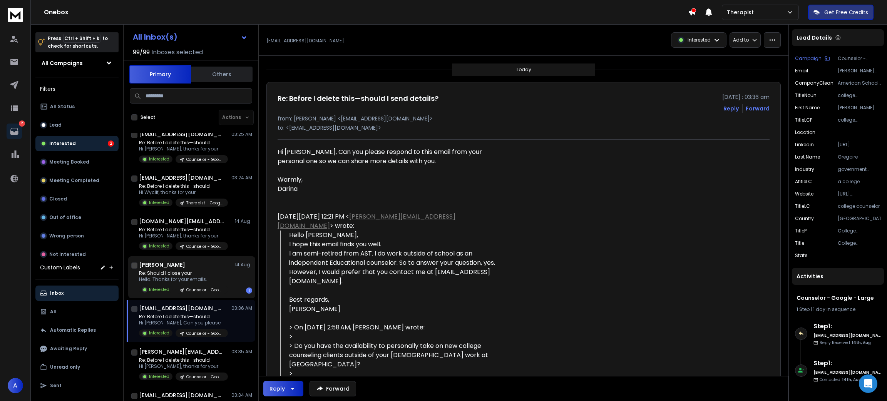
scroll to position [116, 0]
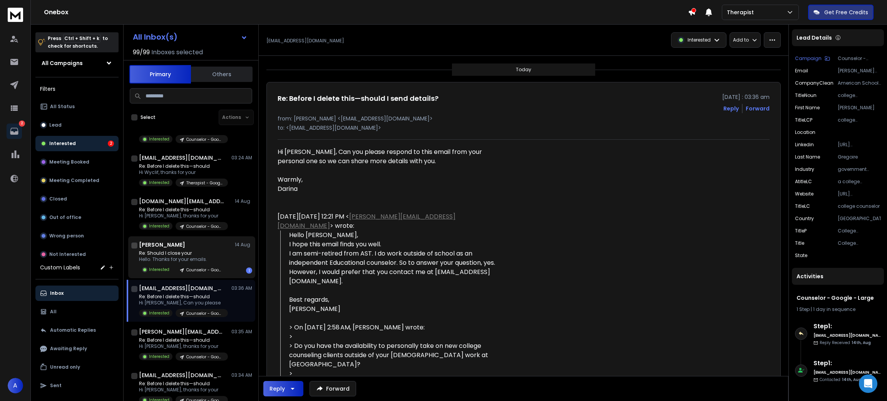
click at [222, 254] on p "Re: Should I close your" at bounding box center [183, 253] width 89 height 6
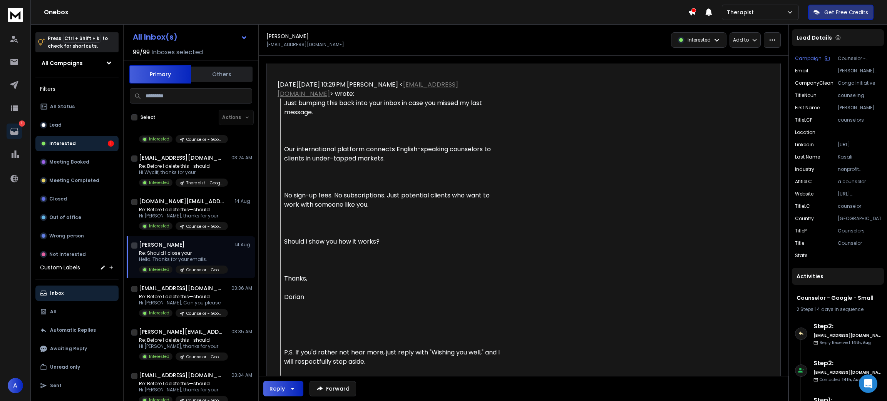
scroll to position [0, 0]
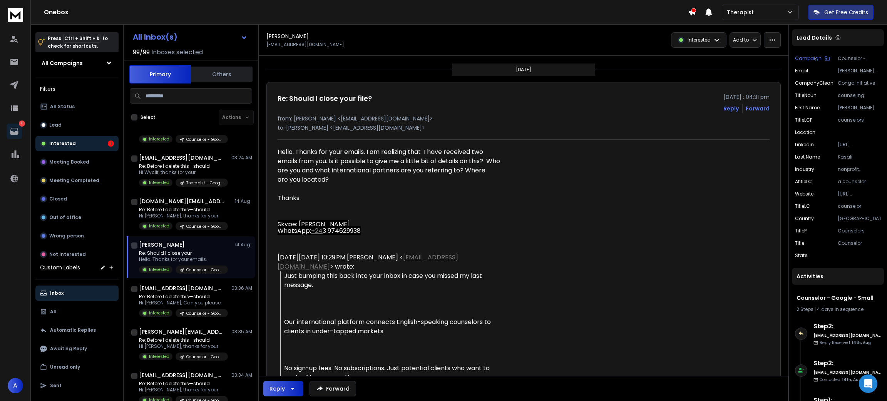
click at [278, 382] on button "Reply" at bounding box center [283, 388] width 40 height 15
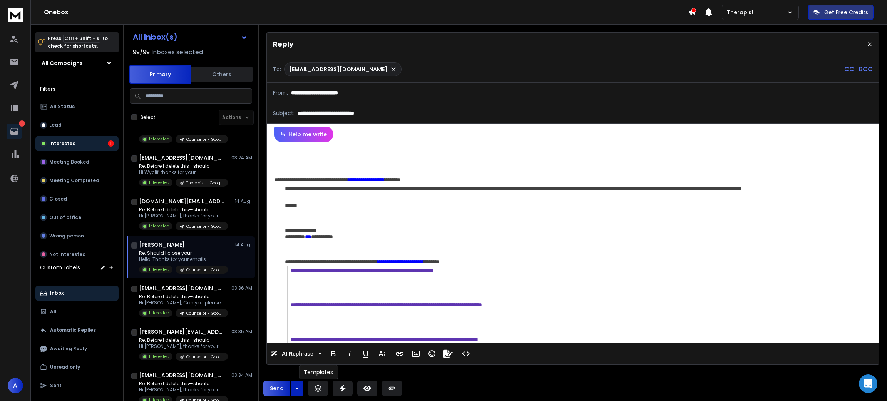
click at [320, 392] on icon at bounding box center [318, 389] width 8 height 8
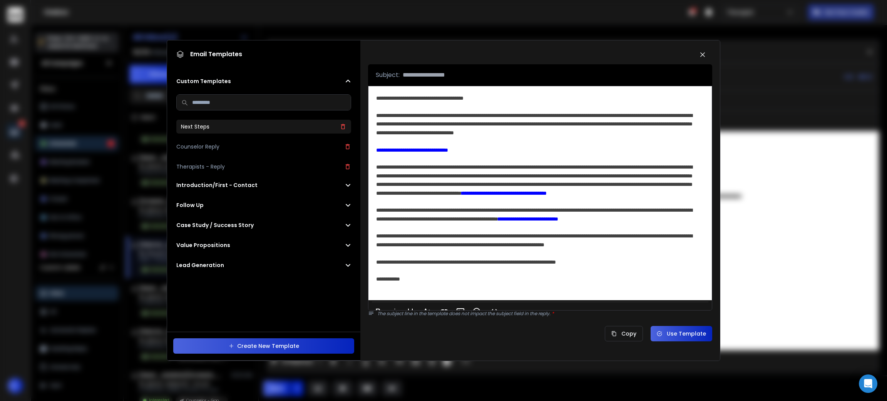
click at [237, 131] on div "Counselor Reply" at bounding box center [264, 127] width 166 height 8
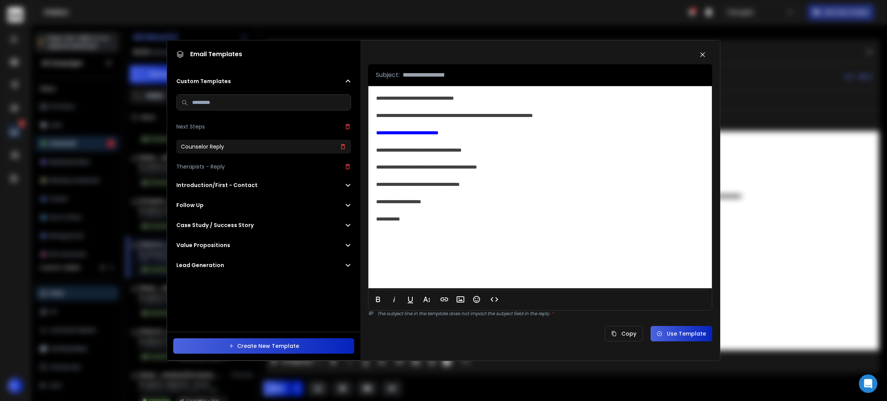
click at [671, 341] on button "Use Template" at bounding box center [682, 333] width 62 height 15
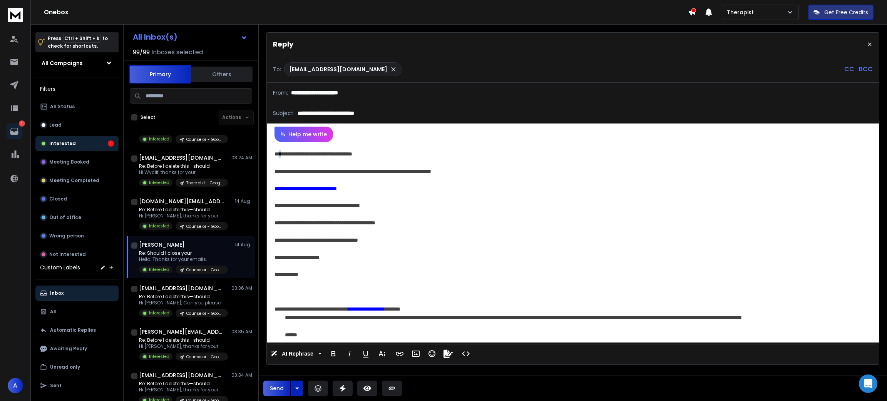
drag, startPoint x: 280, startPoint y: 154, endPoint x: 287, endPoint y: 154, distance: 7.3
click at [281, 154] on div "**********" at bounding box center [568, 154] width 586 height 8
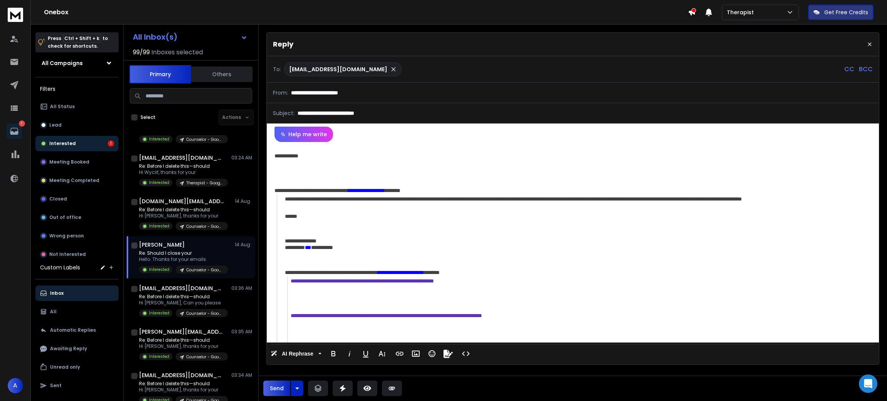
scroll to position [58, 0]
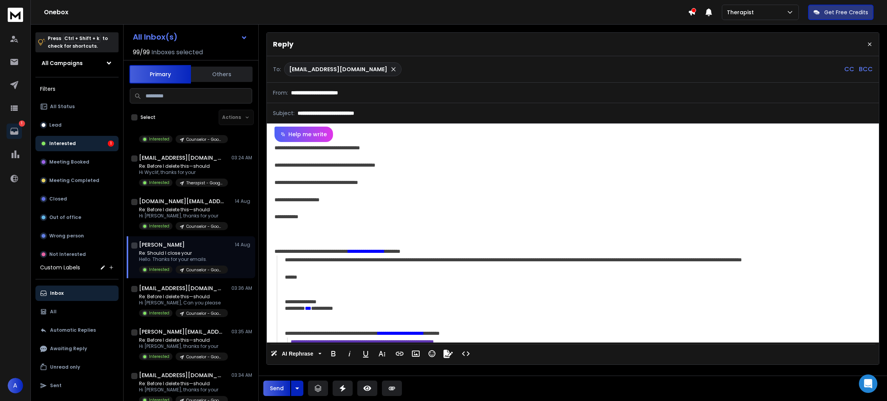
click at [281, 224] on div at bounding box center [572, 225] width 595 height 8
click at [270, 392] on button "Send" at bounding box center [276, 388] width 27 height 15
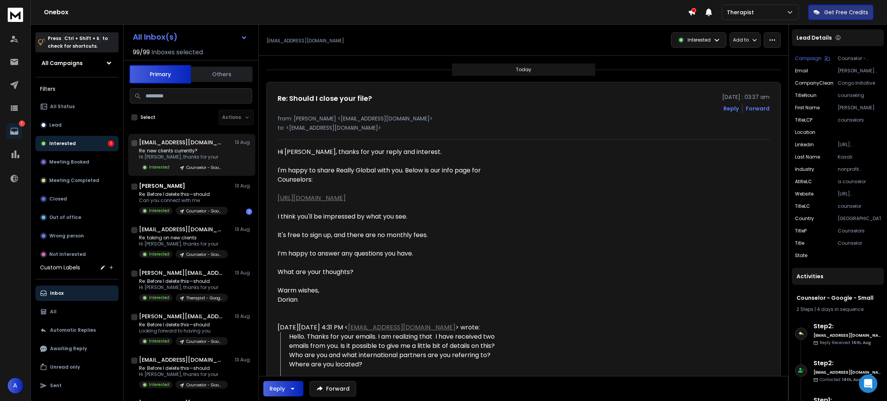
scroll to position [1039, 0]
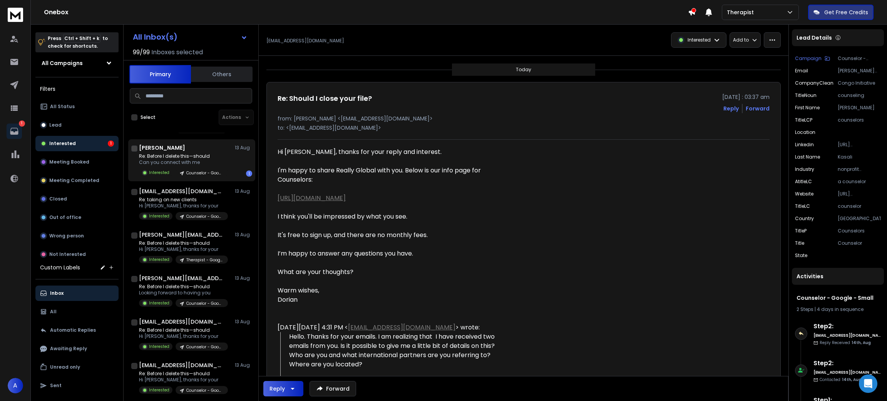
click at [205, 159] on p "Can you connect with me" at bounding box center [183, 162] width 89 height 6
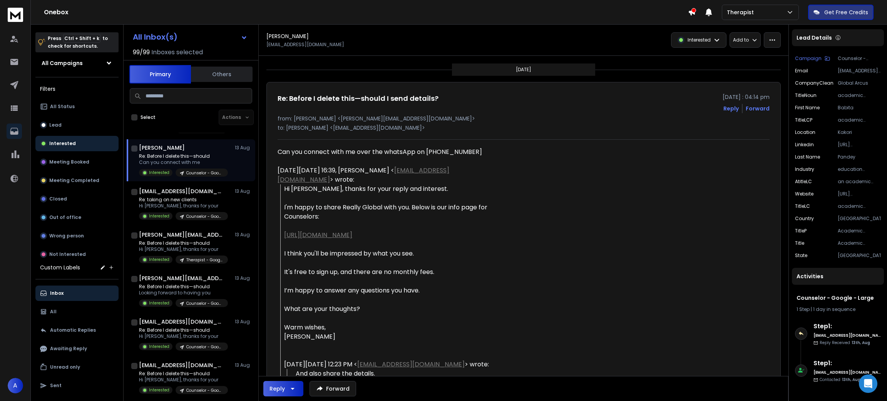
click at [282, 385] on div "Reply" at bounding box center [277, 389] width 15 height 8
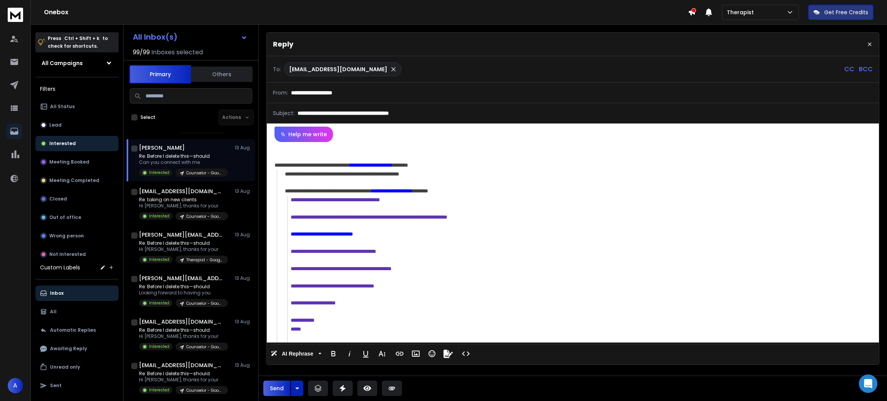
scroll to position [0, 0]
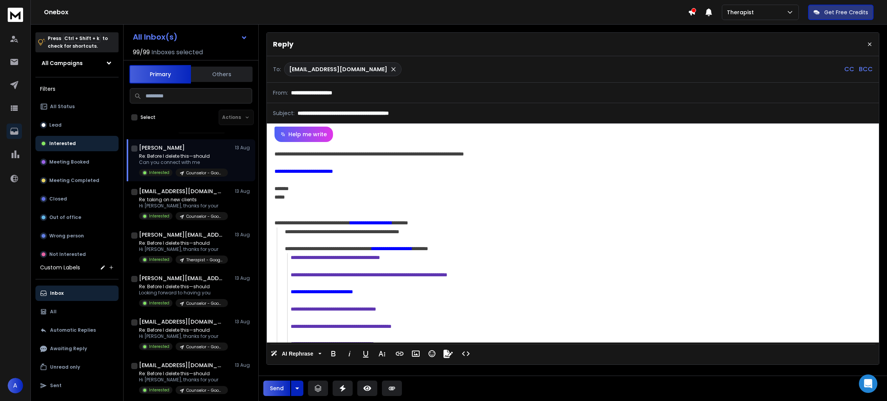
click at [275, 391] on button "Send" at bounding box center [276, 388] width 27 height 15
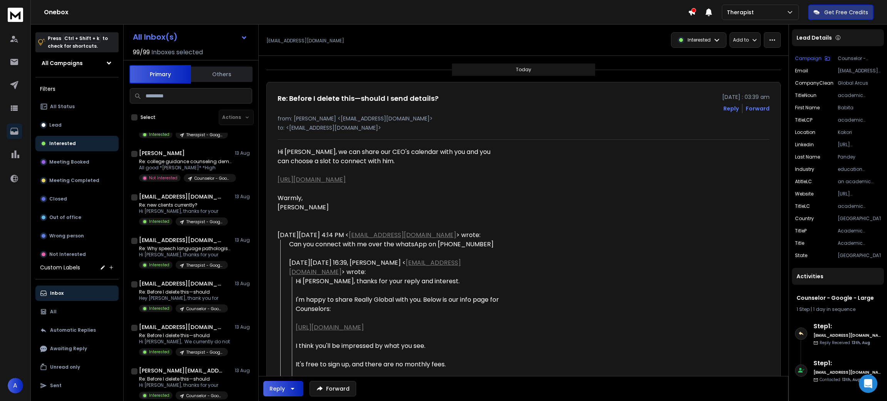
scroll to position [577, 0]
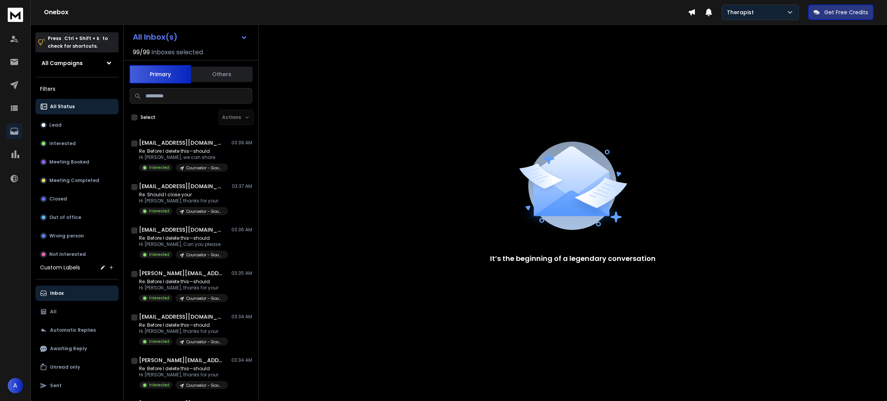
click at [731, 11] on p "Therapist" at bounding box center [742, 12] width 30 height 8
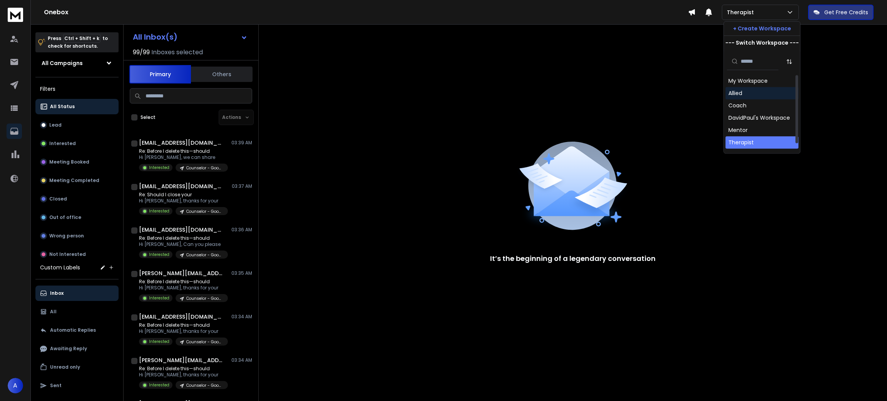
click at [744, 90] on div "Allied" at bounding box center [762, 93] width 73 height 12
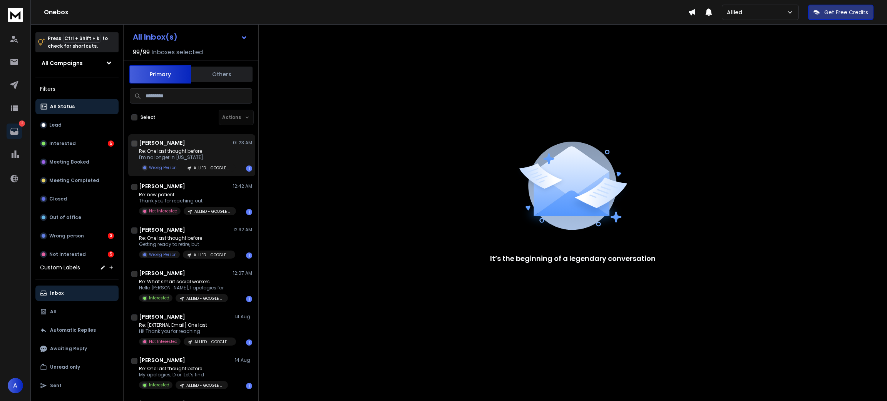
click at [217, 152] on p "Re: One last thought before" at bounding box center [185, 151] width 92 height 6
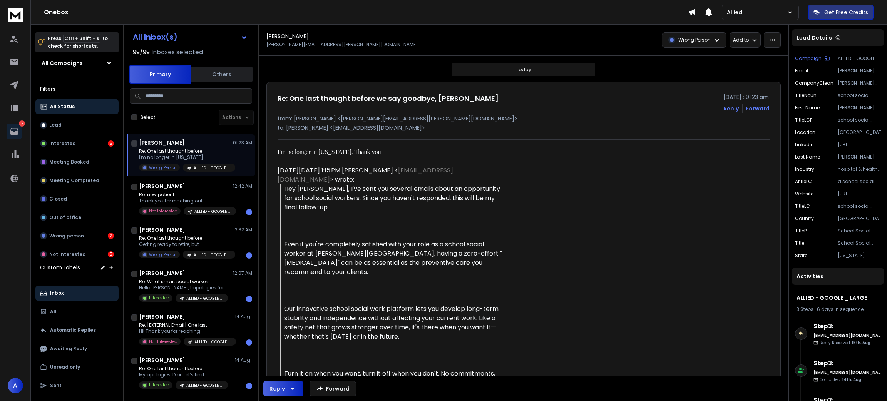
click at [285, 389] on div "Reply" at bounding box center [284, 388] width 28 height 9
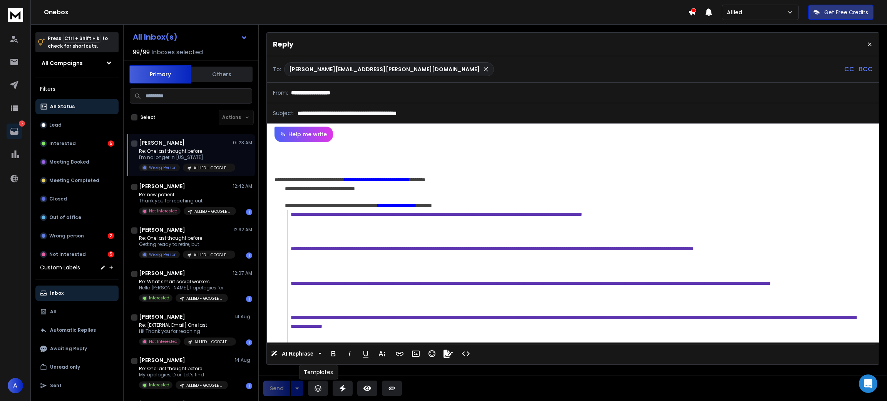
click at [311, 390] on button at bounding box center [318, 388] width 20 height 15
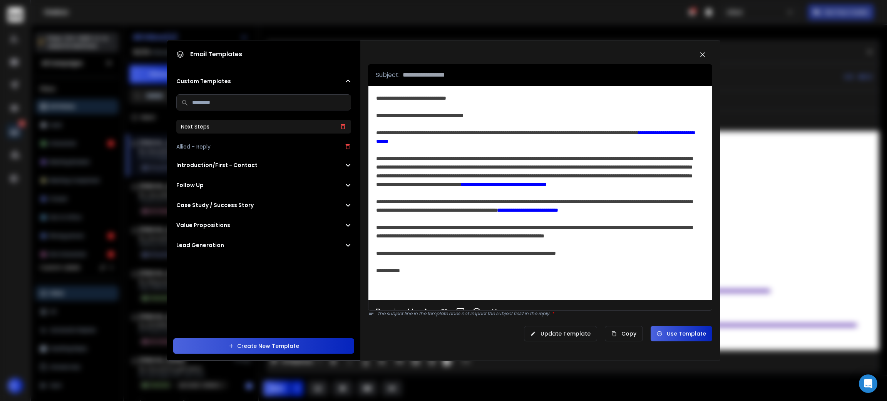
click at [295, 152] on div "Allied - Reply" at bounding box center [263, 147] width 175 height 14
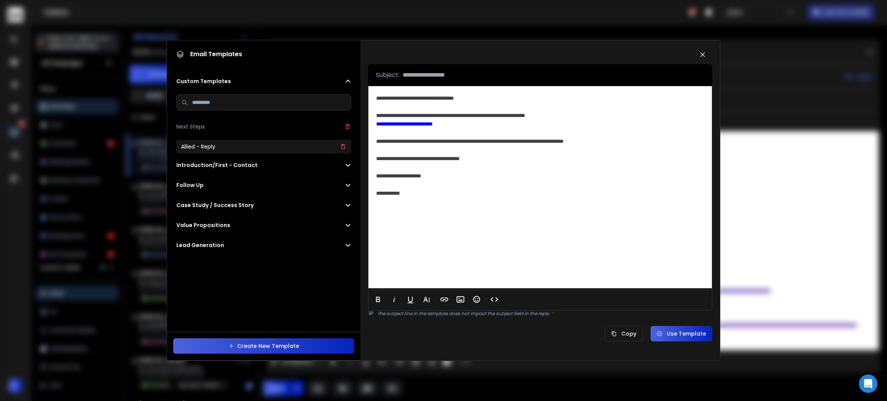
click at [667, 331] on button "Use Template" at bounding box center [682, 333] width 62 height 15
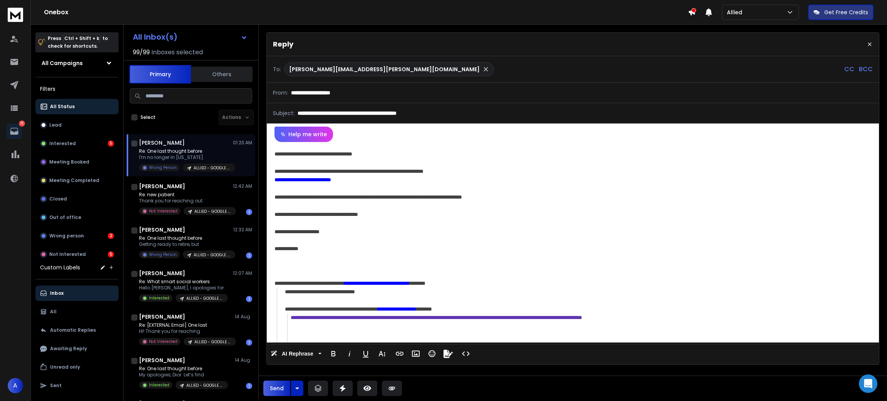
click at [281, 154] on div "**********" at bounding box center [568, 154] width 586 height 8
drag, startPoint x: 354, startPoint y: 154, endPoint x: 381, endPoint y: 153, distance: 27.0
click at [381, 153] on div "**********" at bounding box center [568, 154] width 586 height 8
click at [466, 176] on div "**********" at bounding box center [568, 180] width 586 height 8
click at [470, 170] on div "**********" at bounding box center [568, 171] width 586 height 8
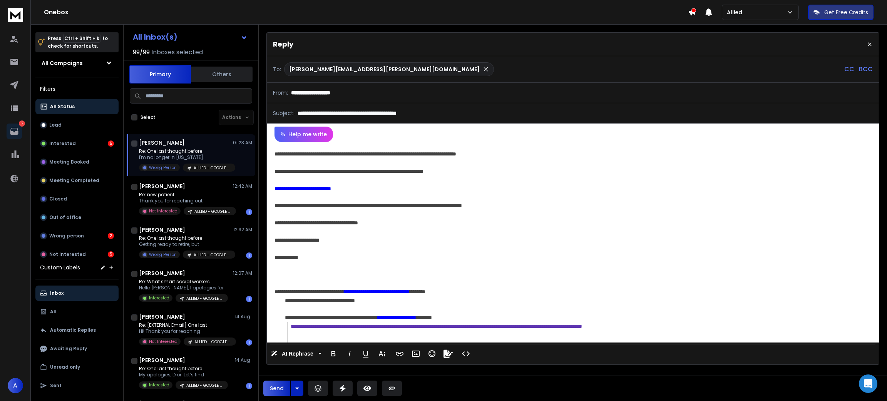
click at [285, 263] on div at bounding box center [572, 266] width 595 height 8
click at [270, 388] on button "Send" at bounding box center [276, 388] width 27 height 15
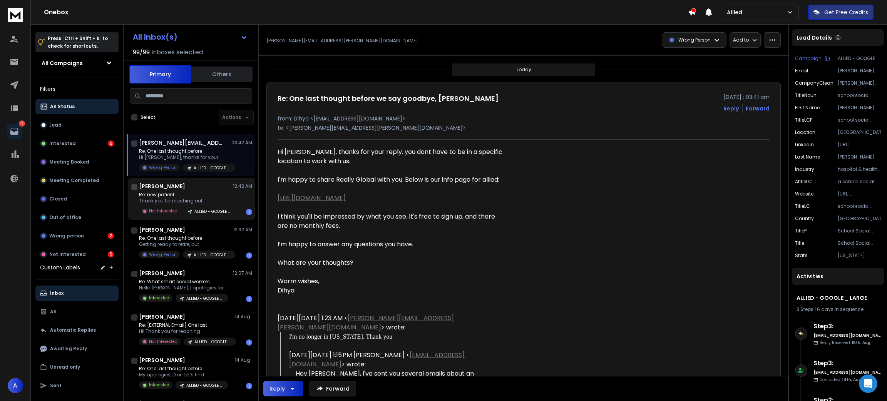
click at [204, 188] on div "Christopher Miller 12:42 AM" at bounding box center [195, 187] width 113 height 8
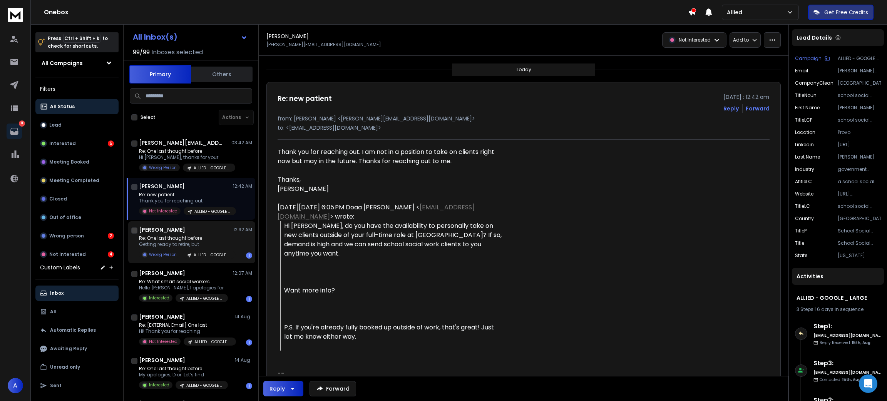
drag, startPoint x: 199, startPoint y: 231, endPoint x: 223, endPoint y: 230, distance: 23.5
click at [200, 230] on div "Denise Hawk 12:32 AM" at bounding box center [195, 230] width 113 height 8
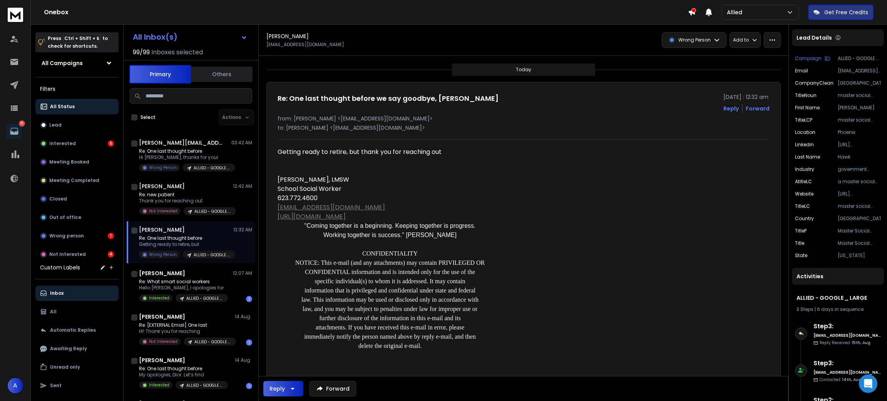
click at [668, 37] on div "Wrong Person" at bounding box center [694, 40] width 64 height 15
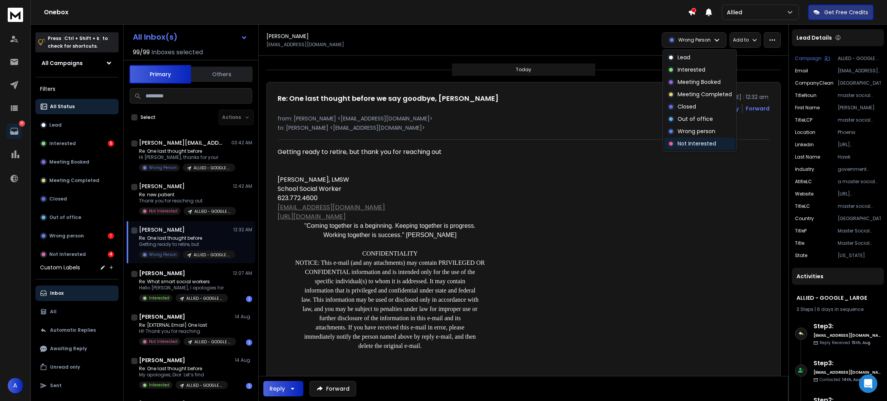
click at [681, 143] on p "Not Interested" at bounding box center [697, 144] width 39 height 8
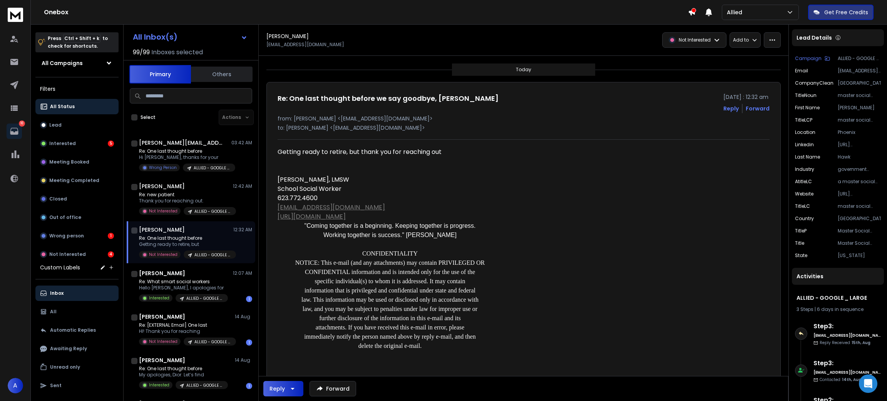
scroll to position [116, 0]
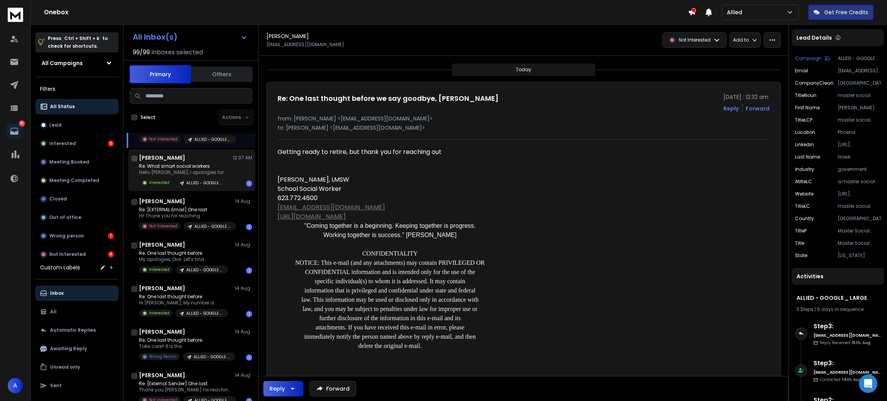
click at [196, 172] on p "Hello David, I apologies for" at bounding box center [183, 172] width 89 height 6
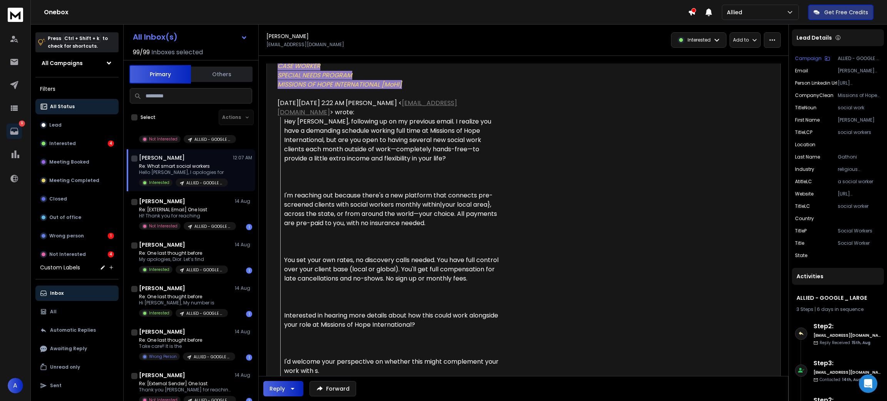
scroll to position [231, 0]
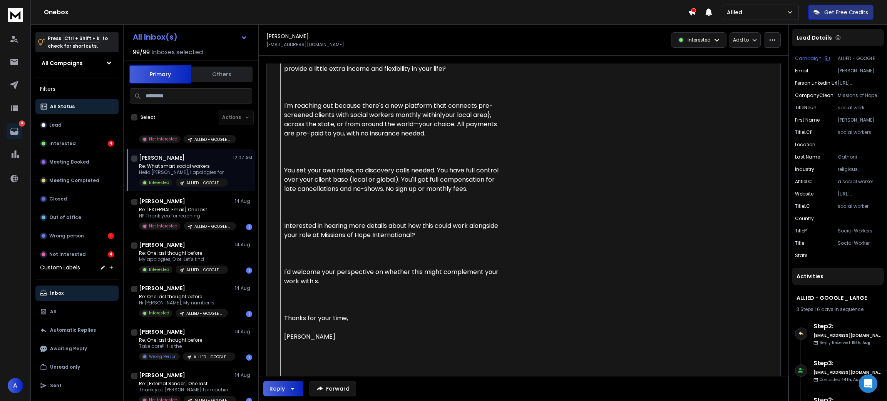
click at [273, 387] on div "Reply" at bounding box center [277, 389] width 15 height 8
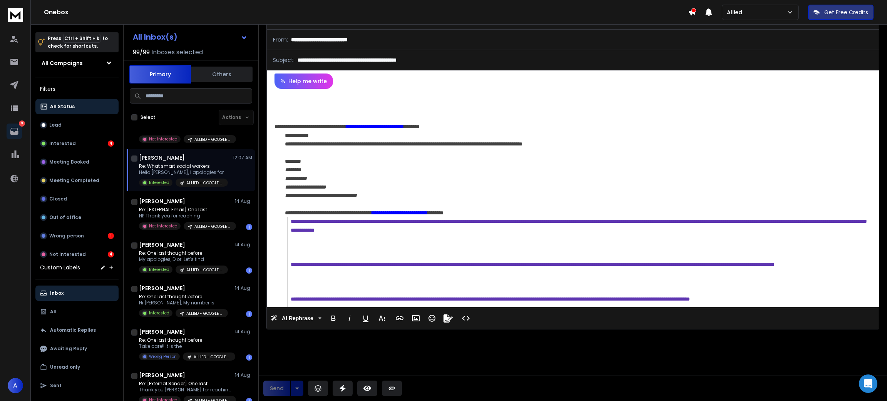
scroll to position [0, 0]
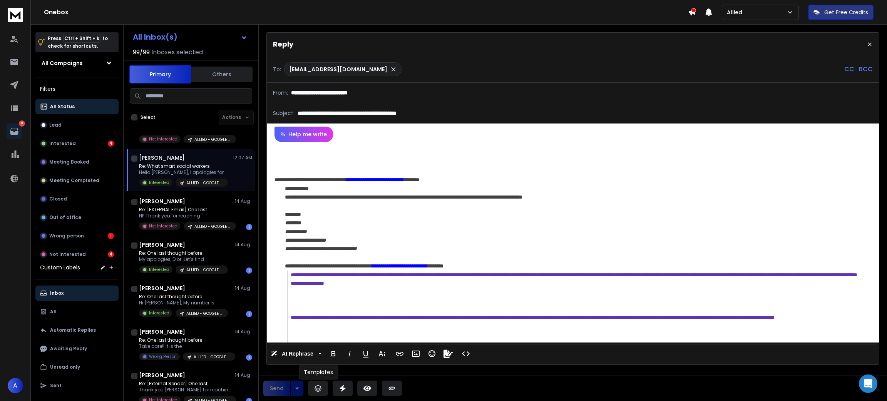
click at [323, 392] on button at bounding box center [318, 388] width 20 height 15
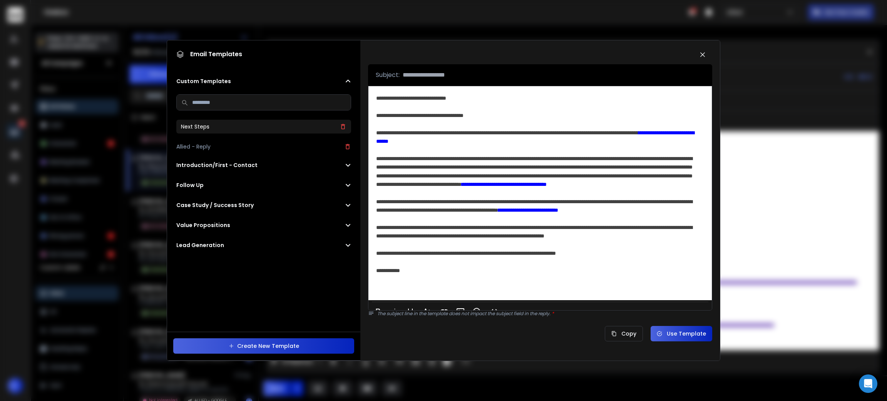
click at [226, 152] on div "Allied - Reply" at bounding box center [263, 147] width 175 height 14
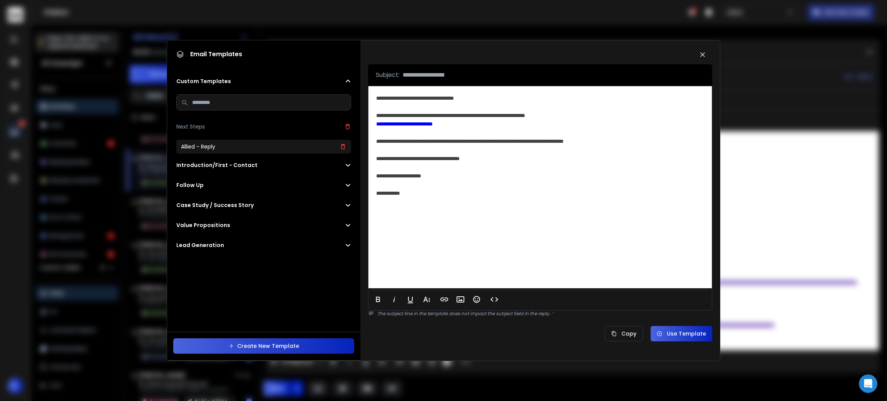
click at [686, 336] on button "Use Template" at bounding box center [682, 333] width 62 height 15
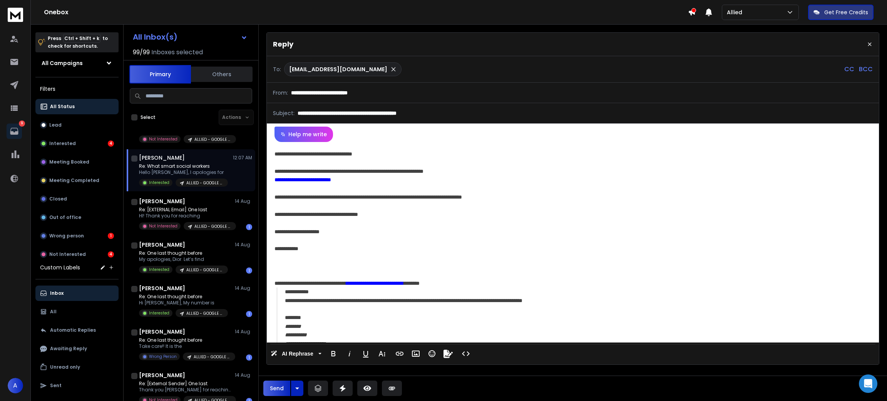
click at [280, 156] on div "**********" at bounding box center [568, 154] width 586 height 8
click at [283, 255] on div at bounding box center [573, 257] width 597 height 8
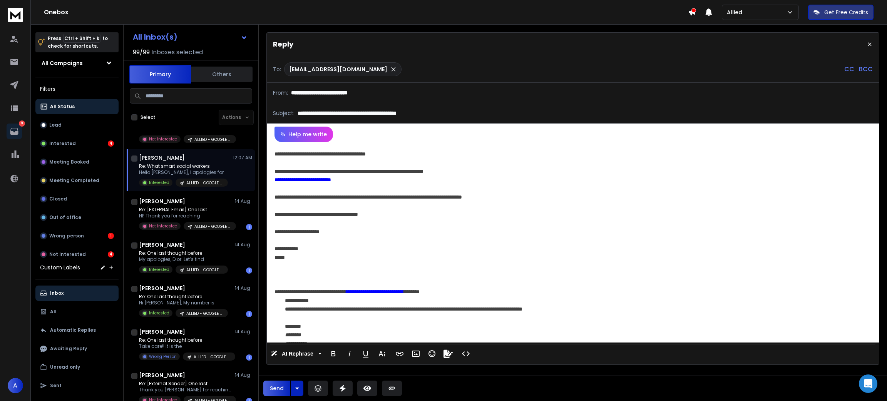
click at [280, 387] on button "Send" at bounding box center [276, 388] width 27 height 15
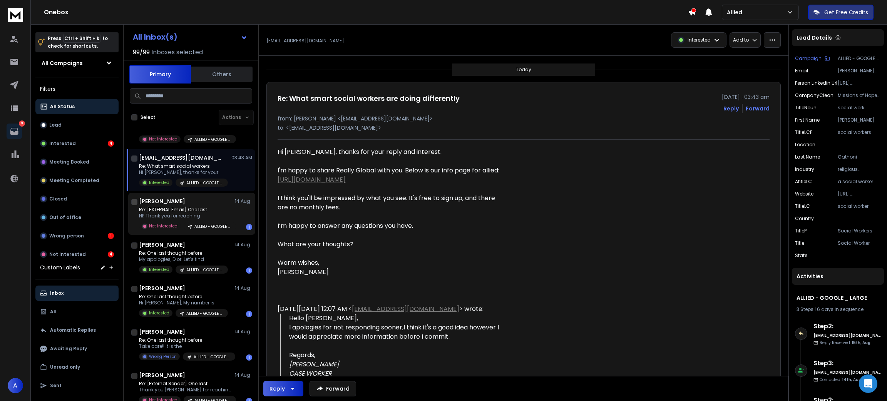
click at [200, 208] on p "Re: [EXTERNAL Email] One last" at bounding box center [185, 210] width 92 height 6
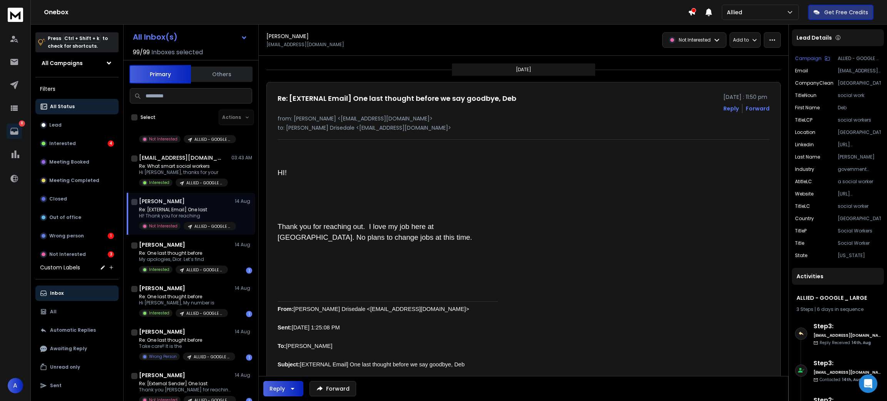
click at [281, 385] on div "Reply" at bounding box center [277, 389] width 15 height 8
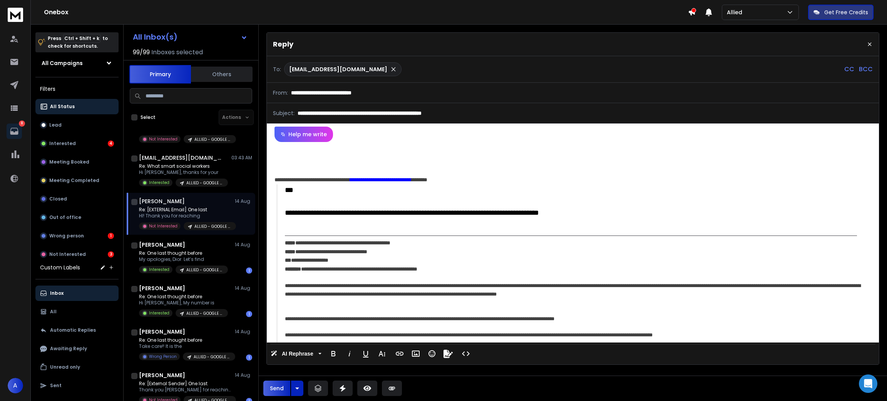
click at [867, 42] on icon at bounding box center [870, 44] width 6 height 6
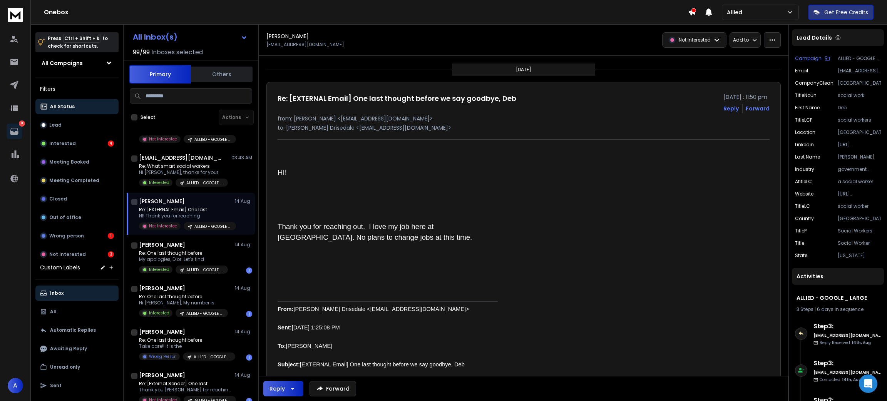
click at [278, 388] on div "Reply" at bounding box center [277, 389] width 15 height 8
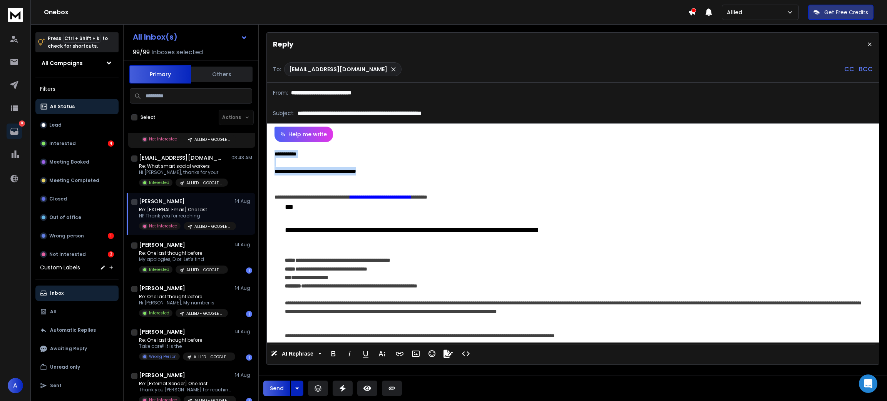
drag, startPoint x: 395, startPoint y: 174, endPoint x: 249, endPoint y: 146, distance: 148.2
click at [249, 146] on div "All Inbox(s) 99 / 99 Inboxes selected Primary Others Select Actions whitney.avi…" at bounding box center [505, 225] width 764 height 401
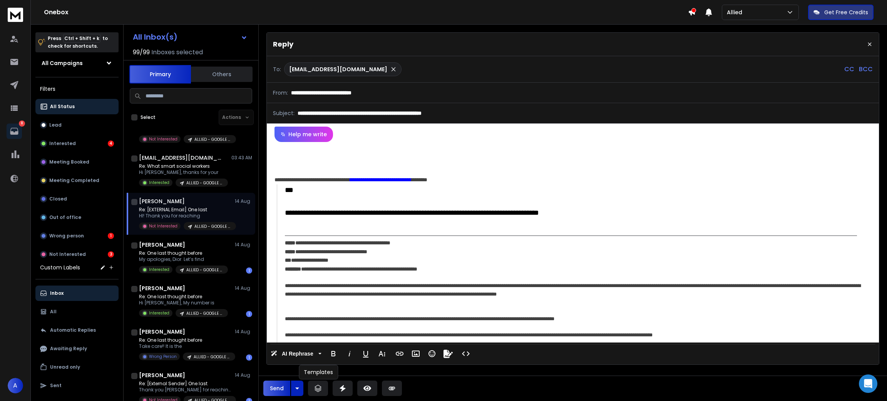
click at [318, 390] on icon at bounding box center [318, 390] width 7 height 2
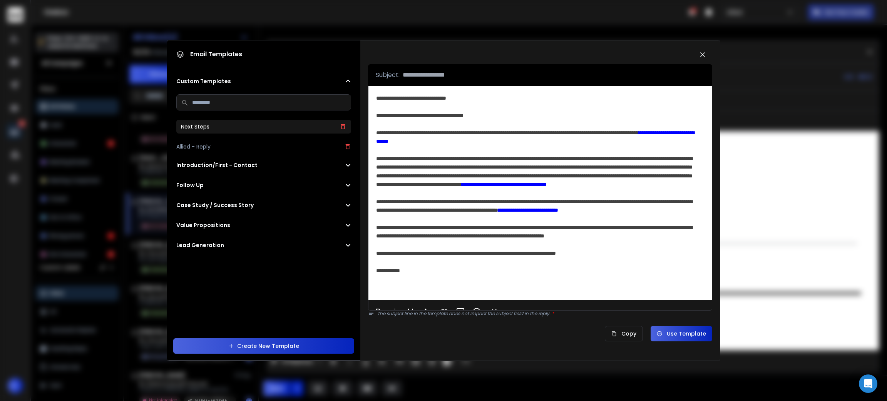
click at [227, 131] on div "Allied - Reply" at bounding box center [264, 127] width 166 height 8
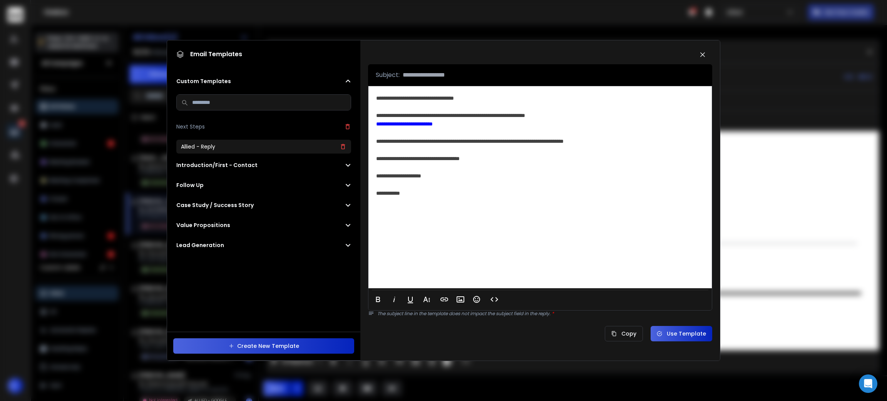
click at [662, 333] on icon at bounding box center [659, 333] width 5 height 5
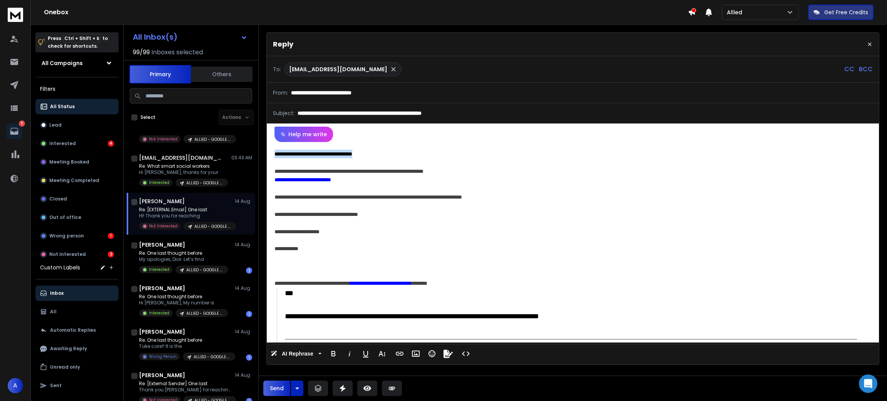
drag, startPoint x: 367, startPoint y: 152, endPoint x: 253, endPoint y: 146, distance: 113.8
click at [253, 146] on div "All Inbox(s) 99 / 99 Inboxes selected Primary Others Select Actions whitney.avi…" at bounding box center [505, 225] width 764 height 401
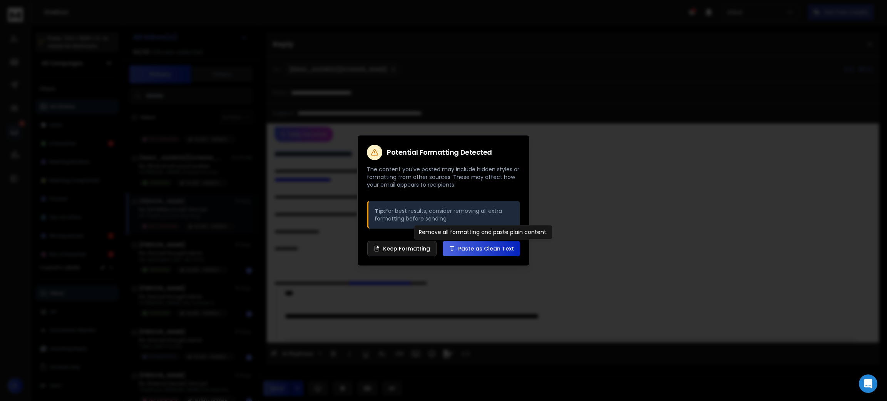
click at [474, 251] on button "Paste as Clean Text" at bounding box center [481, 248] width 77 height 15
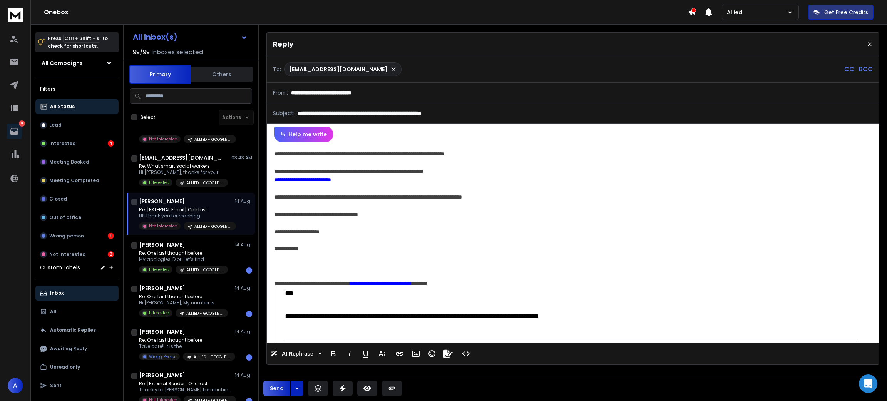
click at [285, 255] on div at bounding box center [572, 257] width 595 height 8
click at [540, 157] on div "**********" at bounding box center [568, 154] width 586 height 8
click at [280, 390] on button "Send" at bounding box center [276, 388] width 27 height 15
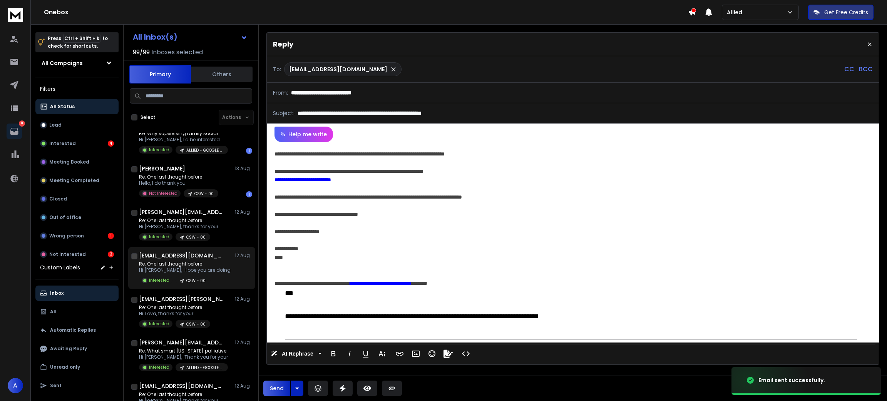
scroll to position [519, 0]
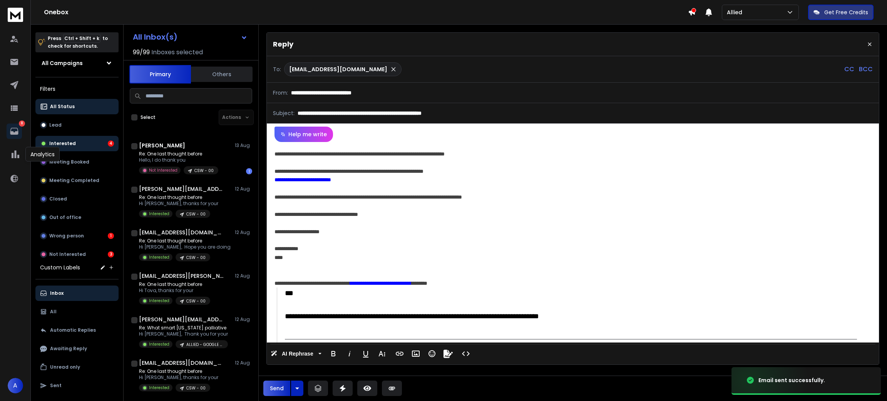
click at [67, 139] on button "Interested 4" at bounding box center [76, 143] width 83 height 15
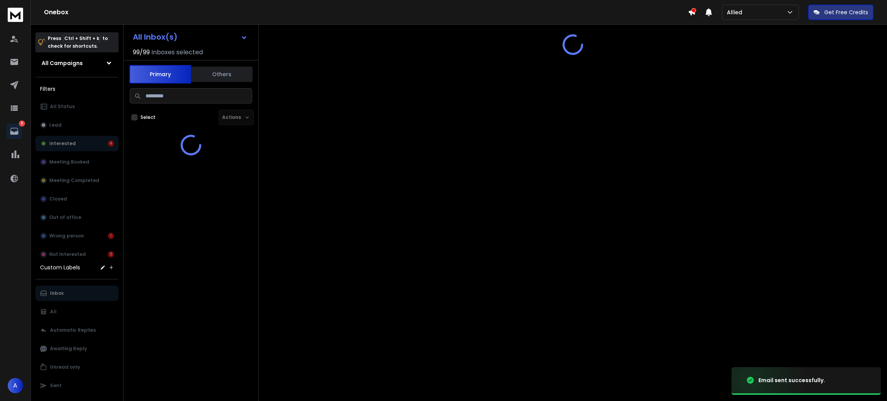
scroll to position [0, 0]
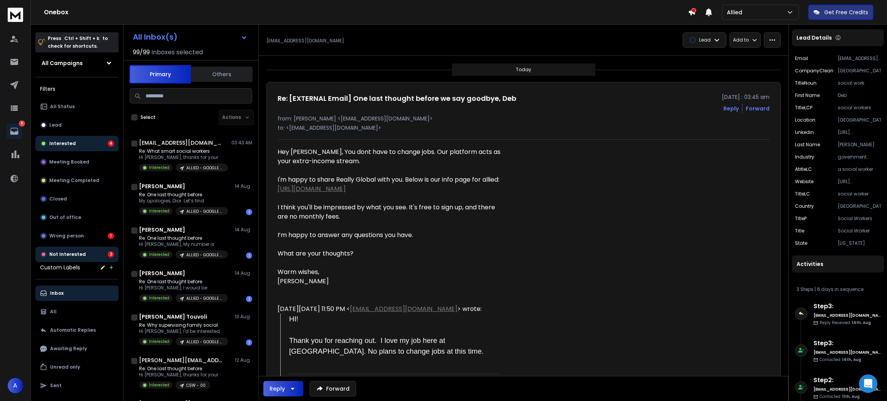
click at [64, 256] on p "Not Interested" at bounding box center [67, 254] width 37 height 6
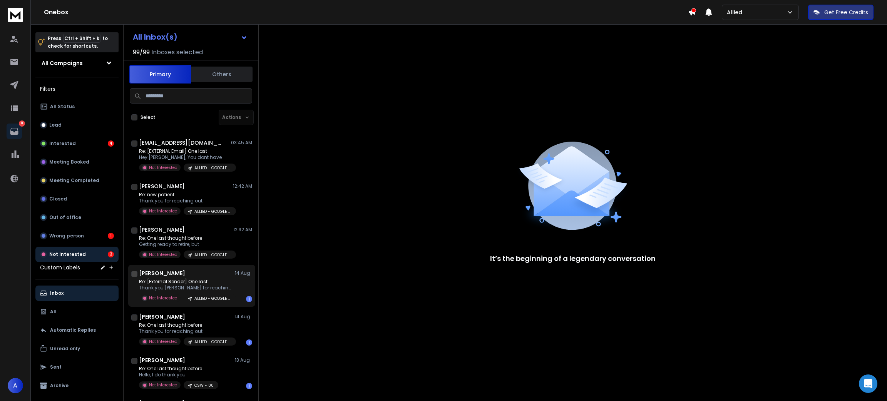
click at [176, 270] on h1 "Angelica Regino Chavira" at bounding box center [162, 274] width 46 height 8
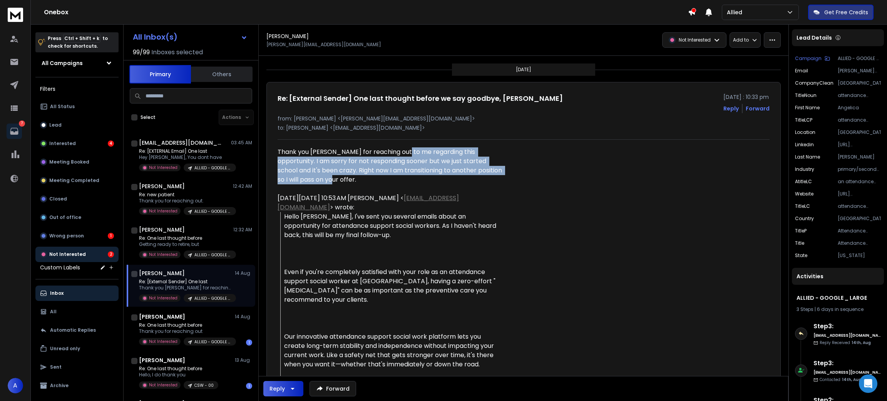
drag, startPoint x: 404, startPoint y: 156, endPoint x: 434, endPoint y: 183, distance: 40.9
click at [434, 183] on div "Thank you Dave for reaching out to me regarding this opportunity. I am sorry fo…" at bounding box center [390, 165] width 225 height 37
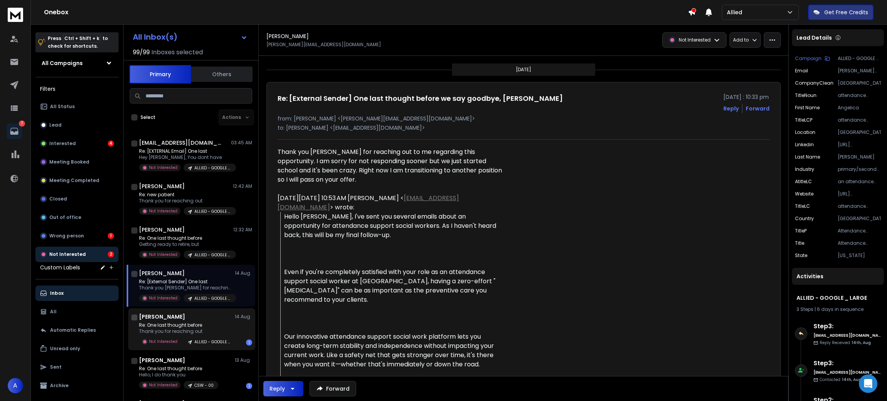
click at [199, 334] on p "Thank you for reaching out" at bounding box center [185, 331] width 92 height 6
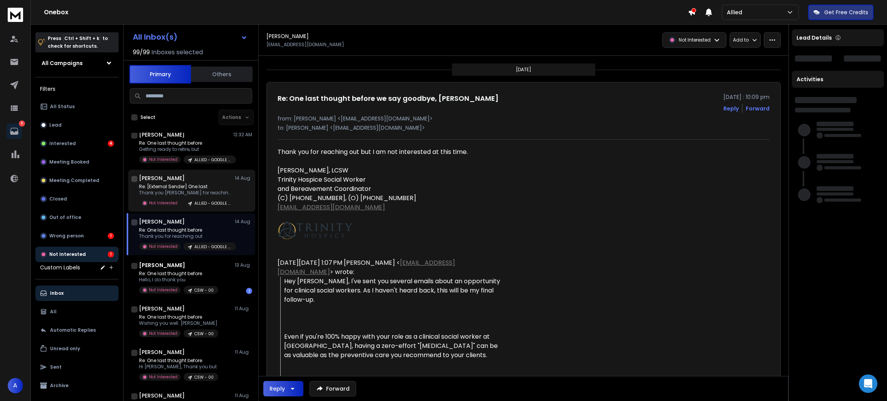
scroll to position [116, 0]
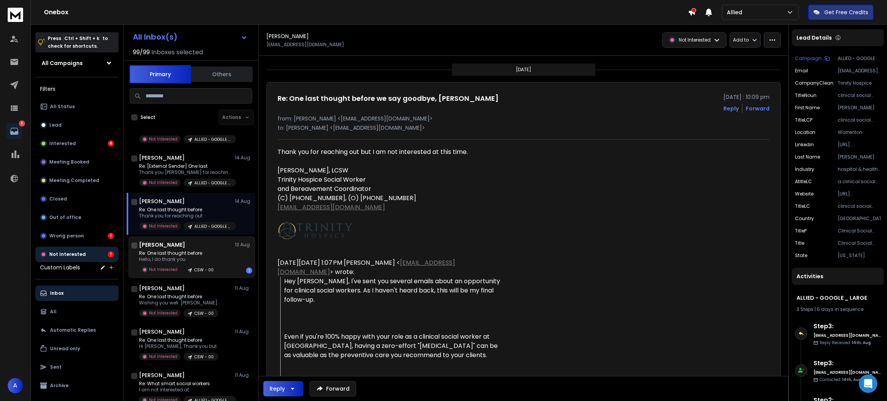
drag, startPoint x: 216, startPoint y: 250, endPoint x: 223, endPoint y: 252, distance: 7.1
click at [217, 250] on div "Re: One last thought before Hello, I do thank you Not Interested CSW - 00 1" at bounding box center [195, 261] width 113 height 23
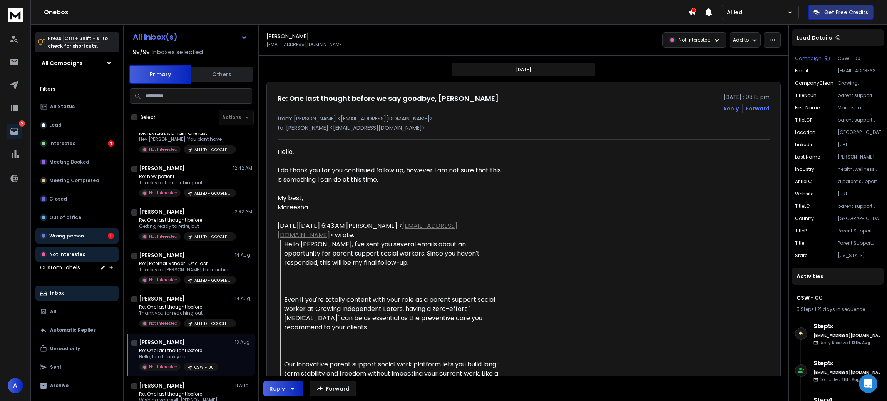
scroll to position [0, 0]
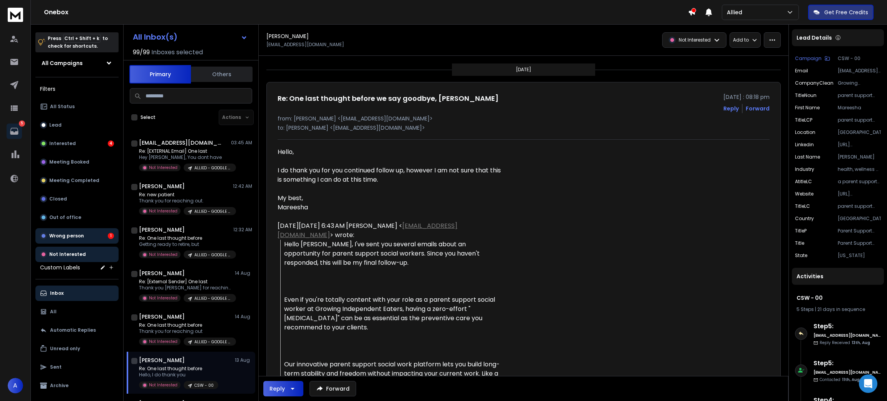
click at [80, 236] on p "Wrong person" at bounding box center [66, 236] width 35 height 6
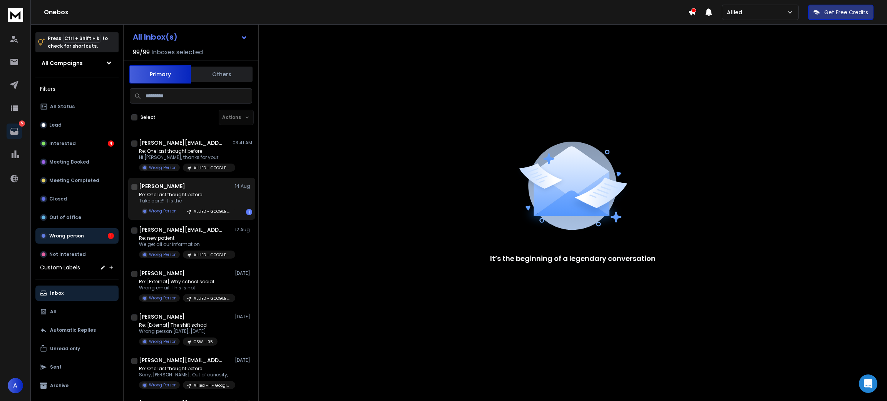
click at [235, 201] on div "Re: One last thought before Take care!! It is the Wrong Person ALLIED - GOOGLE …" at bounding box center [195, 203] width 113 height 23
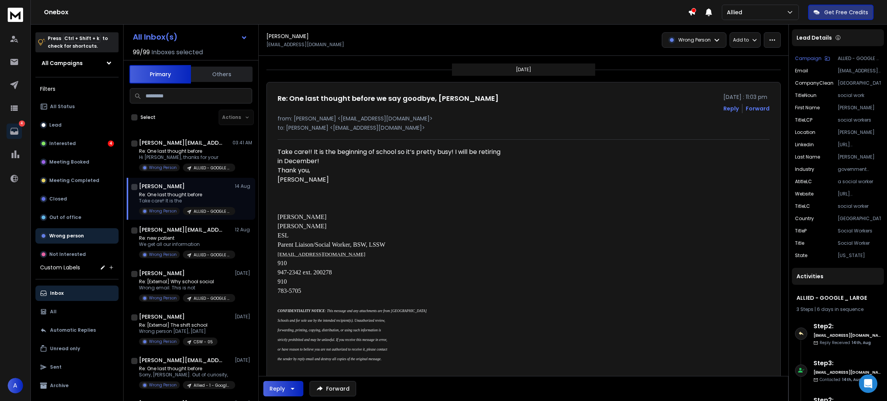
click at [682, 41] on p "Wrong Person" at bounding box center [695, 40] width 32 height 6
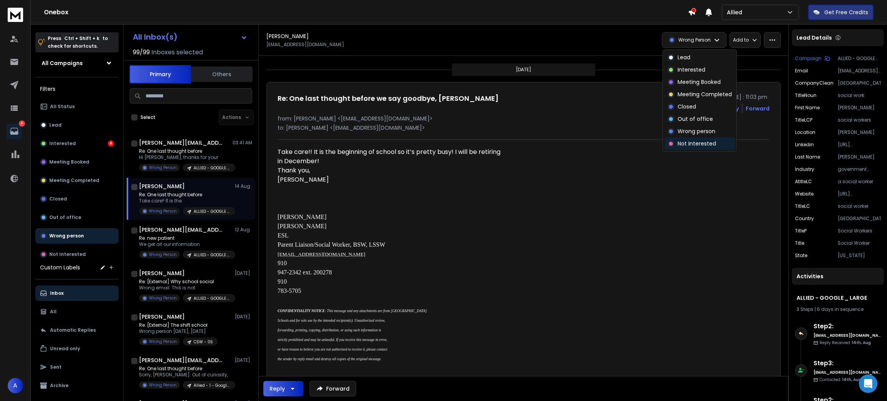
click at [687, 145] on p "Not Interested" at bounding box center [697, 144] width 39 height 8
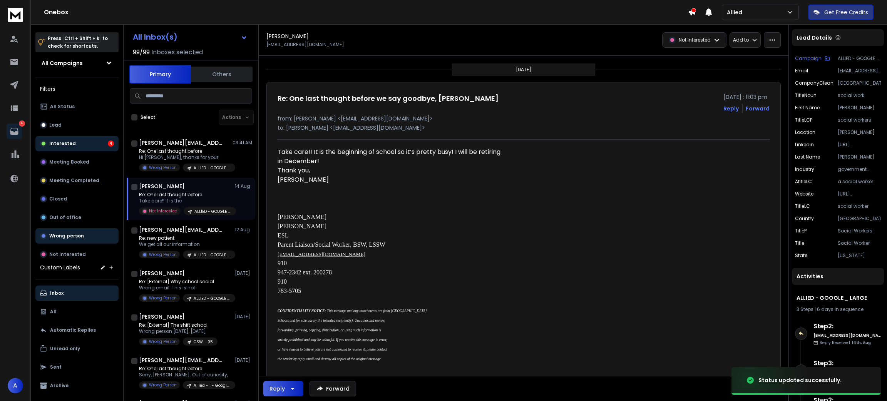
click at [70, 144] on p "Interested" at bounding box center [62, 144] width 27 height 6
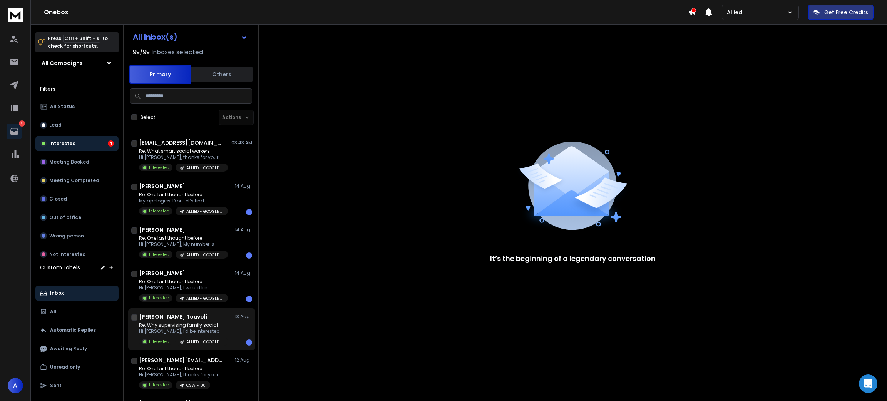
click at [223, 324] on p "Re: Why supervising family social" at bounding box center [183, 325] width 89 height 6
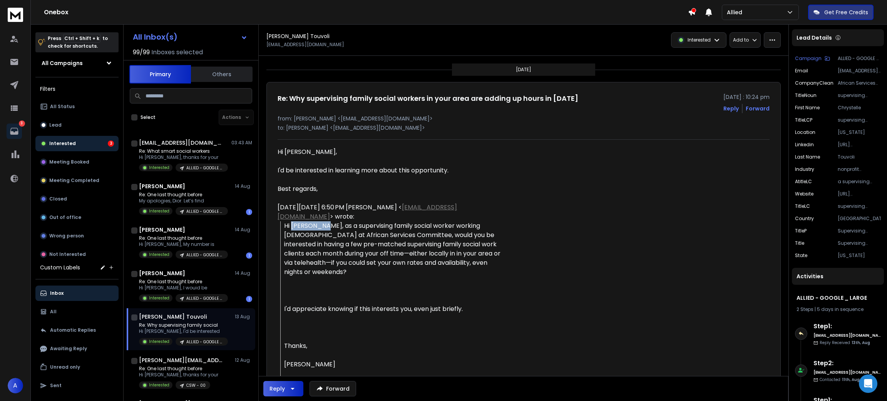
drag, startPoint x: 293, startPoint y: 226, endPoint x: 322, endPoint y: 226, distance: 29.3
click at [322, 226] on blockquote "Hi Chrystelle, as a supervising family social worker working full-time at Afric…" at bounding box center [391, 332] width 222 height 222
copy blockquote "Chrystelle"
click at [282, 386] on div "Reply" at bounding box center [277, 389] width 15 height 8
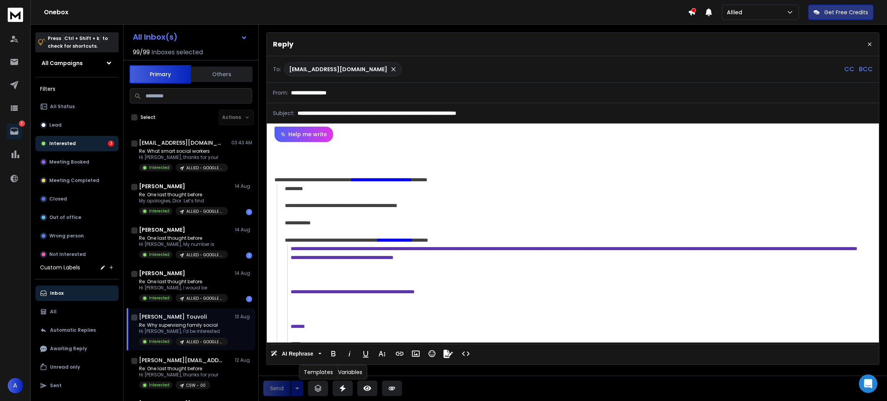
click at [320, 385] on icon at bounding box center [318, 389] width 8 height 8
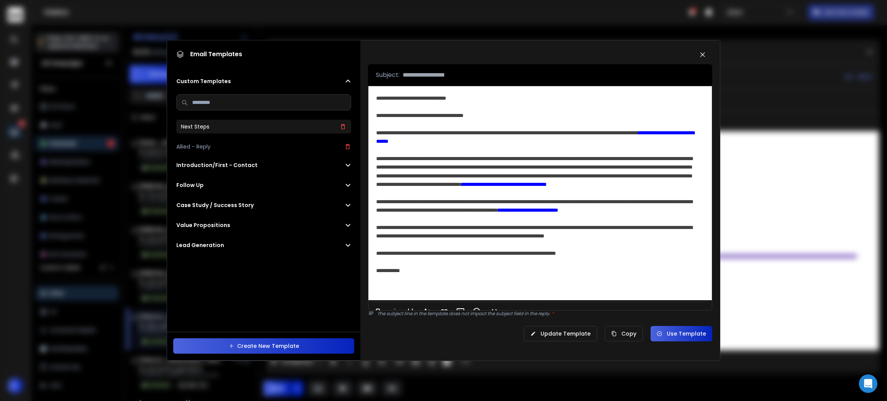
click at [236, 131] on div "Allied - Reply" at bounding box center [264, 127] width 166 height 8
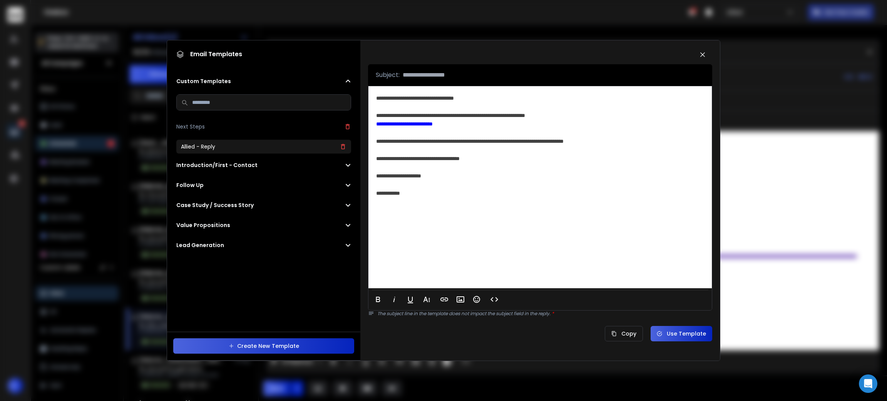
click at [660, 336] on icon at bounding box center [659, 333] width 5 height 5
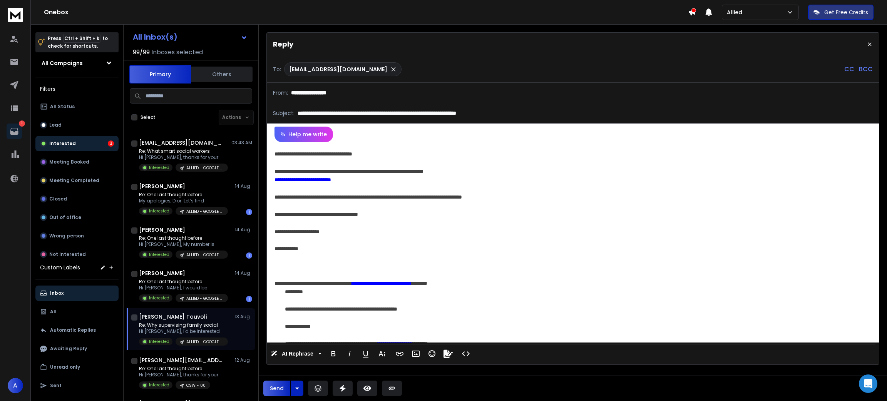
drag, startPoint x: 278, startPoint y: 156, endPoint x: 347, endPoint y: 159, distance: 69.0
click at [278, 154] on div "**********" at bounding box center [568, 154] width 586 height 8
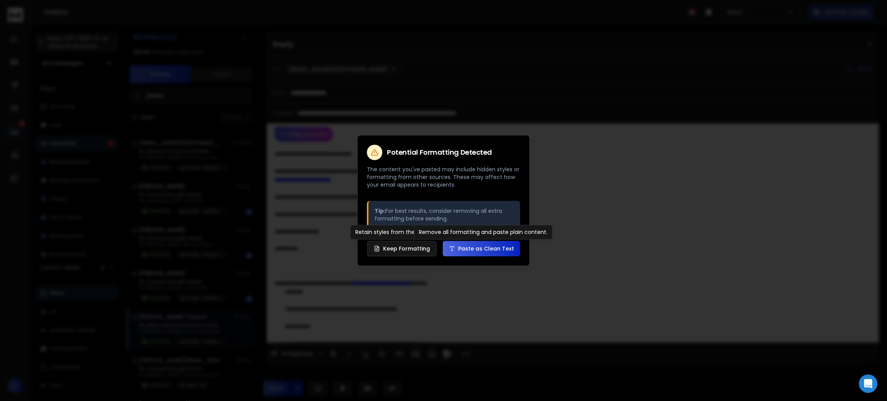
click at [480, 250] on button "Paste as Clean Text" at bounding box center [481, 248] width 77 height 15
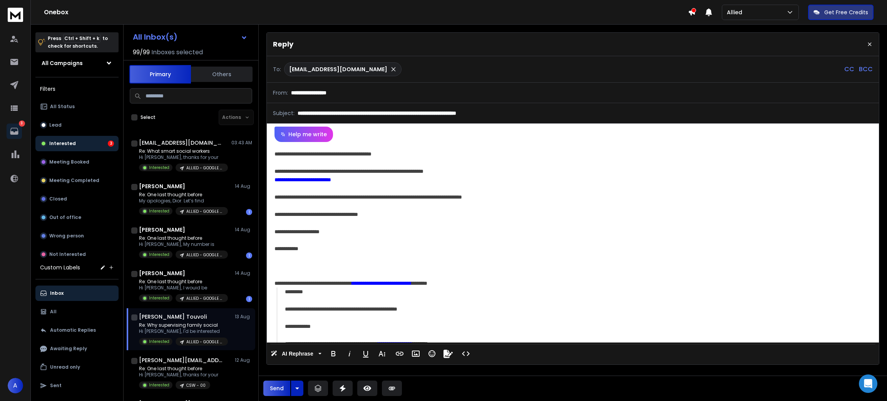
click at [283, 256] on div at bounding box center [573, 257] width 597 height 8
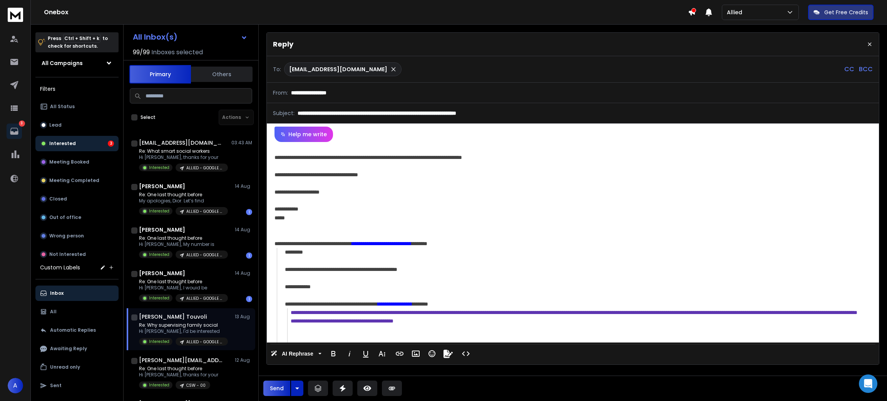
scroll to position [58, 0]
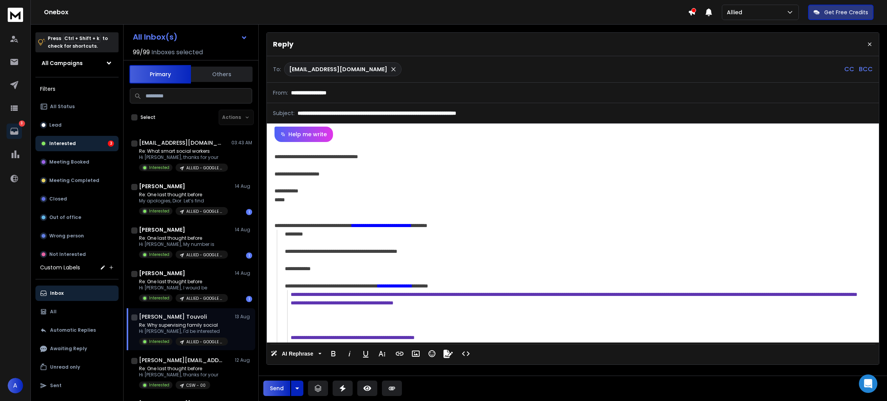
click at [277, 390] on button "Send" at bounding box center [276, 388] width 27 height 15
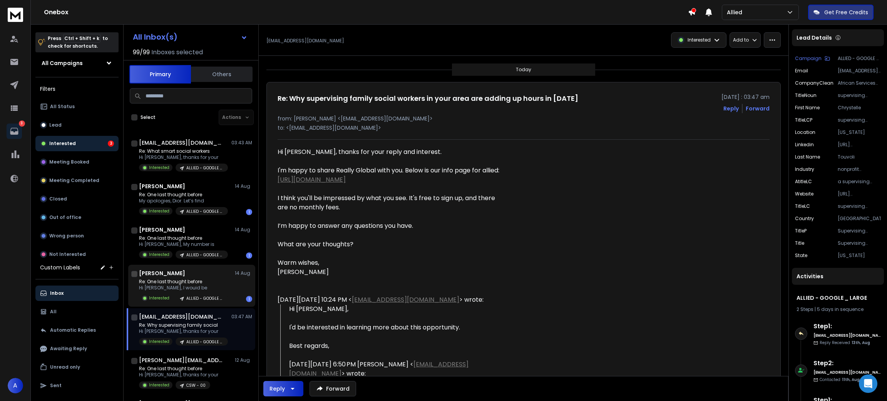
click at [219, 281] on p "Re: One last thought before" at bounding box center [183, 282] width 89 height 6
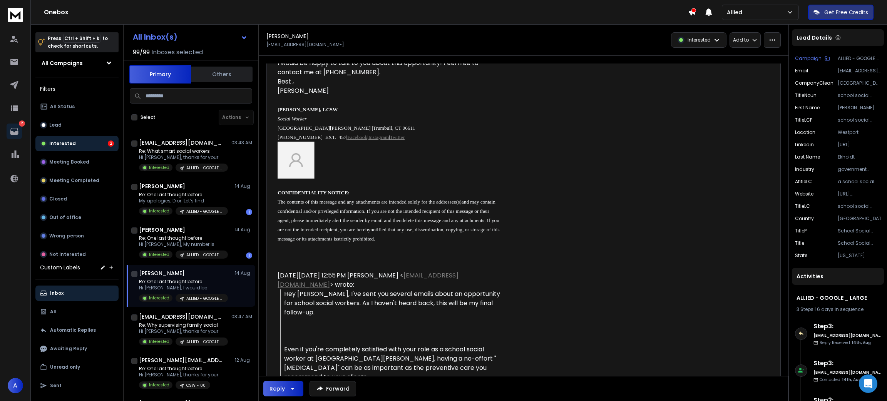
scroll to position [0, 0]
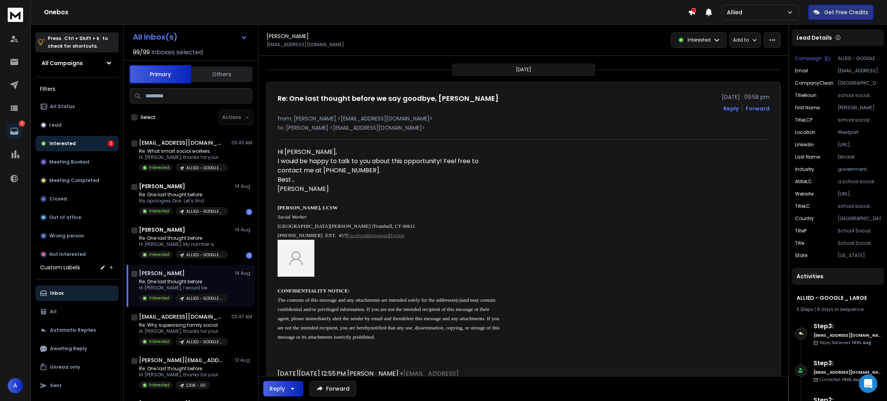
click at [279, 392] on div "Reply" at bounding box center [277, 389] width 15 height 8
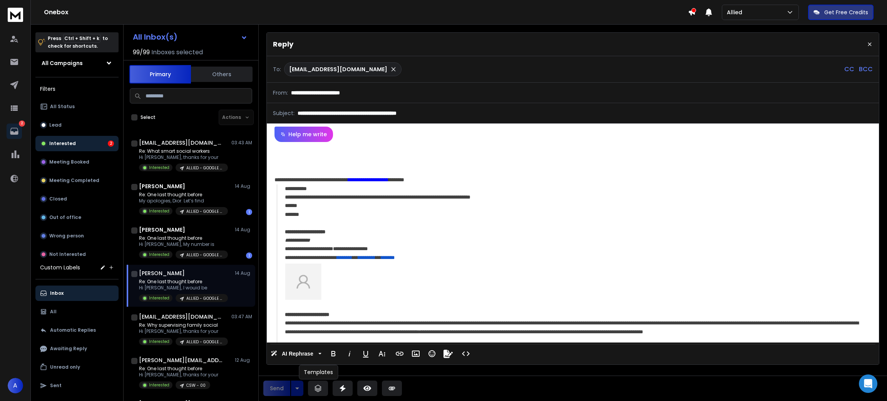
click at [315, 391] on icon at bounding box center [318, 389] width 8 height 8
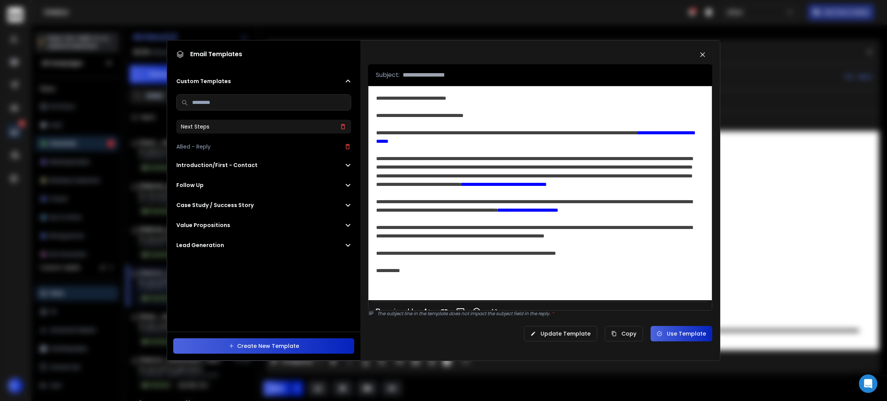
click at [218, 142] on div "Allied - Reply" at bounding box center [263, 147] width 175 height 14
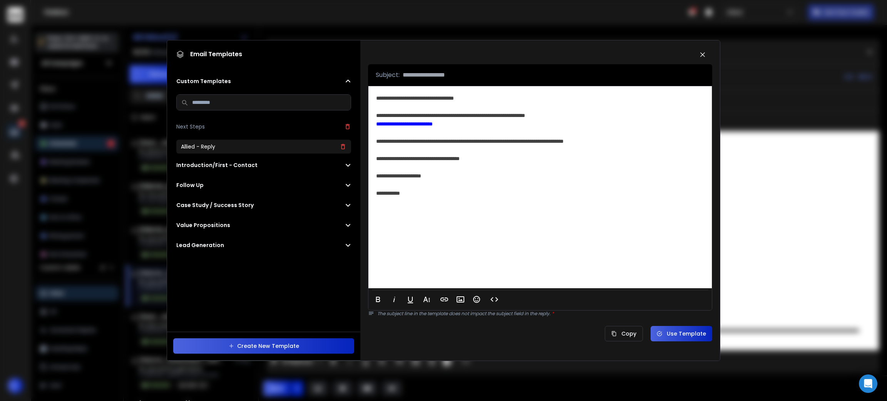
click at [662, 333] on icon at bounding box center [659, 333] width 5 height 5
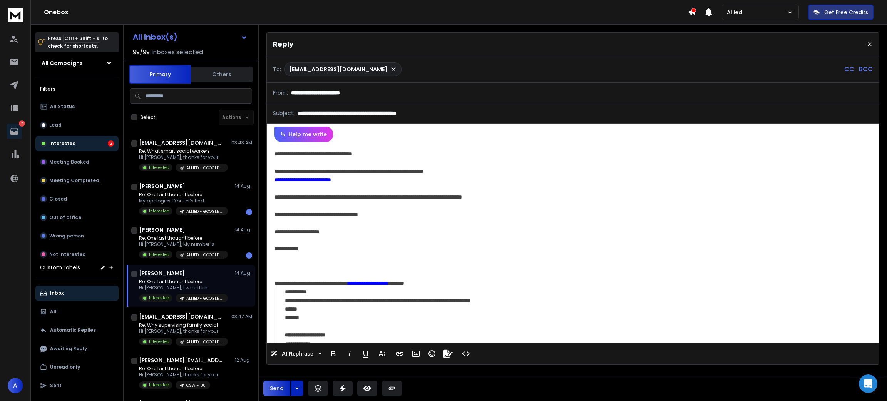
click at [281, 155] on div "**********" at bounding box center [568, 154] width 586 height 8
click at [301, 258] on div at bounding box center [572, 257] width 595 height 8
click at [389, 154] on div "**********" at bounding box center [568, 154] width 586 height 8
click at [399, 216] on div "**********" at bounding box center [568, 214] width 586 height 8
click at [282, 381] on button "Send" at bounding box center [276, 388] width 27 height 15
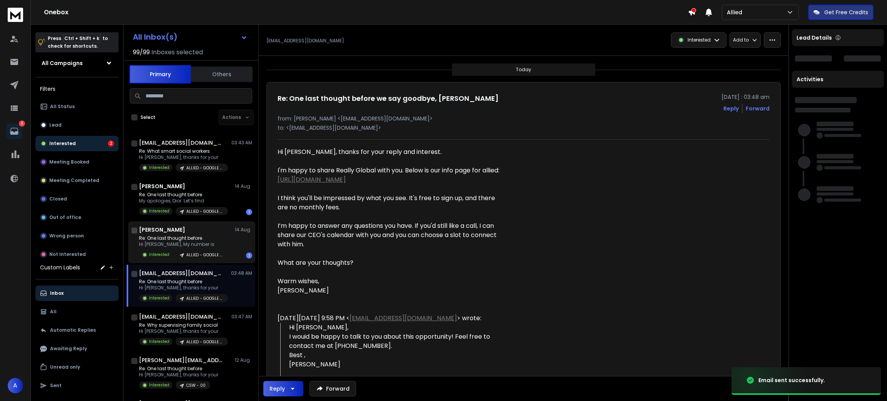
click at [211, 240] on p "Re: One last thought before" at bounding box center [183, 238] width 89 height 6
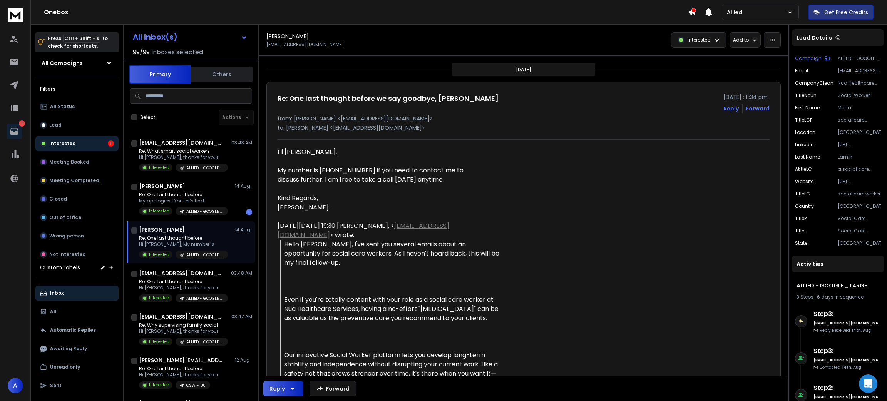
click at [274, 392] on div "Reply" at bounding box center [277, 389] width 15 height 8
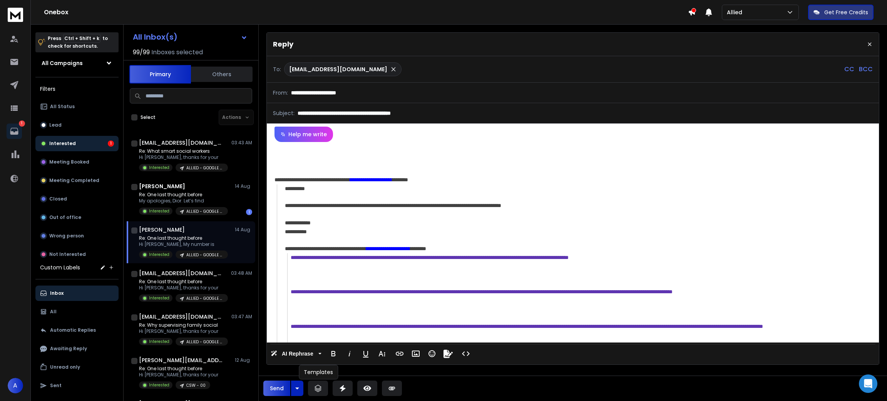
click at [318, 387] on icon at bounding box center [318, 389] width 8 height 8
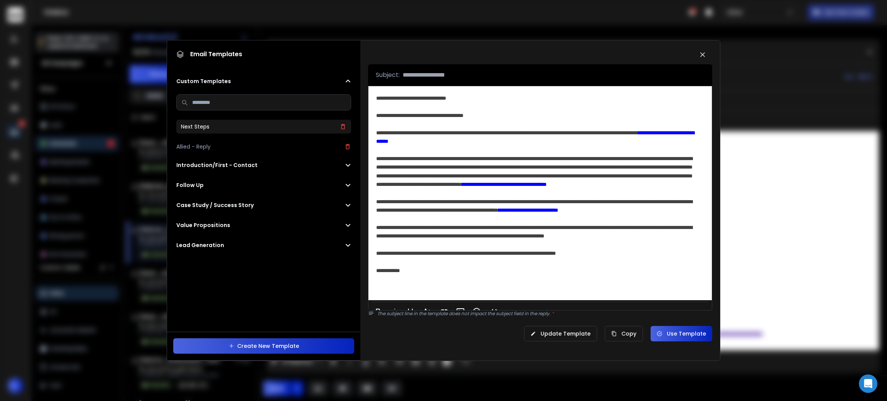
click at [221, 131] on div "Allied - Reply" at bounding box center [264, 127] width 166 height 8
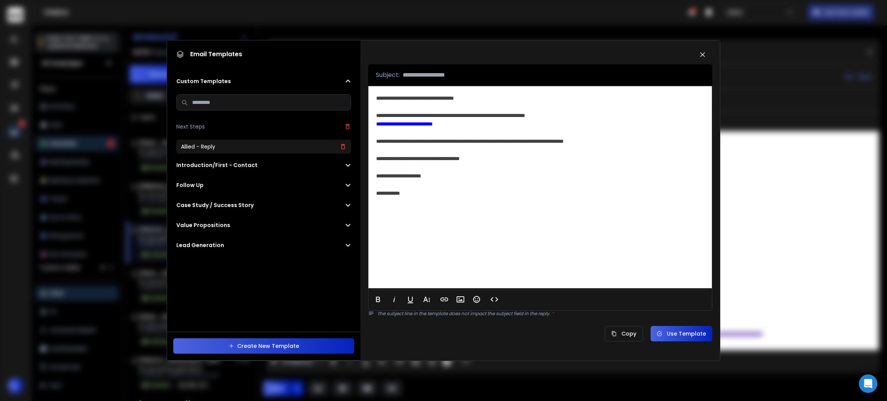
click at [682, 334] on button "Use Template" at bounding box center [682, 333] width 62 height 15
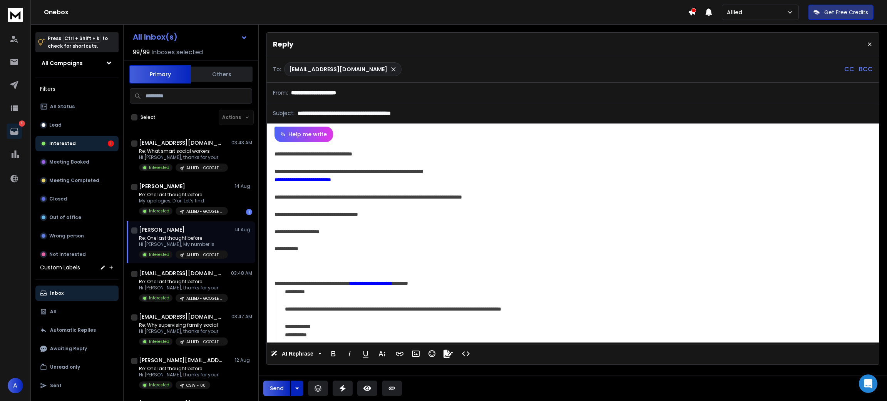
click at [282, 154] on div "**********" at bounding box center [568, 154] width 586 height 8
click at [293, 254] on div at bounding box center [573, 257] width 597 height 8
click at [407, 216] on div "**********" at bounding box center [568, 214] width 586 height 8
click at [276, 389] on button "Send" at bounding box center [276, 388] width 27 height 15
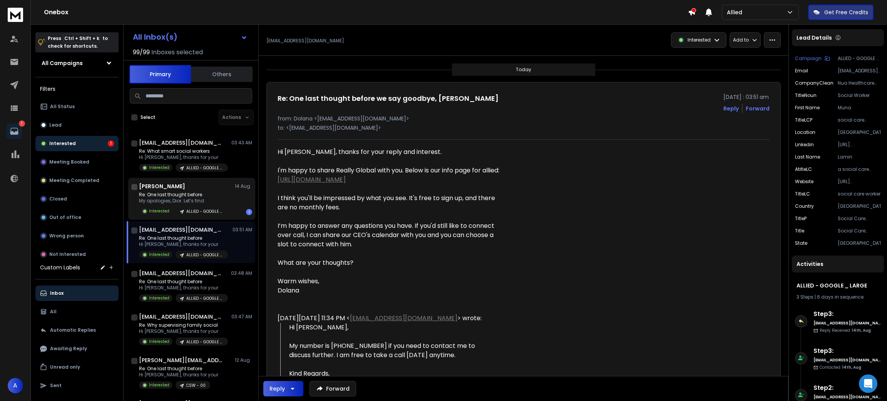
click at [163, 198] on p "My apologies, Dior. Let’s find" at bounding box center [183, 201] width 89 height 6
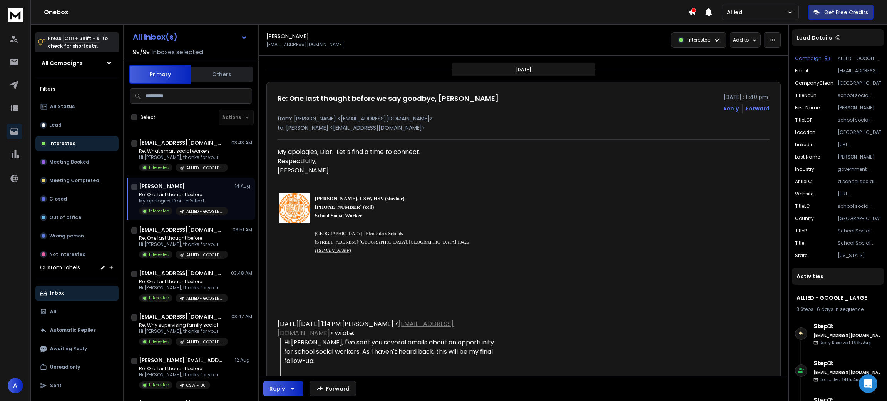
click at [279, 389] on div "Reply" at bounding box center [277, 389] width 15 height 8
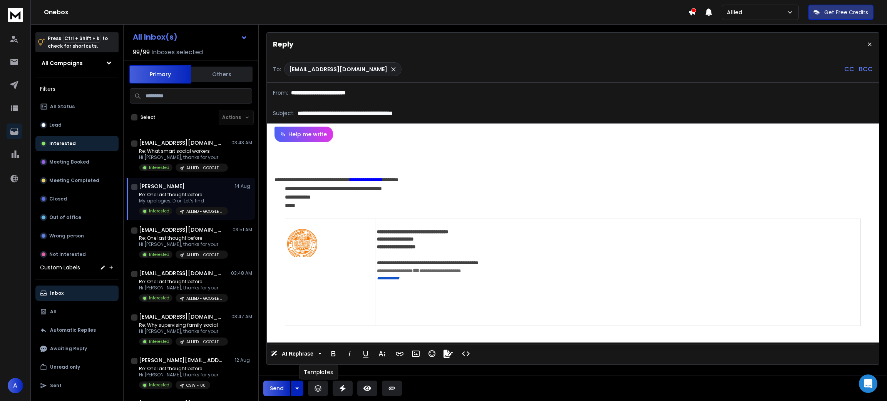
click at [313, 392] on button at bounding box center [318, 388] width 20 height 15
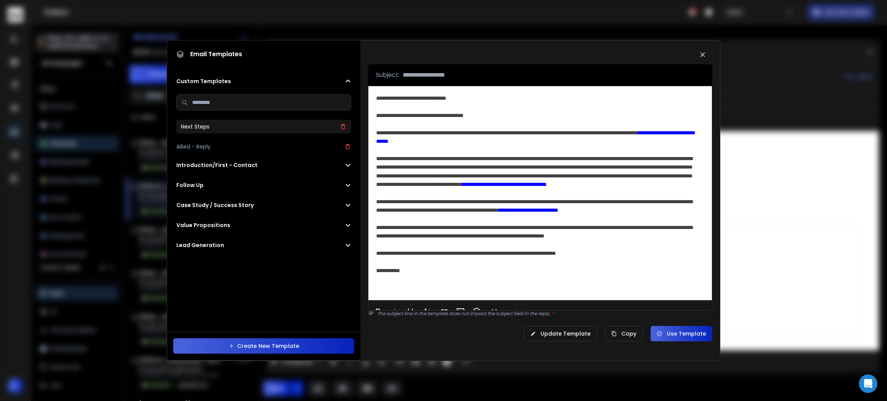
click at [238, 131] on div "Allied - Reply" at bounding box center [264, 127] width 166 height 8
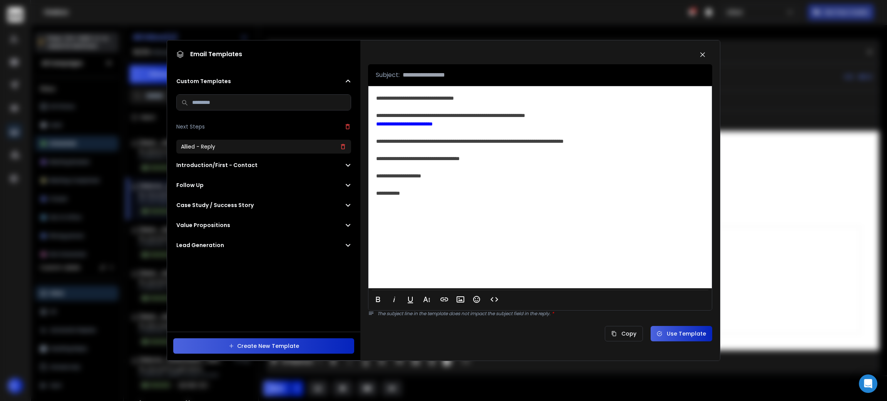
drag, startPoint x: 680, startPoint y: 342, endPoint x: 562, endPoint y: 290, distance: 129.5
click at [679, 341] on div "Copy Use Template" at bounding box center [540, 334] width 360 height 25
click at [687, 333] on button "Use Template" at bounding box center [682, 333] width 62 height 15
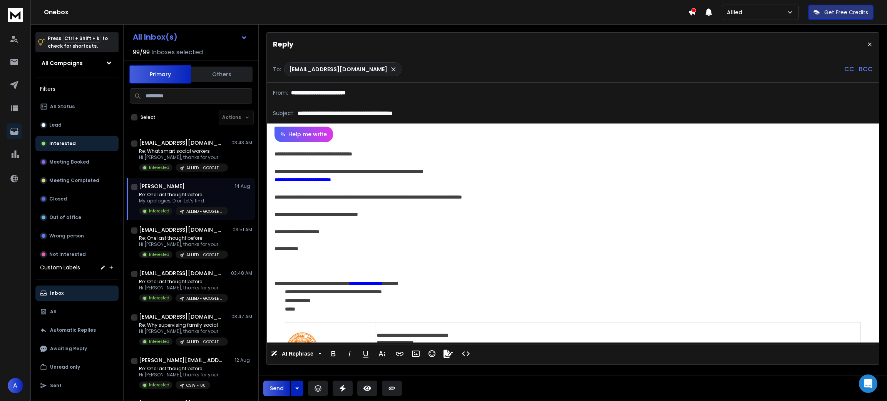
click at [280, 157] on div "**********" at bounding box center [568, 154] width 586 height 8
click at [292, 257] on div at bounding box center [573, 257] width 597 height 8
click at [275, 381] on button "Send" at bounding box center [276, 388] width 27 height 15
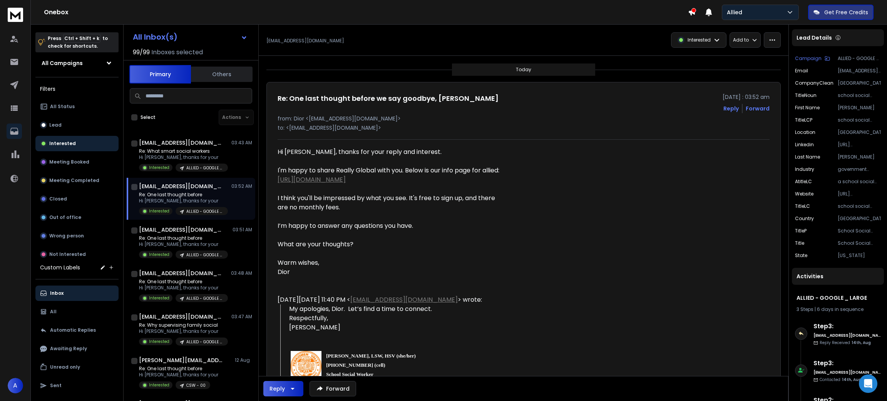
click at [740, 11] on p "Allied" at bounding box center [736, 12] width 18 height 8
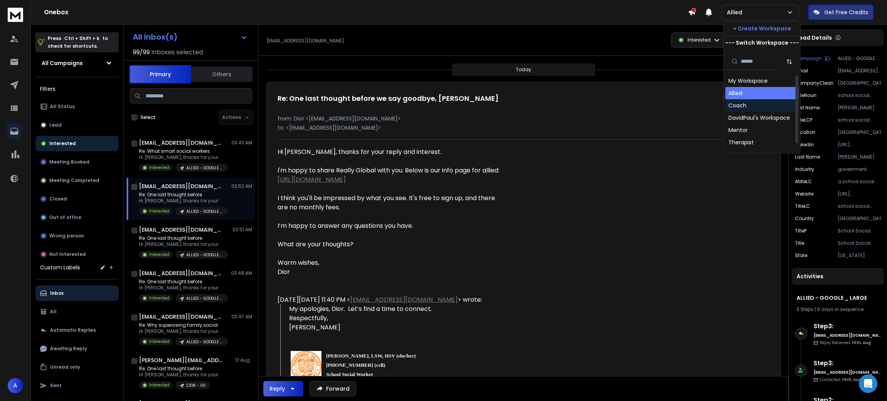
click at [739, 102] on div "Coach" at bounding box center [738, 106] width 18 height 8
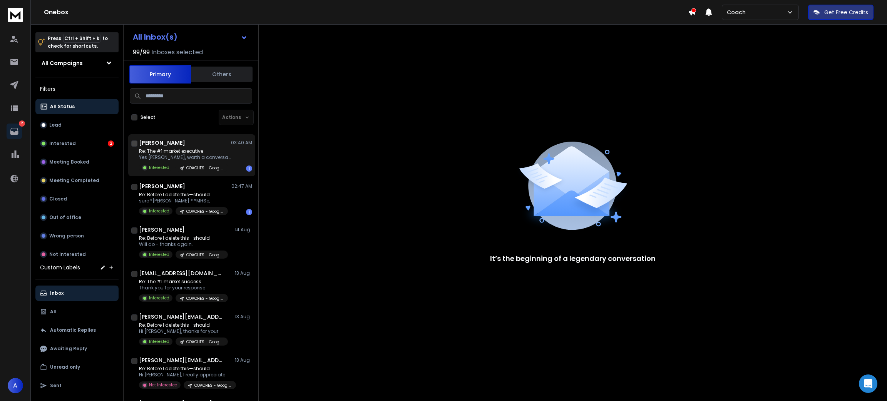
drag, startPoint x: 174, startPoint y: 147, endPoint x: 196, endPoint y: 154, distance: 23.3
click at [176, 147] on div "Bill Carson 03:40 AM Re: The #1 market executive Yes Dave, worth a conversation…" at bounding box center [195, 155] width 113 height 33
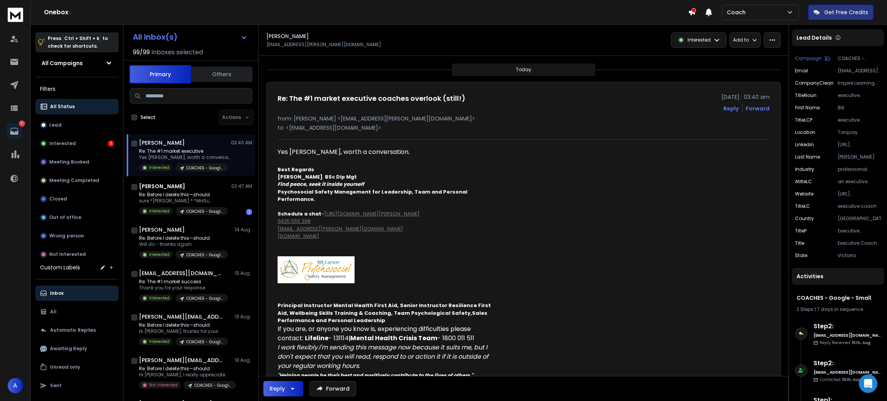
click at [279, 387] on div "Reply" at bounding box center [277, 389] width 15 height 8
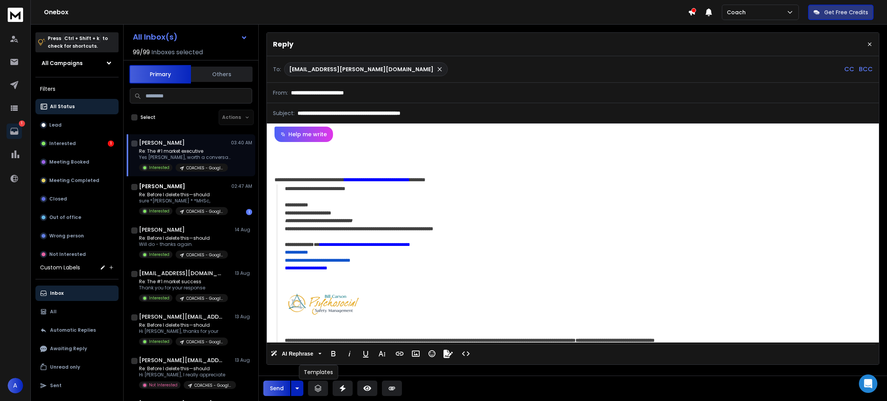
click at [317, 392] on icon at bounding box center [318, 391] width 7 height 2
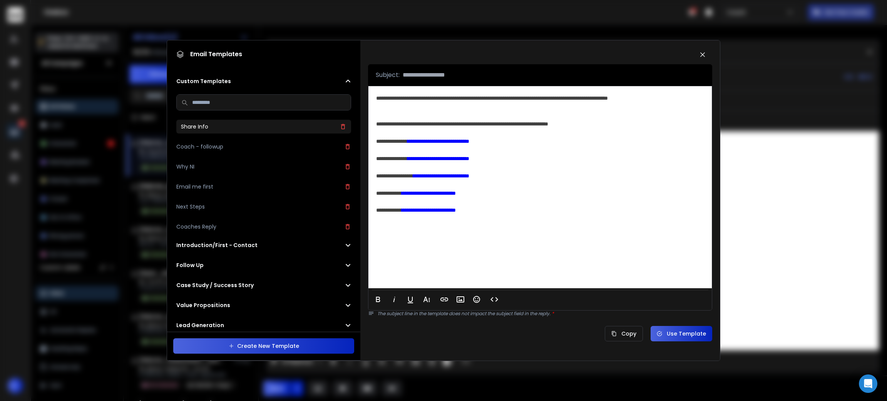
click at [240, 131] on div "Coaches Reply" at bounding box center [264, 127] width 166 height 8
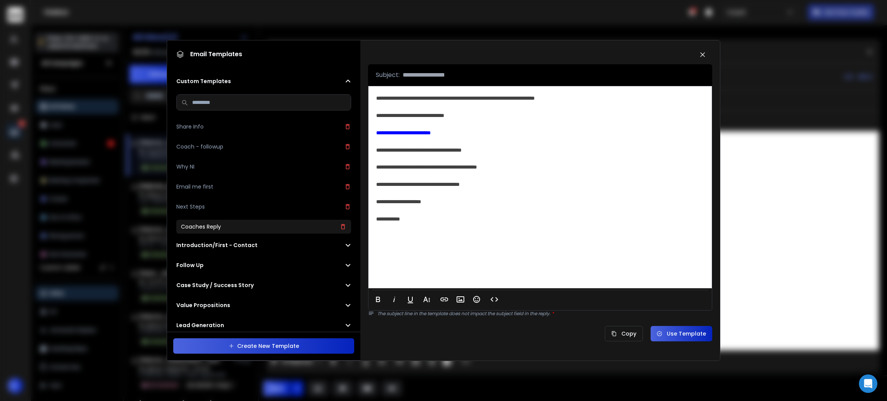
click at [677, 334] on button "Use Template" at bounding box center [682, 333] width 62 height 15
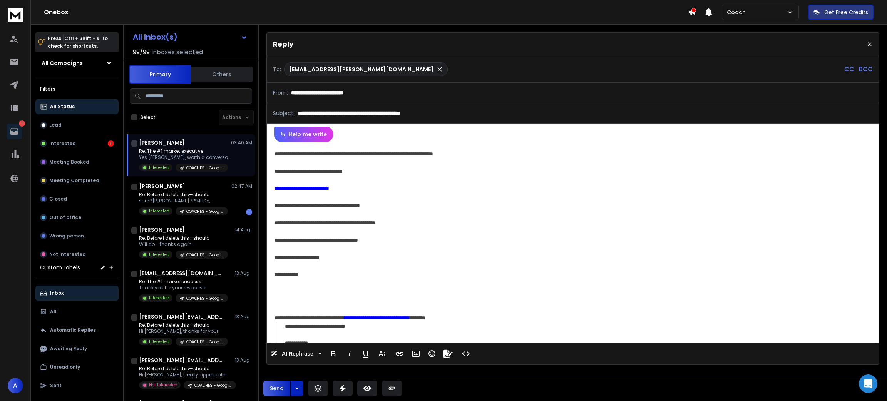
click at [279, 157] on div "**********" at bounding box center [568, 214] width 586 height 129
click at [292, 288] on div at bounding box center [573, 292] width 597 height 8
click at [291, 280] on div at bounding box center [573, 283] width 597 height 8
click at [273, 394] on button "Send" at bounding box center [276, 388] width 27 height 15
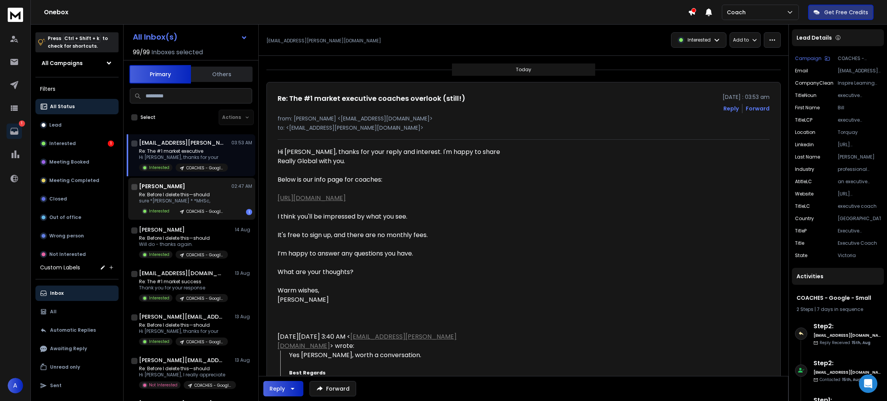
click at [191, 198] on p "sure *Jeni Davenport-Furniss * *MHSc," at bounding box center [183, 201] width 89 height 6
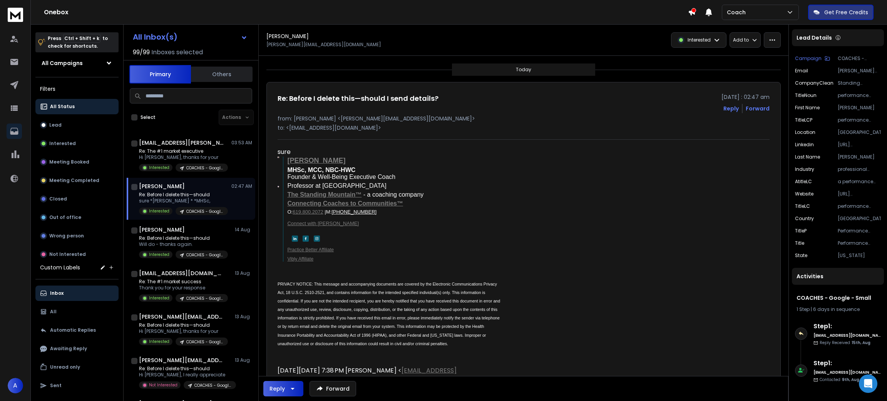
click at [267, 389] on button "Reply" at bounding box center [283, 388] width 40 height 15
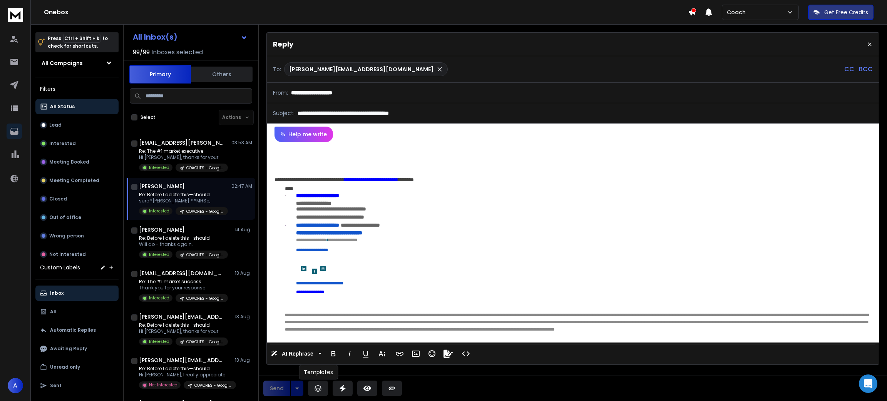
click at [312, 387] on button at bounding box center [318, 388] width 20 height 15
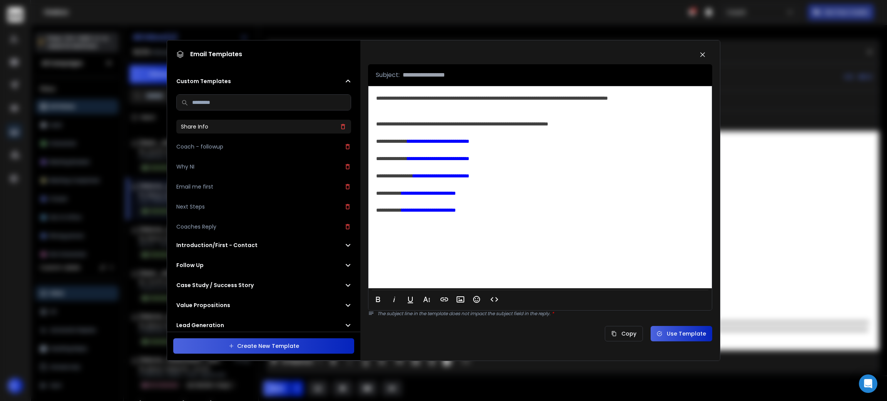
click at [248, 131] on div "Coaches Reply" at bounding box center [264, 127] width 166 height 8
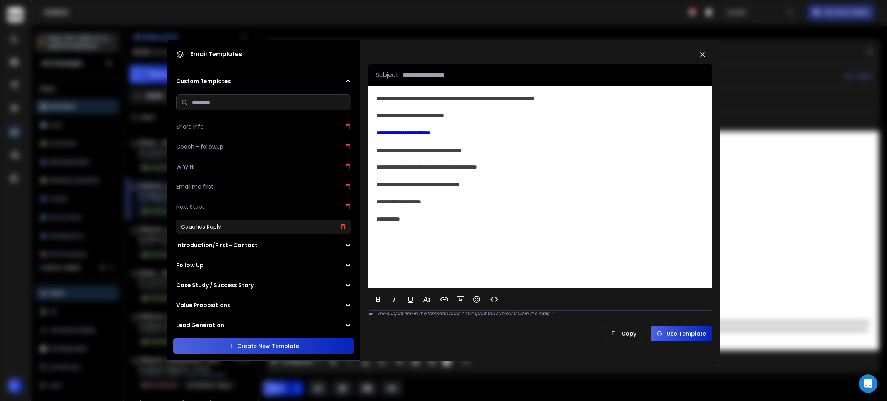
click at [671, 339] on button "Use Template" at bounding box center [682, 333] width 62 height 15
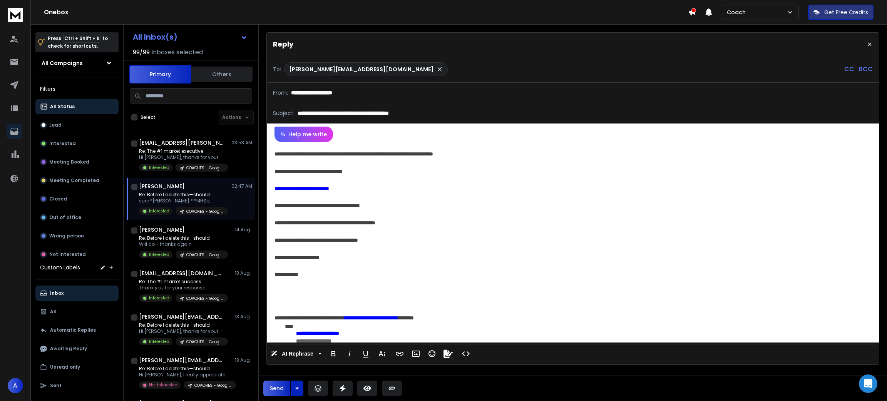
click at [281, 154] on div "**********" at bounding box center [568, 214] width 586 height 129
click at [281, 284] on div at bounding box center [573, 283] width 597 height 8
click at [275, 388] on button "Send" at bounding box center [276, 388] width 27 height 15
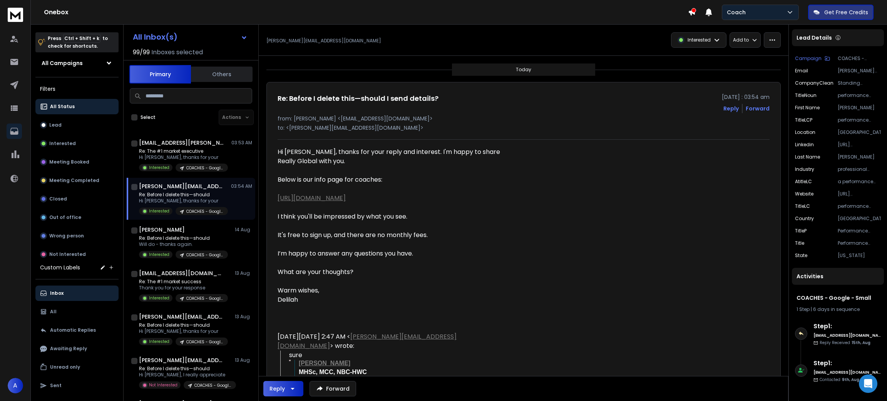
click at [734, 6] on button "Coach" at bounding box center [760, 12] width 77 height 15
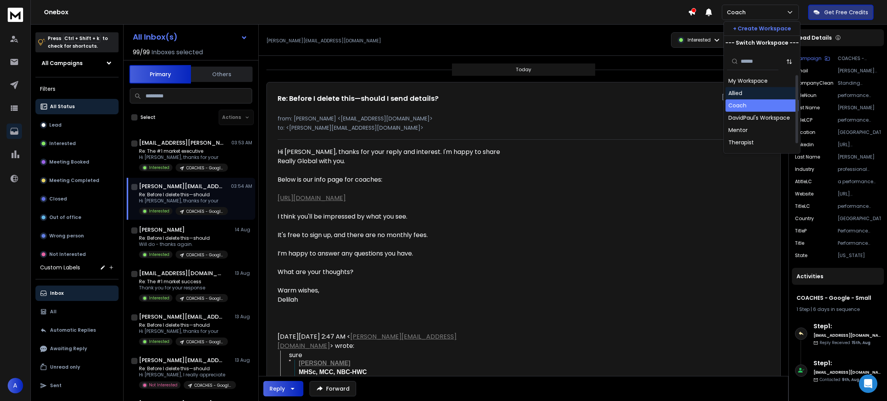
click at [752, 94] on div "Allied" at bounding box center [762, 93] width 73 height 12
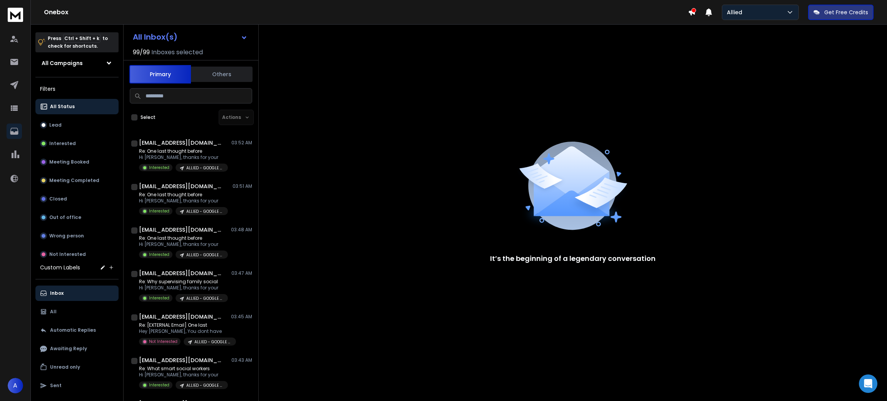
click at [754, 17] on button "Allied" at bounding box center [760, 12] width 77 height 15
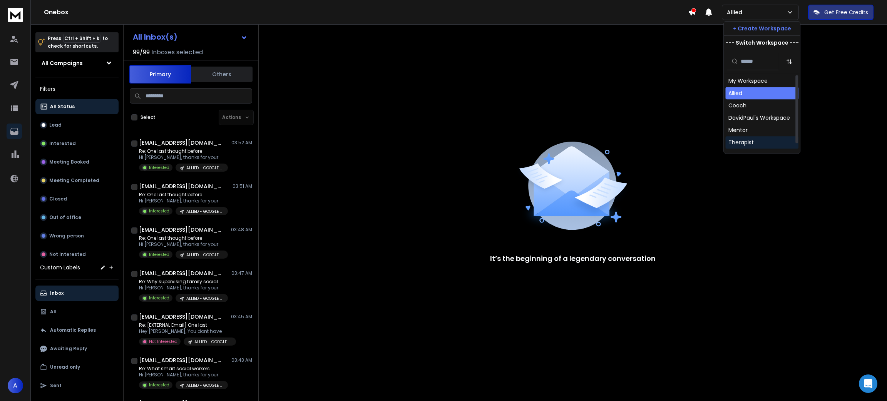
click at [749, 145] on div "Therapist" at bounding box center [741, 143] width 25 height 8
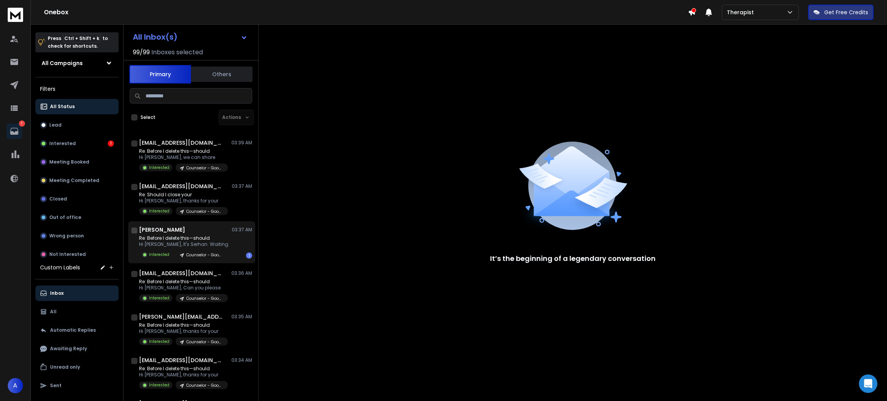
click at [214, 228] on div "[PERSON_NAME] 03:37 AM" at bounding box center [195, 230] width 113 height 8
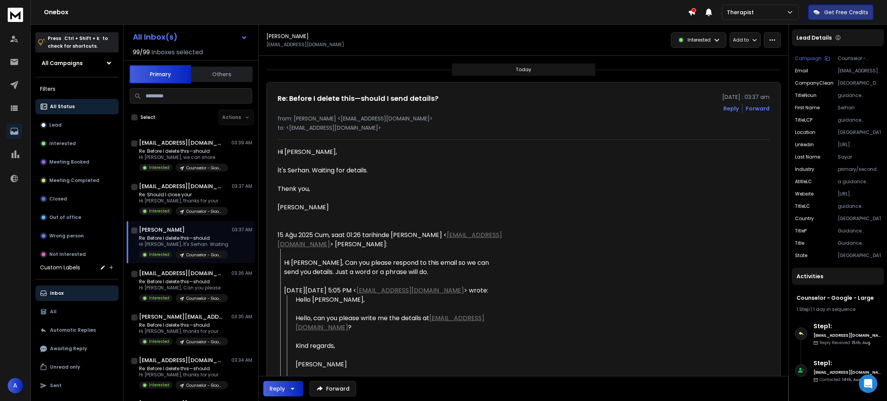
click at [276, 387] on div "Reply" at bounding box center [277, 389] width 15 height 8
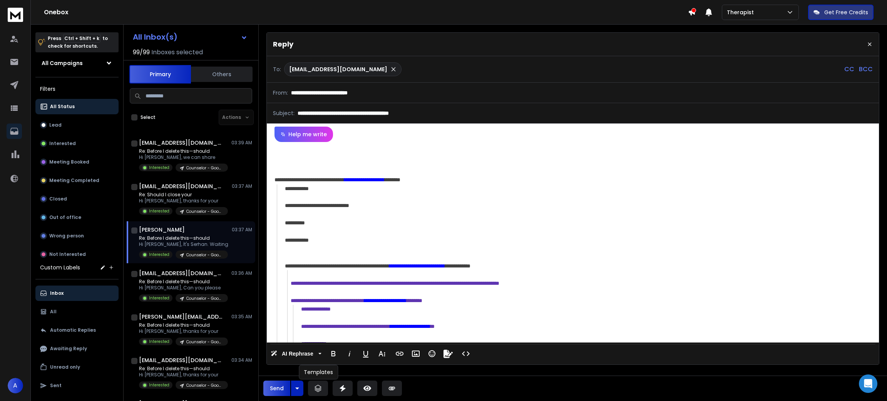
click at [320, 387] on icon at bounding box center [318, 389] width 8 height 8
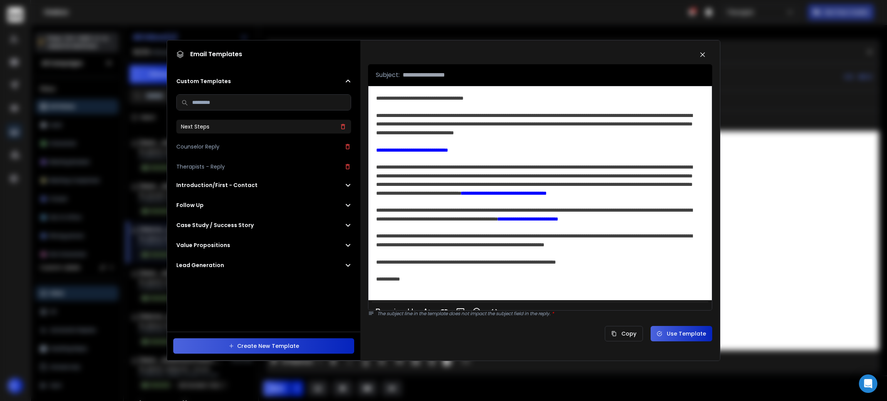
click at [262, 131] on div "Counselor Reply" at bounding box center [264, 127] width 166 height 8
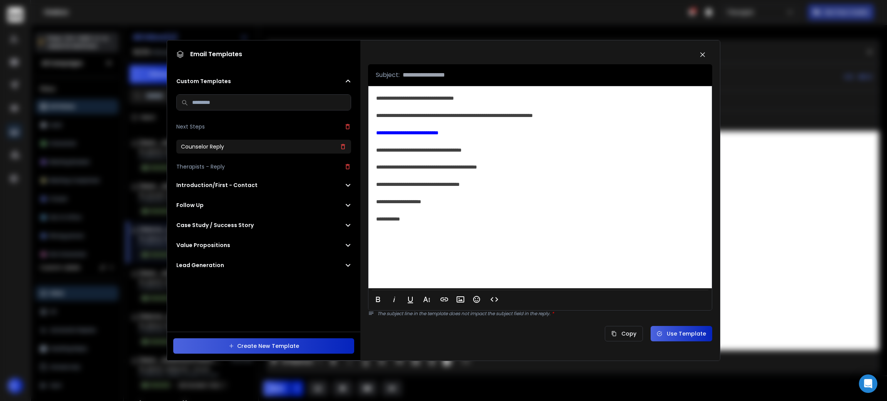
click at [658, 335] on button "Use Template" at bounding box center [682, 333] width 62 height 15
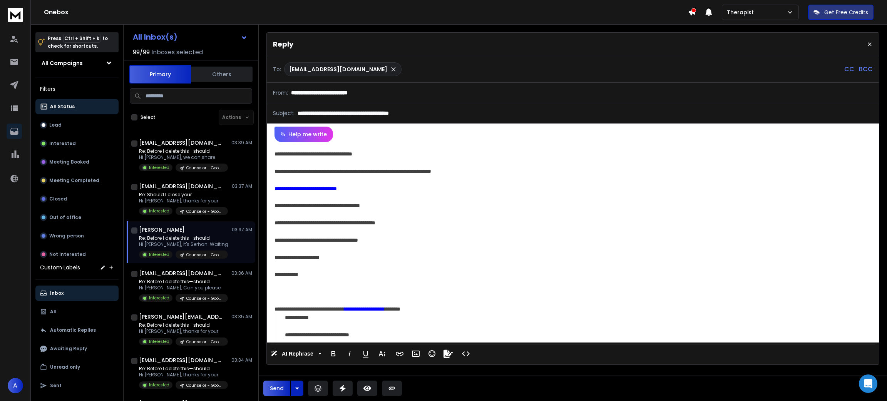
click at [282, 156] on div "**********" at bounding box center [568, 154] width 586 height 8
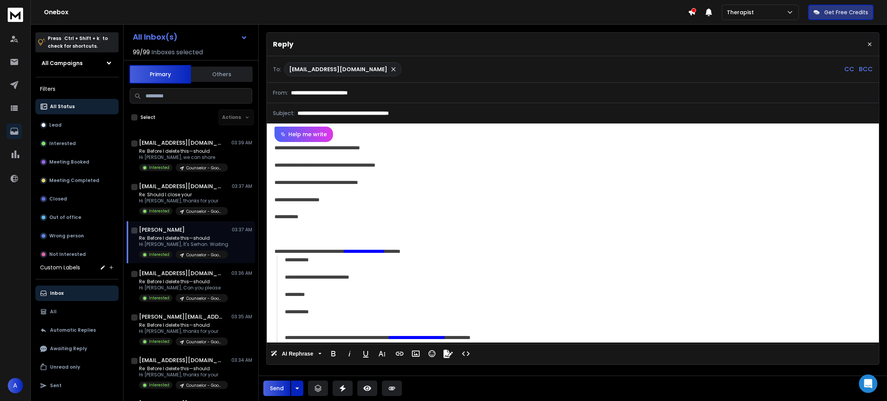
click at [277, 229] on div at bounding box center [572, 225] width 595 height 8
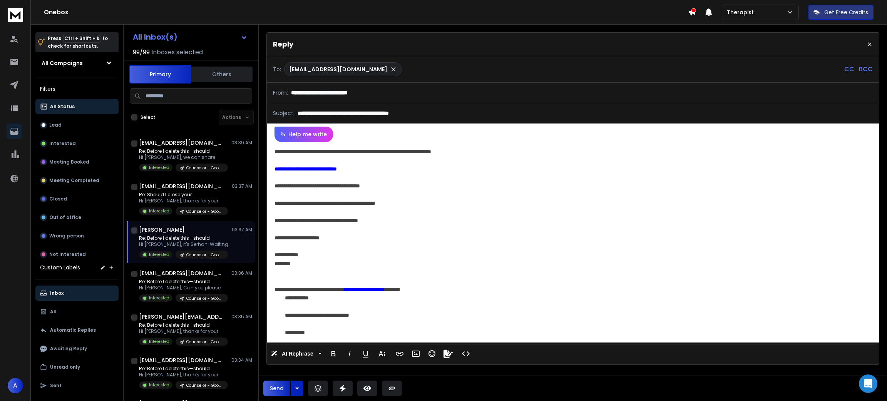
scroll to position [0, 0]
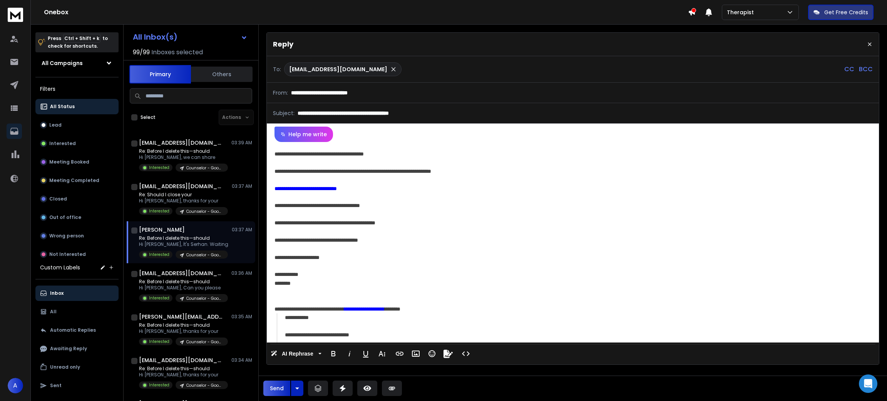
click at [276, 387] on button "Send" at bounding box center [276, 388] width 27 height 15
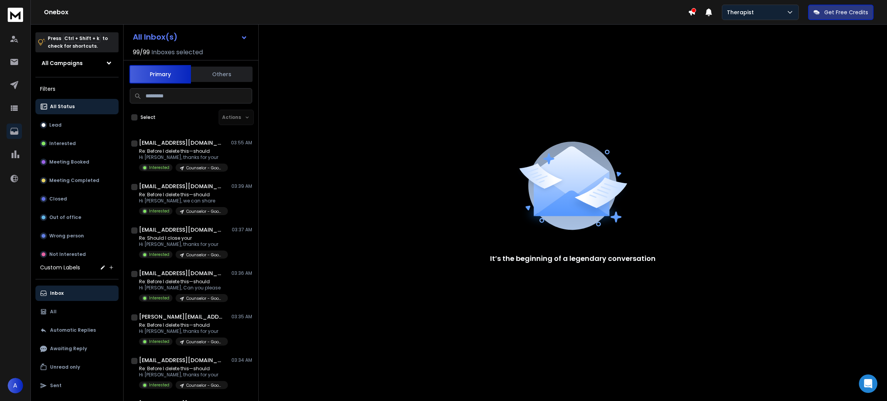
click at [731, 13] on p "Therapist" at bounding box center [742, 12] width 30 height 8
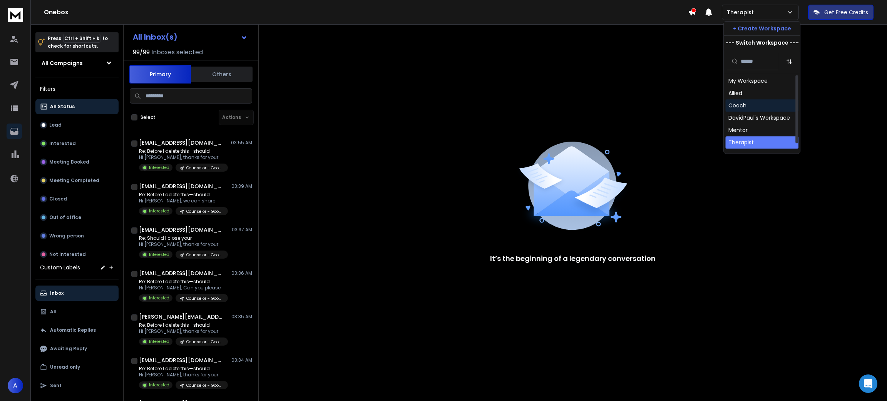
click at [737, 103] on div "Coach" at bounding box center [738, 106] width 18 height 8
